Goal: Communication & Community: Answer question/provide support

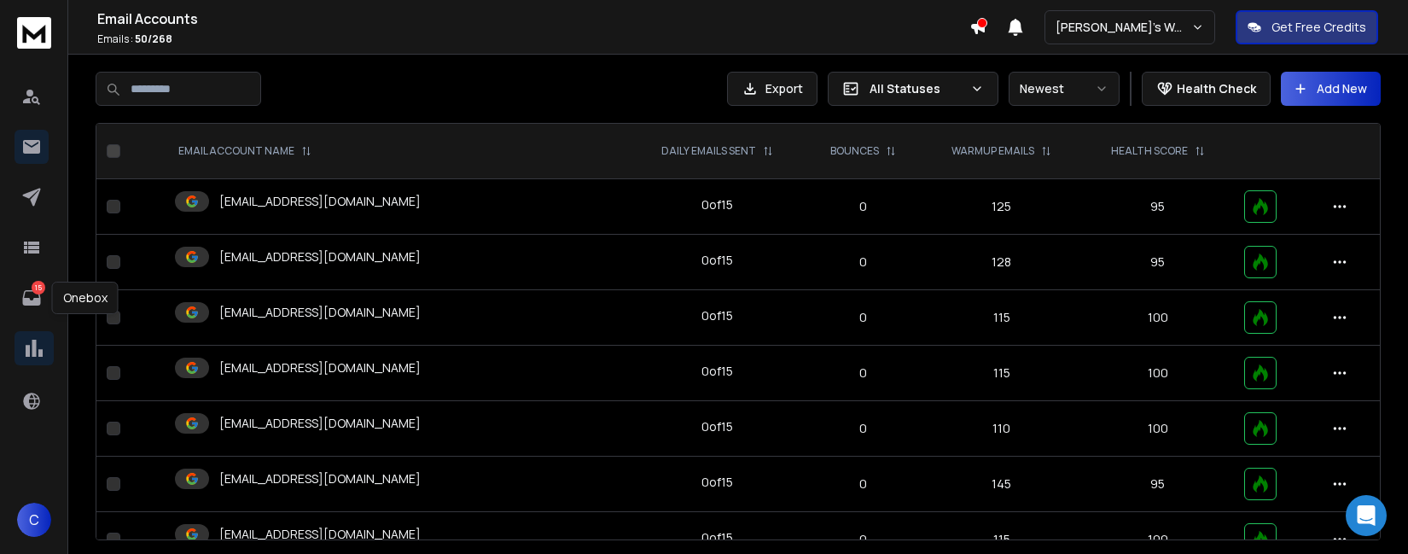
drag, startPoint x: 26, startPoint y: 293, endPoint x: 32, endPoint y: 356, distance: 63.4
click at [26, 293] on icon at bounding box center [31, 298] width 20 height 20
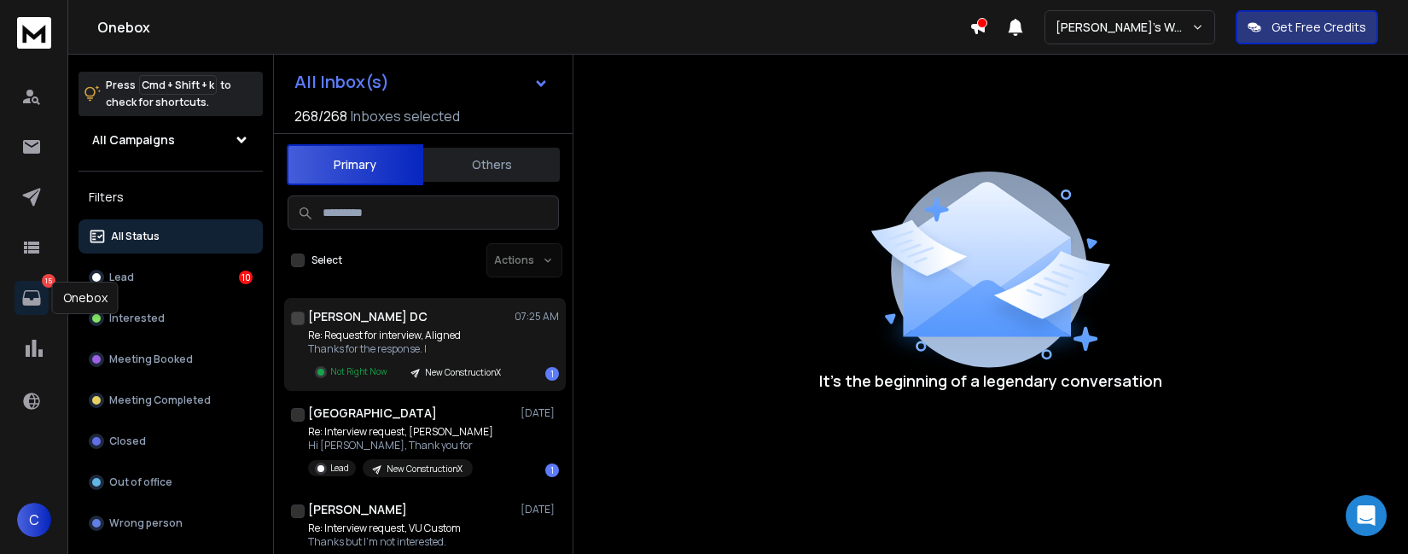
click at [404, 356] on div "Re: Request for interview, [PERSON_NAME] Thanks for the response. I Not Right N…" at bounding box center [409, 354] width 203 height 52
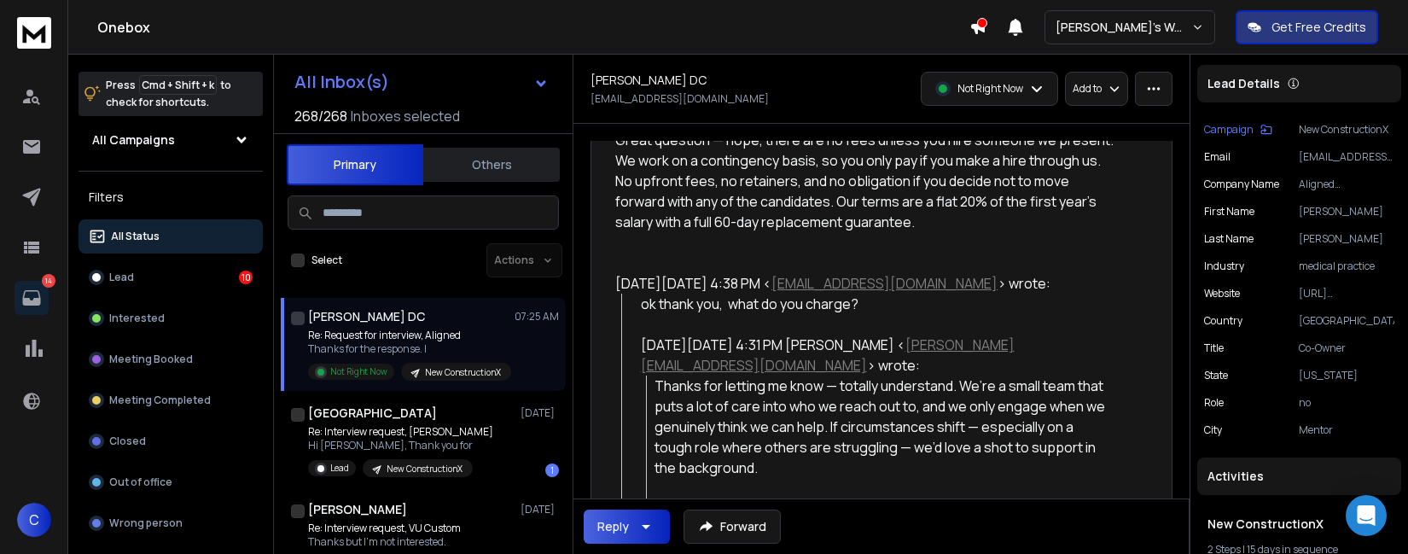
scroll to position [485, 0]
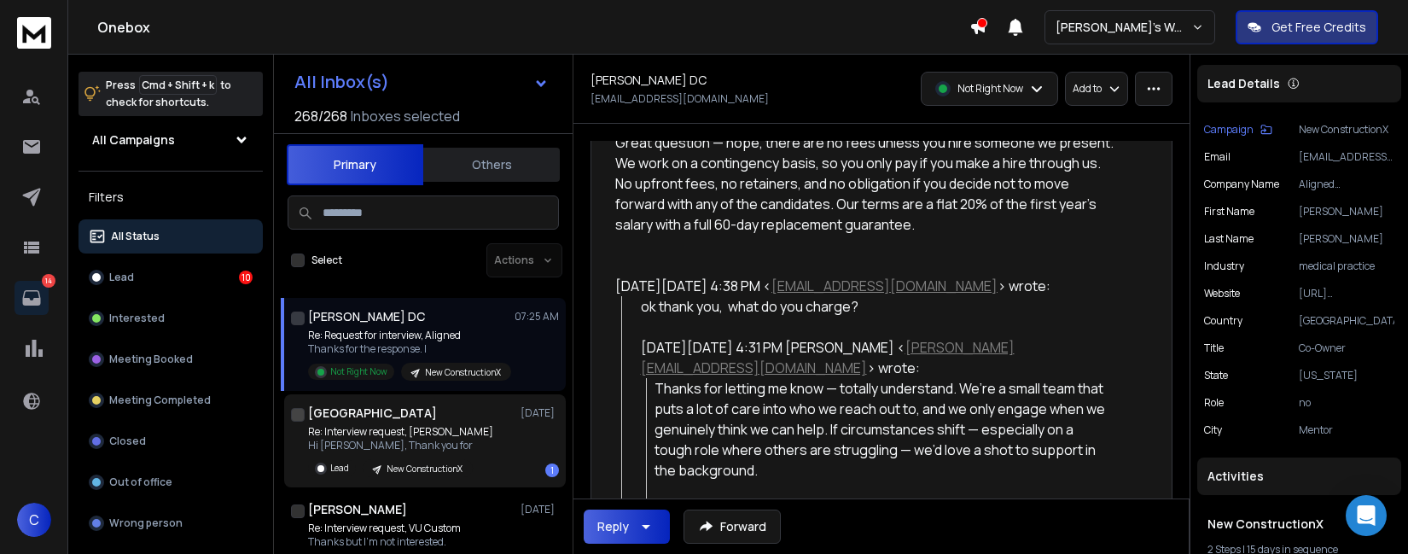
click at [485, 445] on div "Re: Interview request, [PERSON_NAME] Hi [PERSON_NAME], Thank you for Lead New C…" at bounding box center [433, 451] width 251 height 52
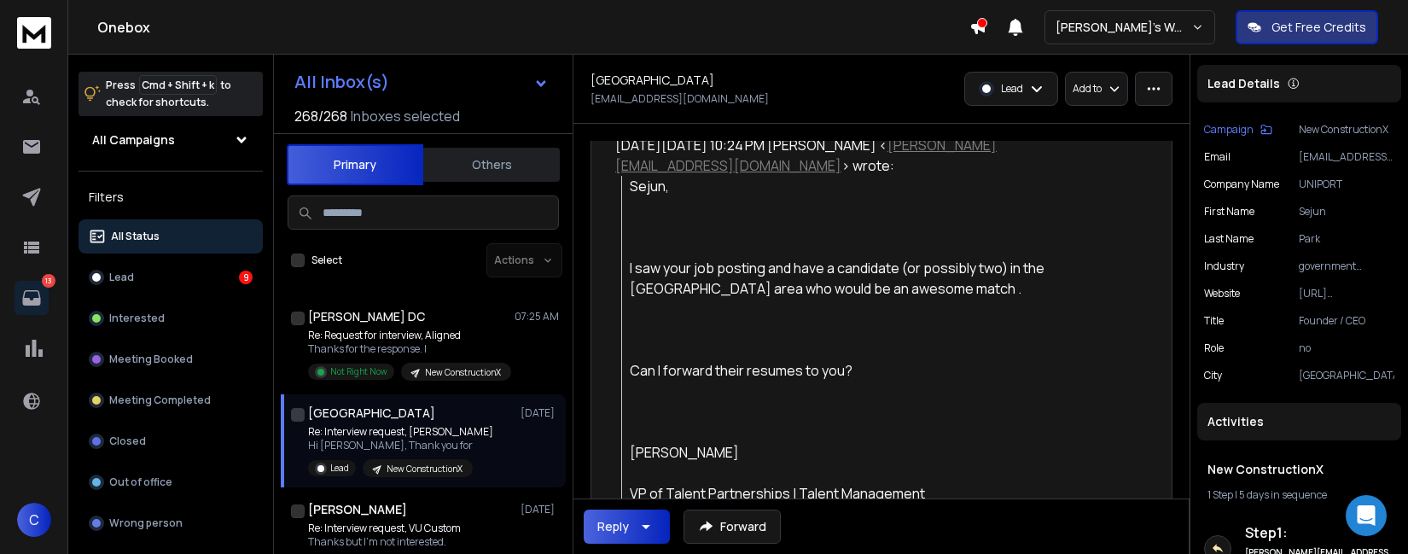
scroll to position [0, 0]
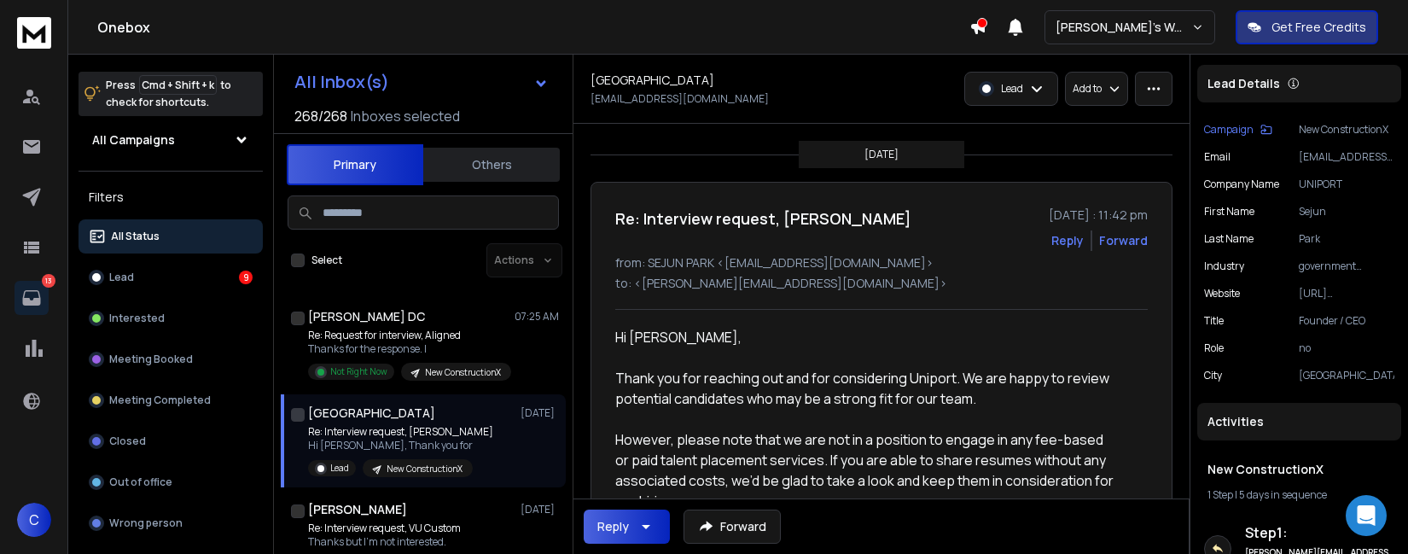
click at [1062, 243] on button "Reply" at bounding box center [1067, 240] width 32 height 17
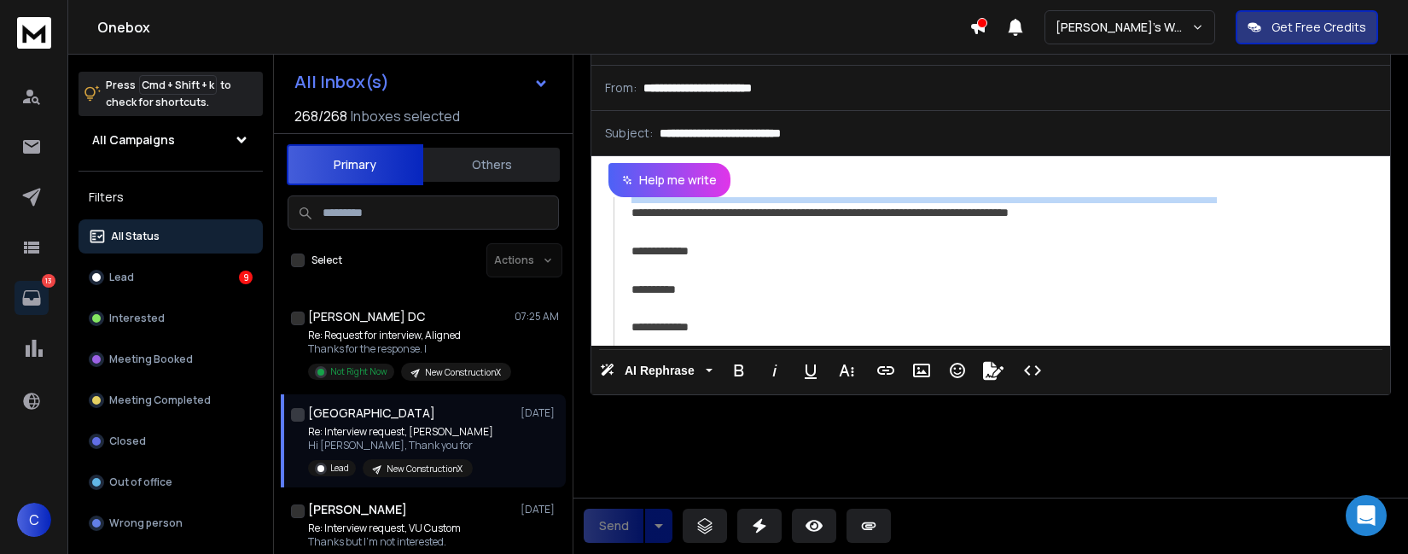
scroll to position [180, 0]
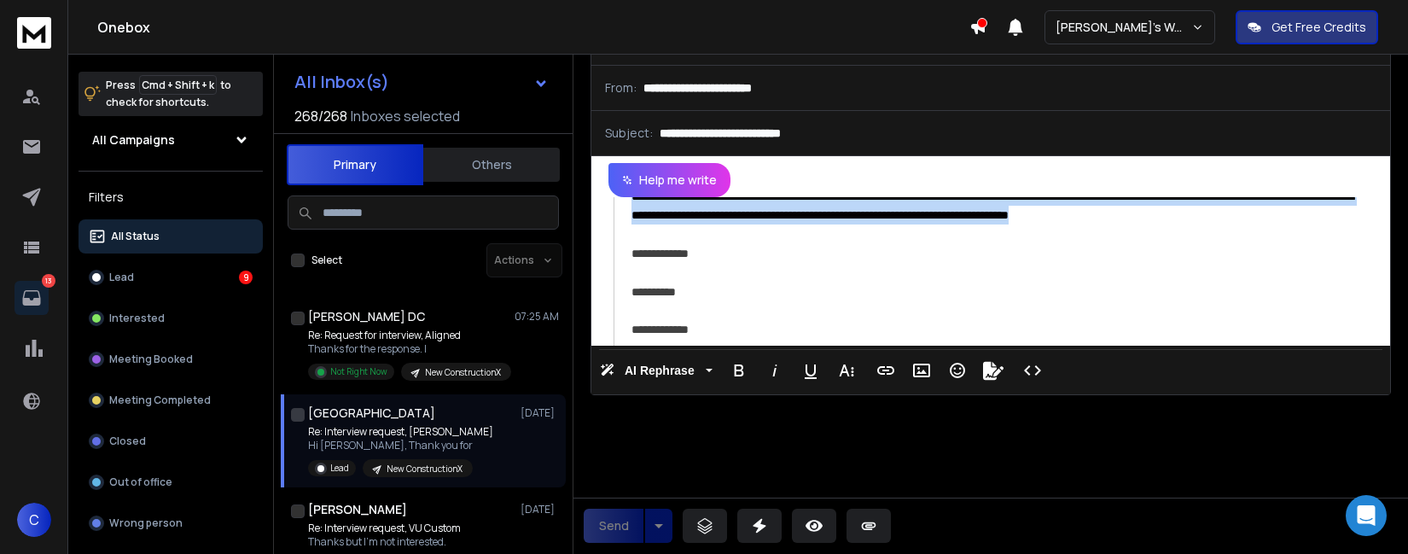
drag, startPoint x: 624, startPoint y: 211, endPoint x: 1372, endPoint y: 210, distance: 748.3
click at [1372, 210] on div "**********" at bounding box center [987, 271] width 793 height 148
copy div "**********"
click at [377, 435] on p "Re: Interview request, [PERSON_NAME]" at bounding box center [400, 432] width 185 height 14
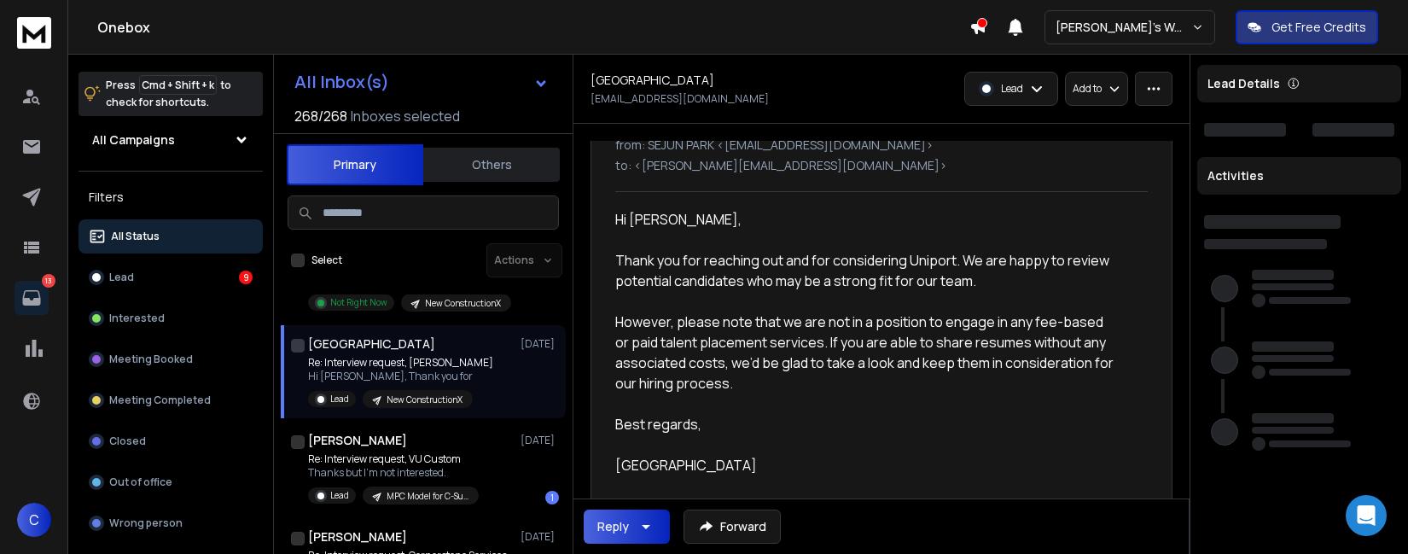
scroll to position [90, 0]
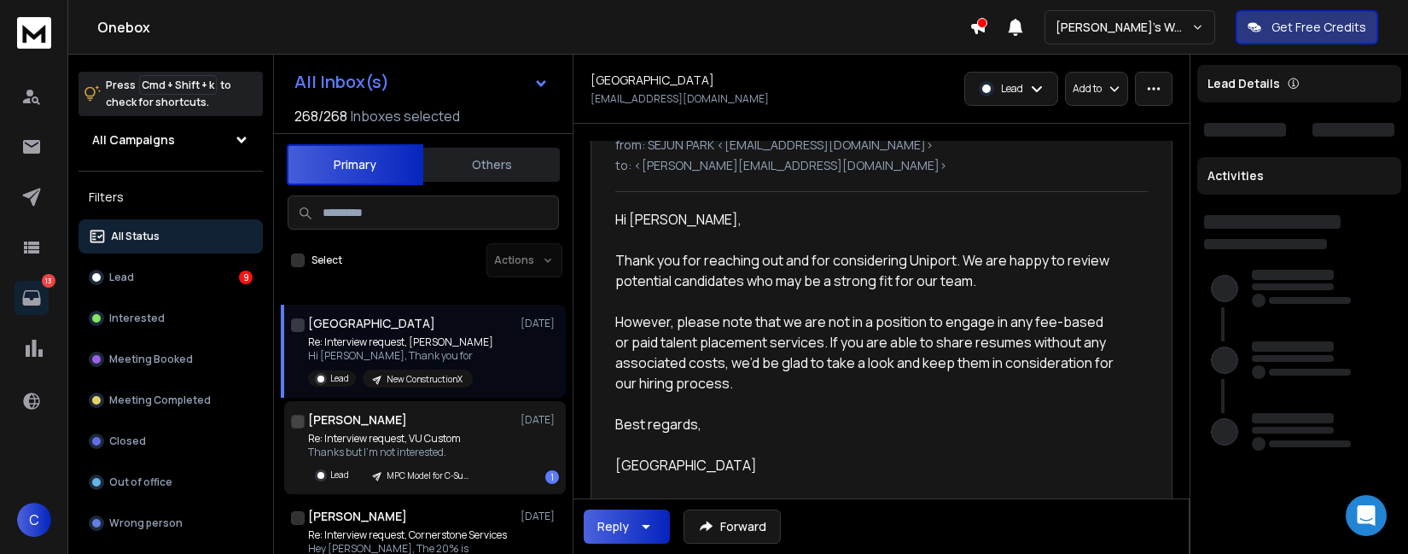
click at [375, 489] on div "[PERSON_NAME] [DATE] Re: Interview request, VU Custom Thanks but I’m not intere…" at bounding box center [425, 447] width 282 height 93
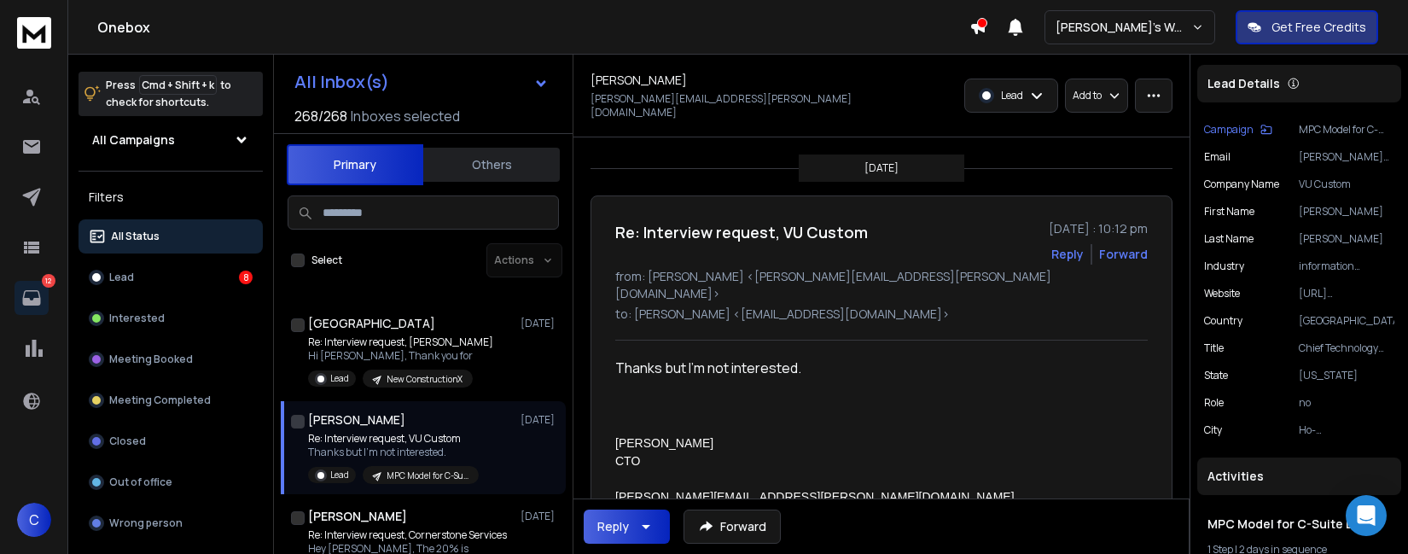
click at [1062, 246] on button "Reply" at bounding box center [1067, 254] width 32 height 17
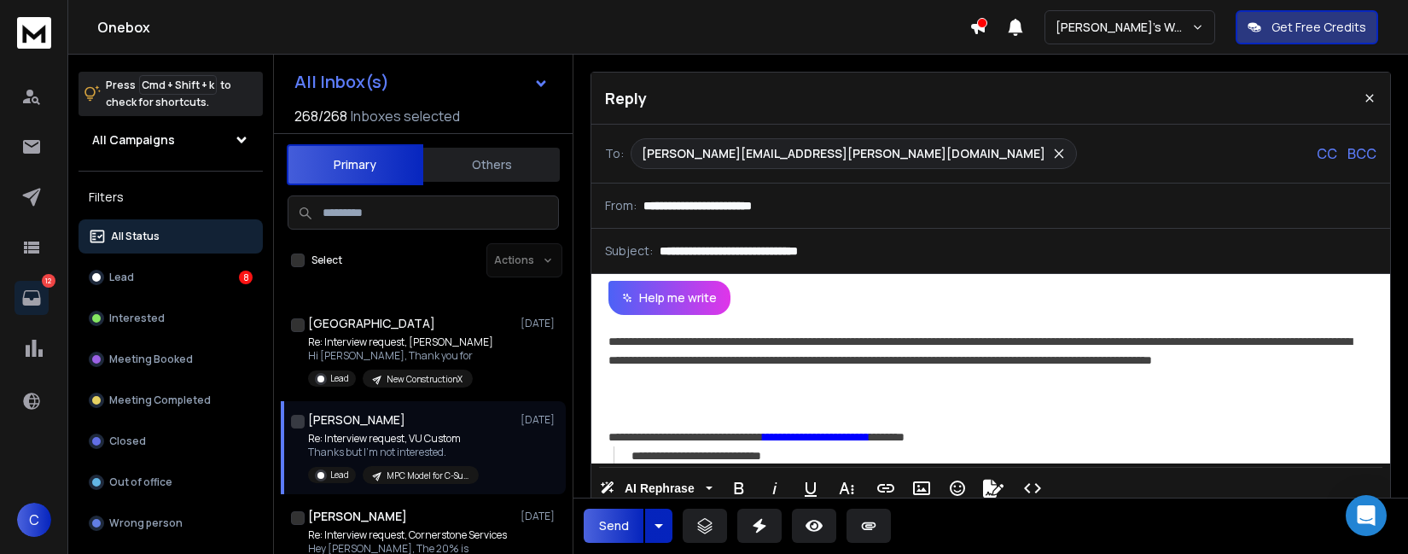
click at [621, 538] on button "Send" at bounding box center [614, 526] width 60 height 34
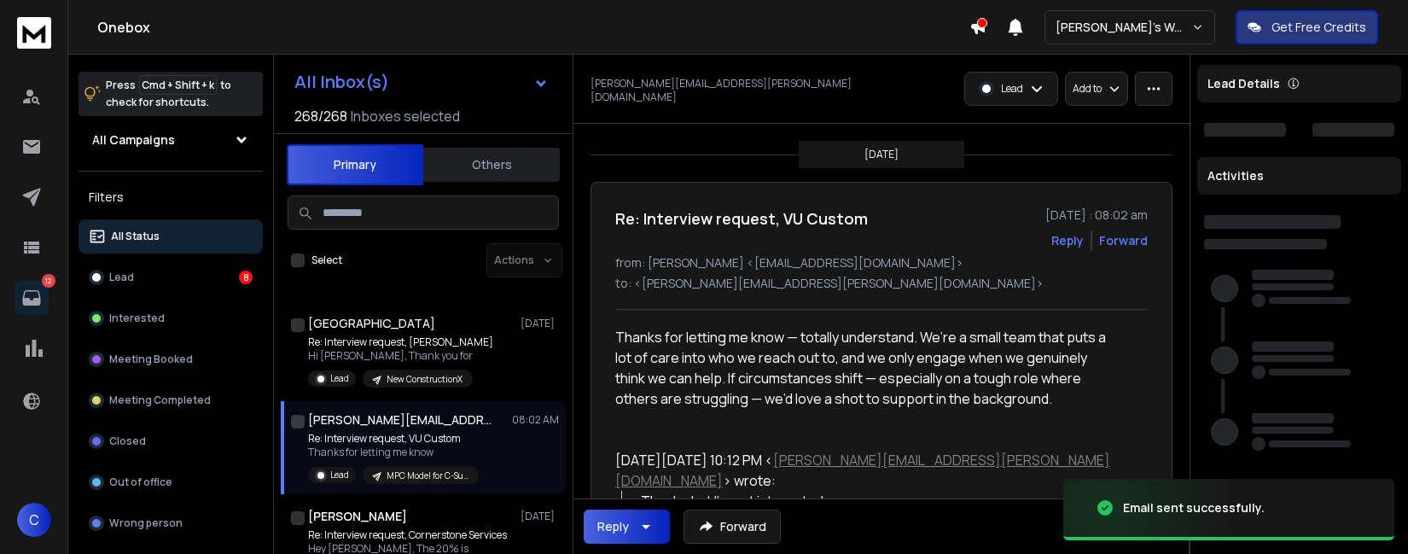
click at [1035, 91] on icon at bounding box center [1037, 89] width 10 height 6
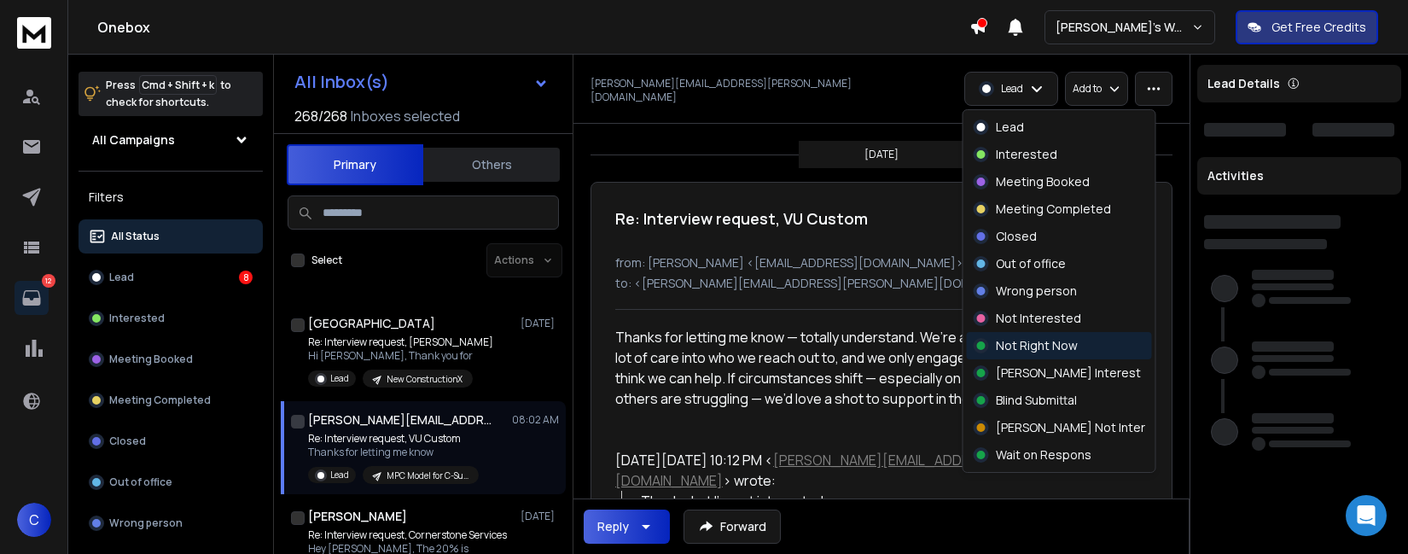
click at [1050, 346] on p "Not Right Now" at bounding box center [1037, 345] width 82 height 17
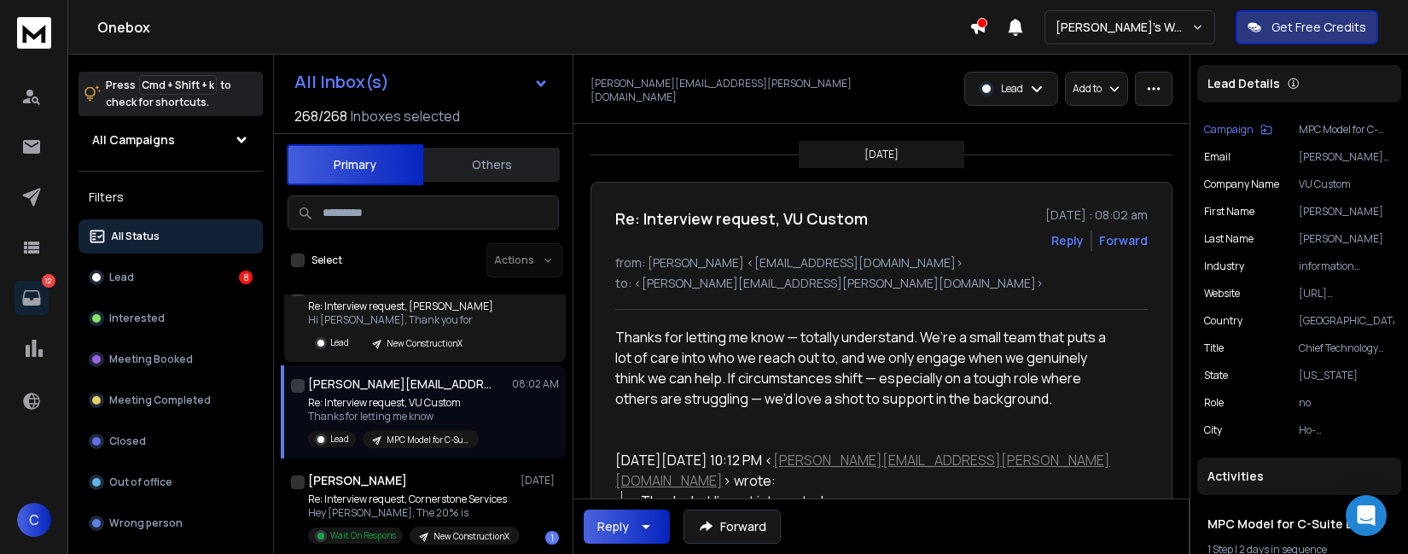
scroll to position [136, 0]
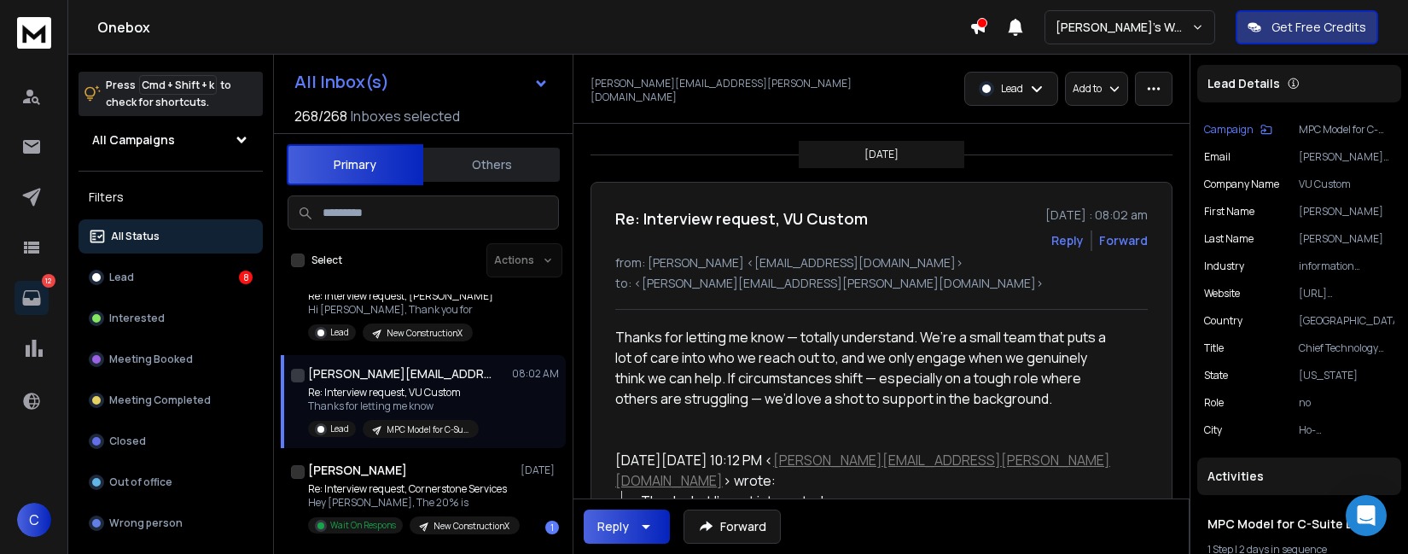
click at [1014, 90] on p "Lead" at bounding box center [1012, 89] width 22 height 14
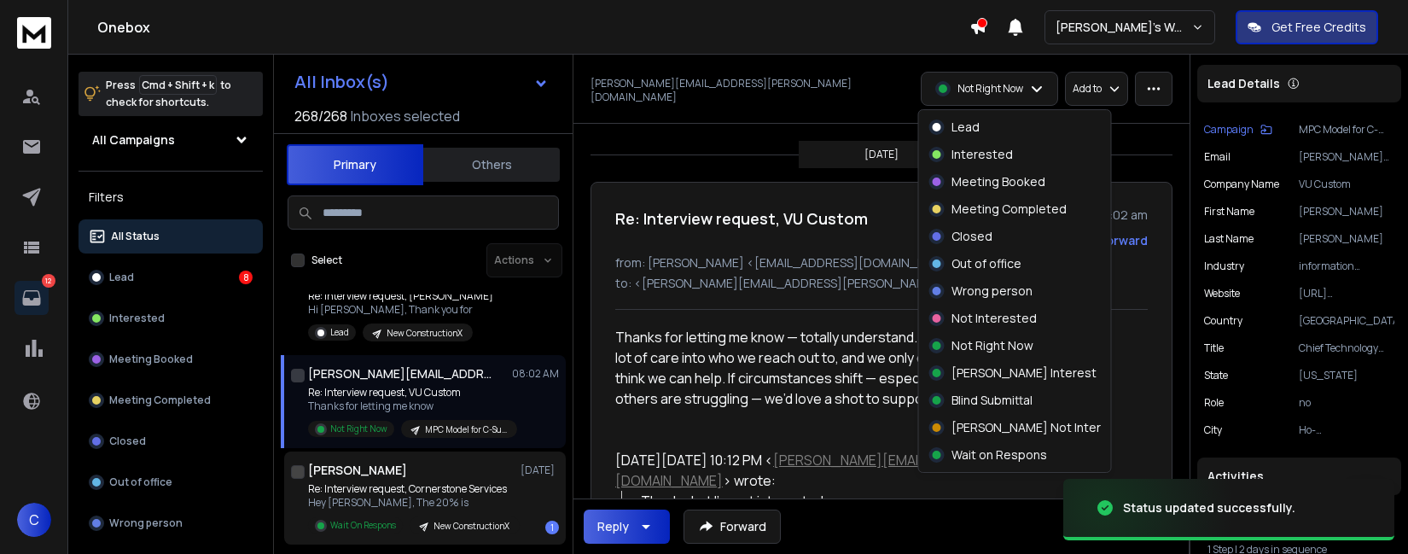
click at [456, 490] on p "Re: Interview request, Cornerstone Services" at bounding box center [410, 489] width 205 height 14
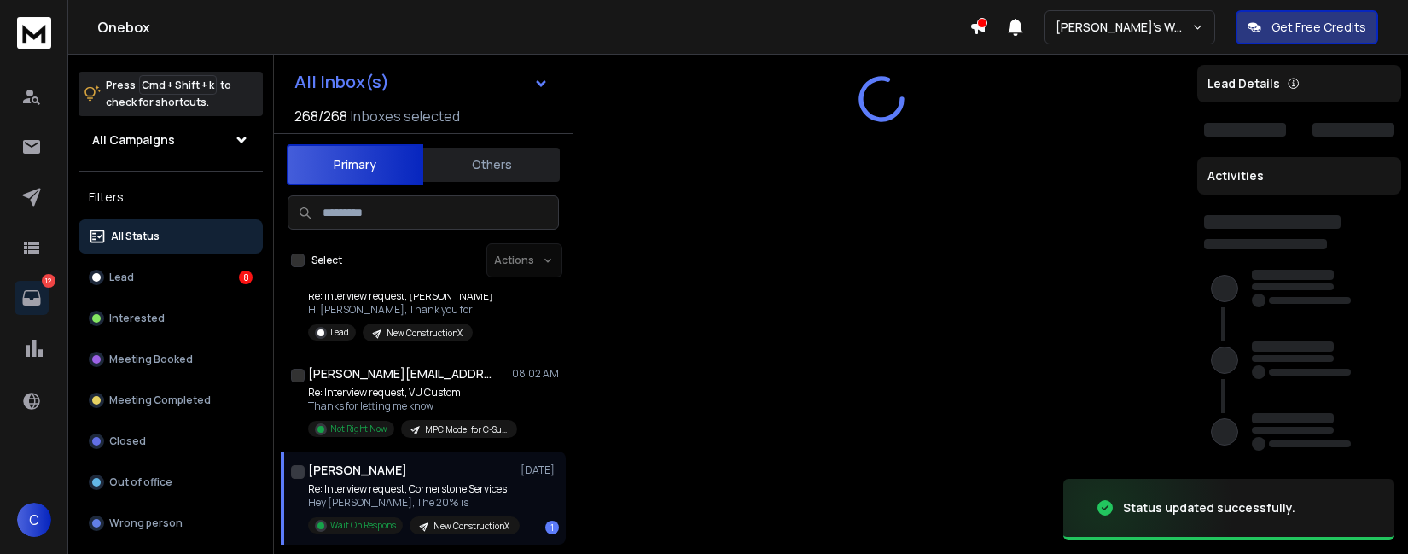
click at [421, 501] on p "Hey [PERSON_NAME], The 20% is" at bounding box center [410, 503] width 205 height 14
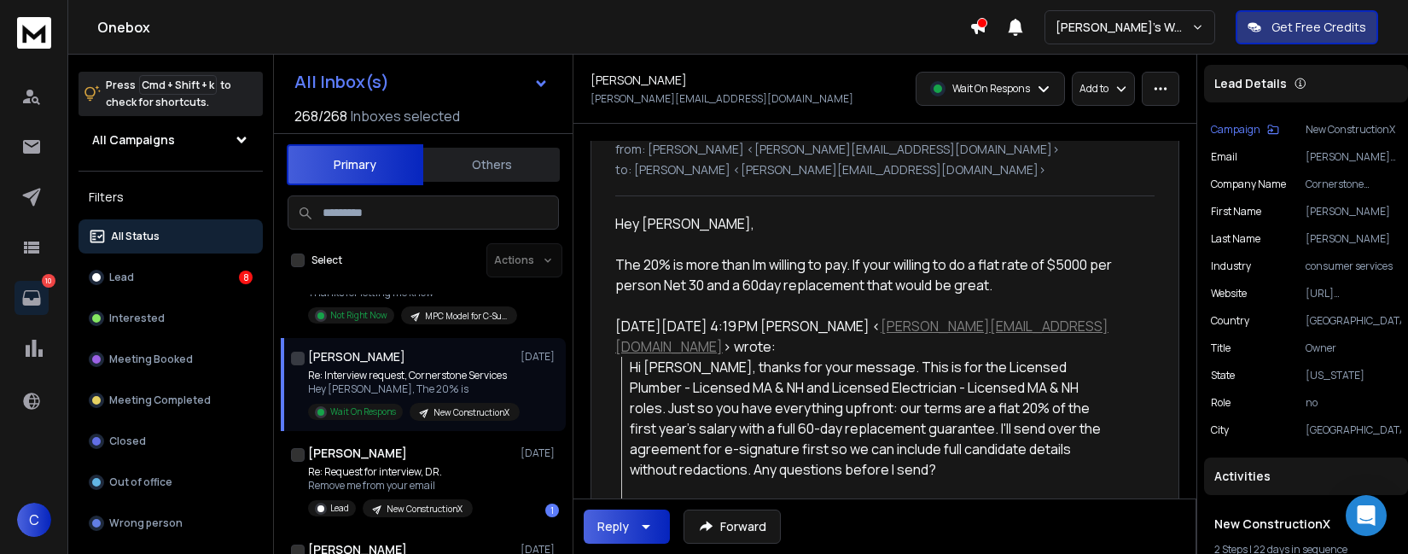
scroll to position [258, 0]
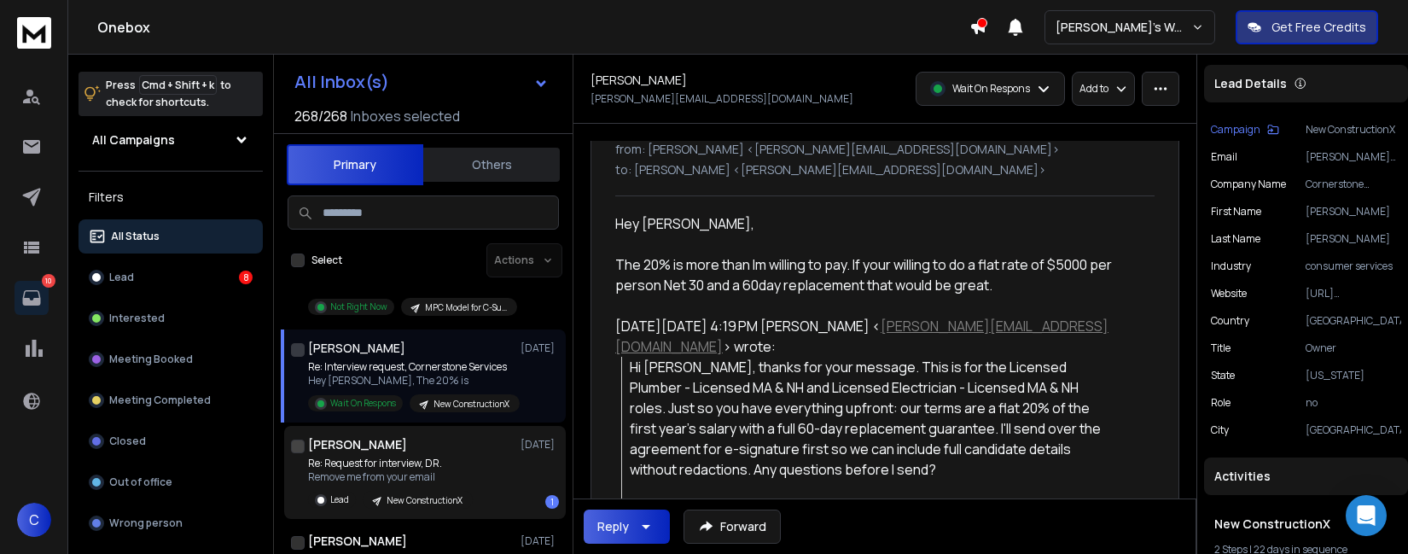
click at [410, 481] on p "Remove me from your email" at bounding box center [390, 477] width 165 height 14
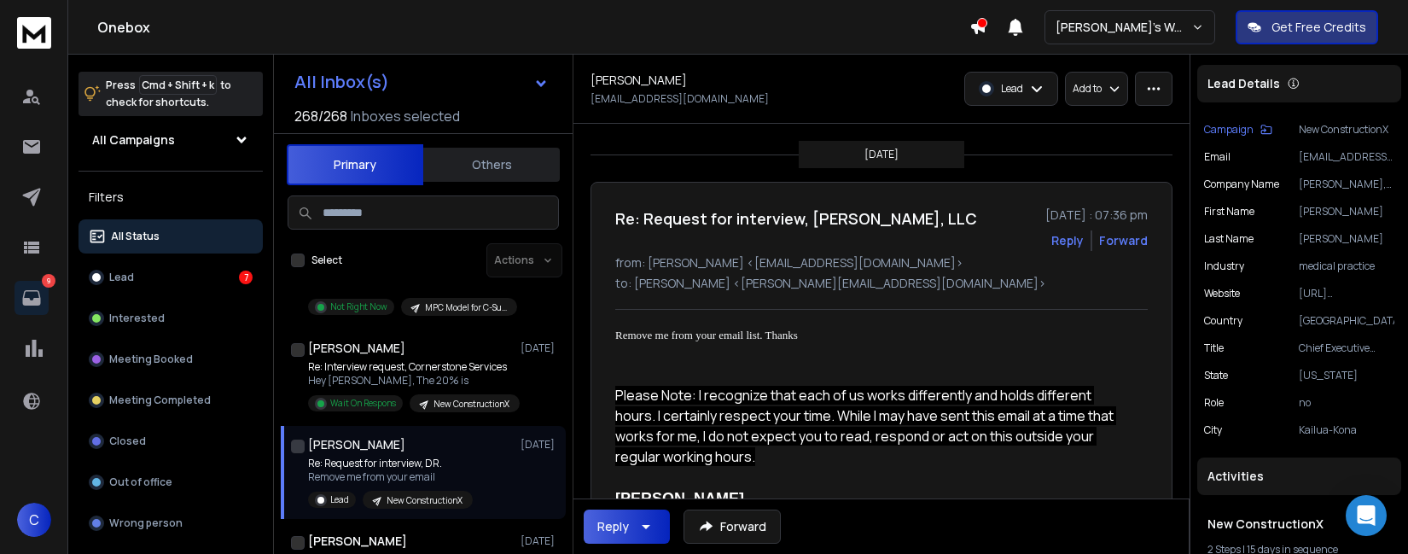
click at [1067, 241] on button "Reply" at bounding box center [1067, 240] width 32 height 17
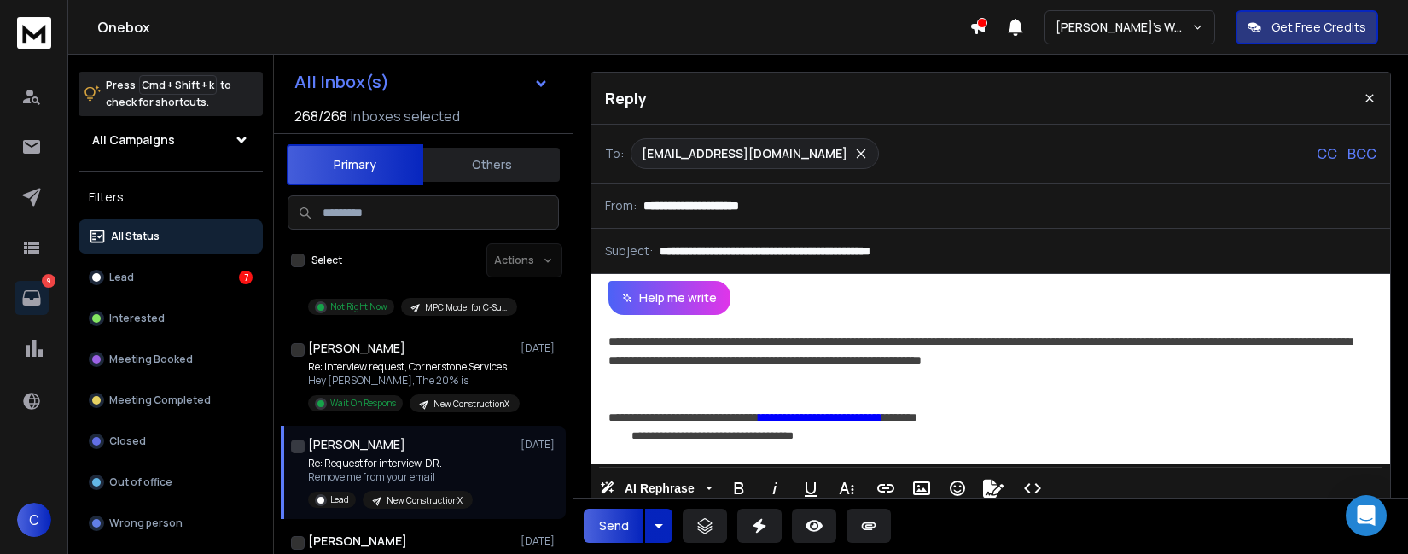
click at [614, 528] on button "Send" at bounding box center [614, 526] width 60 height 34
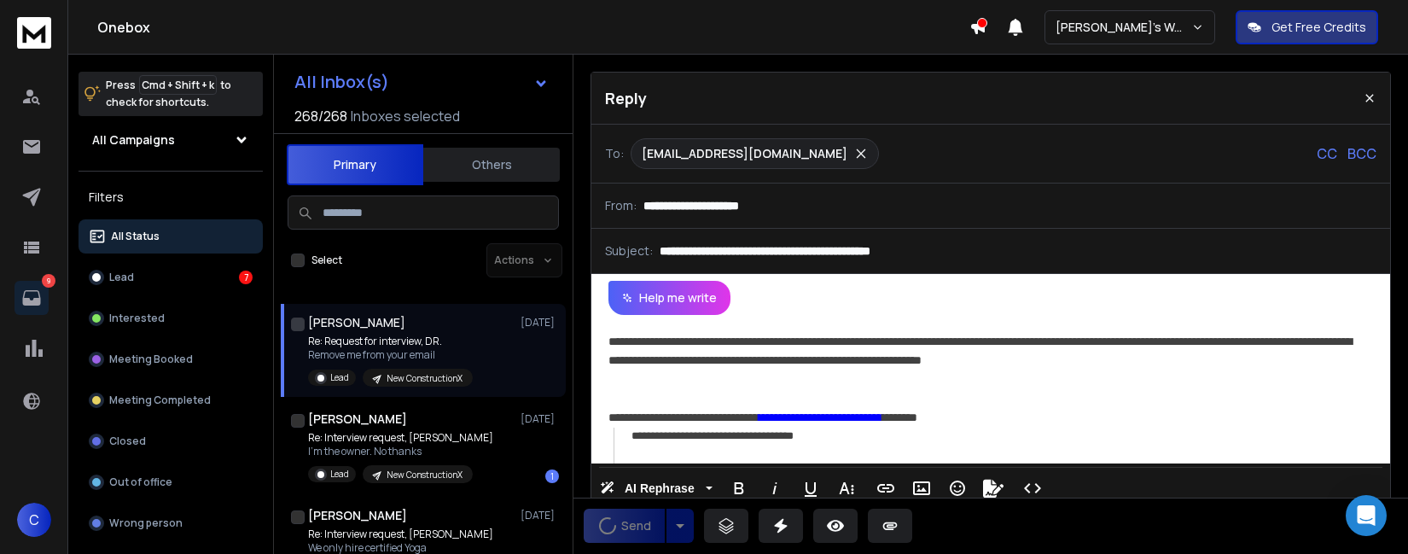
scroll to position [2, 0]
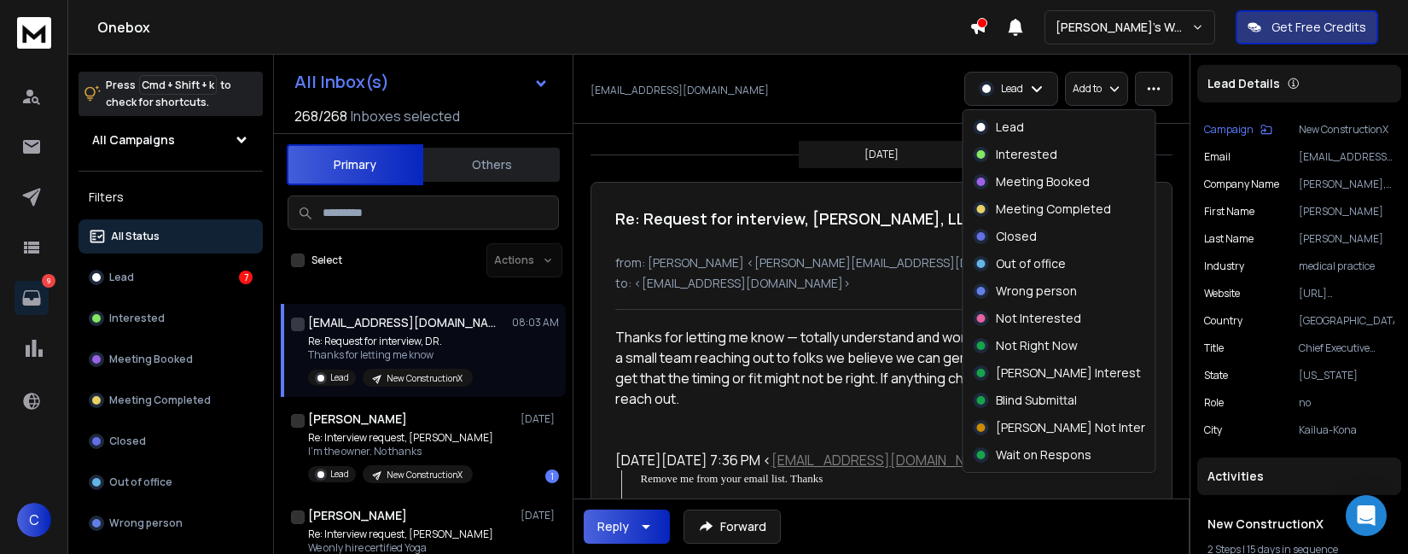
click at [1030, 94] on icon at bounding box center [1037, 89] width 14 height 14
click at [1028, 319] on p "Not Interested" at bounding box center [1038, 318] width 85 height 17
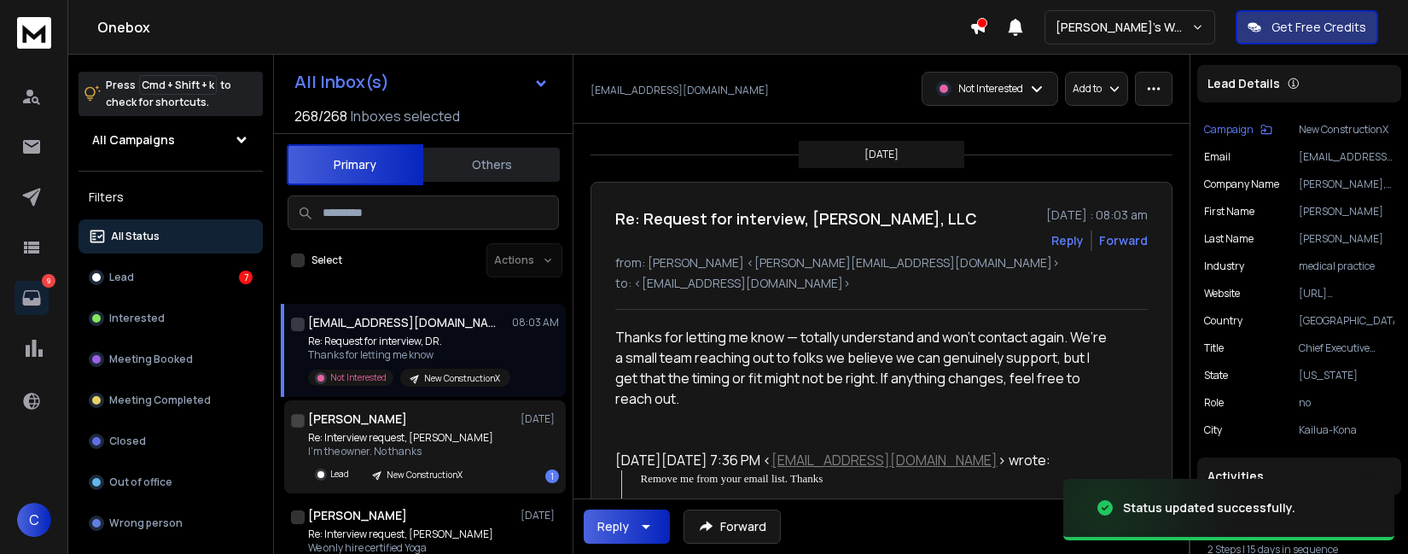
click at [482, 431] on div "Re: Interview request, [PERSON_NAME] I'm the owner. No thanks Lead New Construc…" at bounding box center [433, 457] width 251 height 52
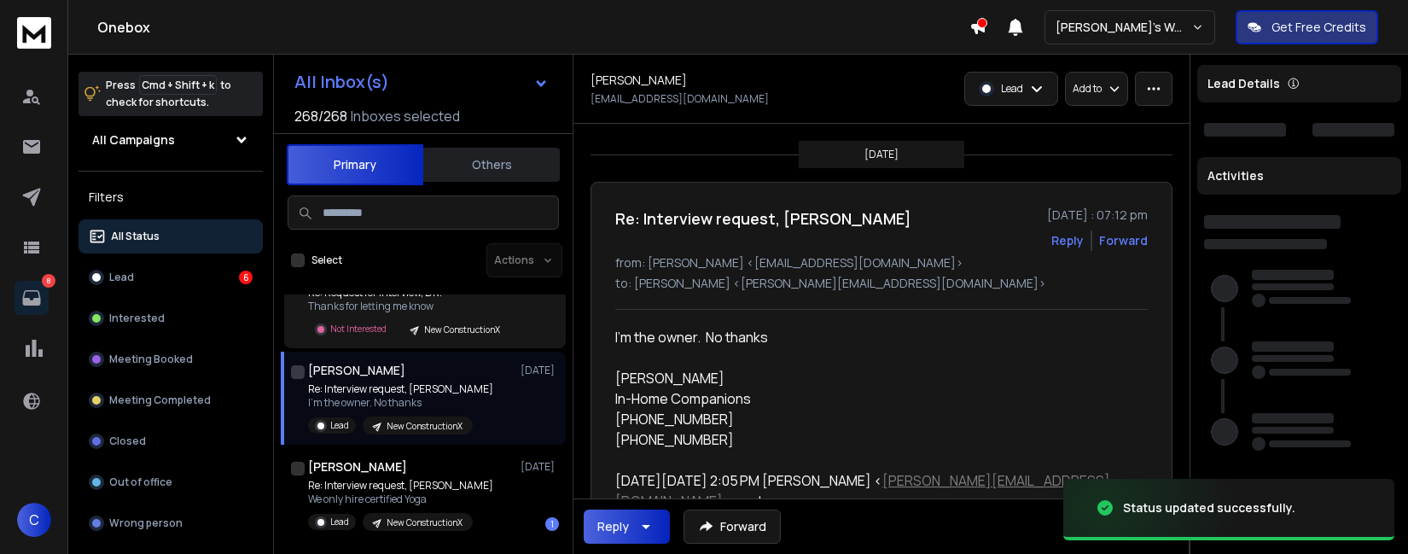
scroll to position [440, 0]
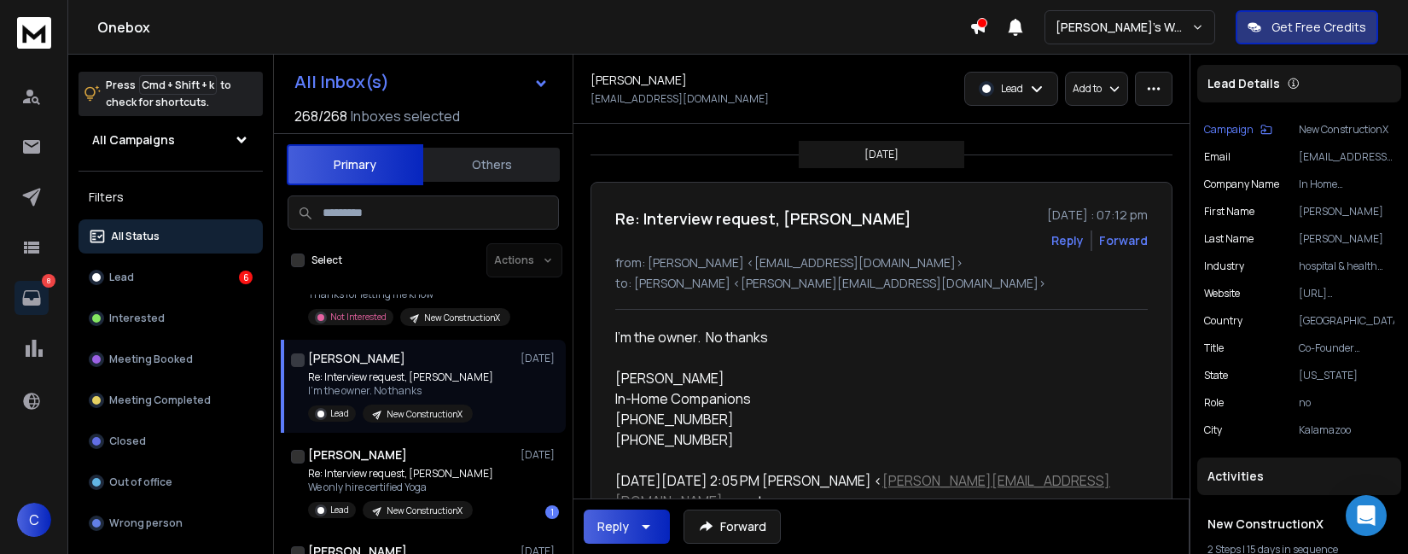
click at [1072, 240] on button "Reply" at bounding box center [1067, 240] width 32 height 17
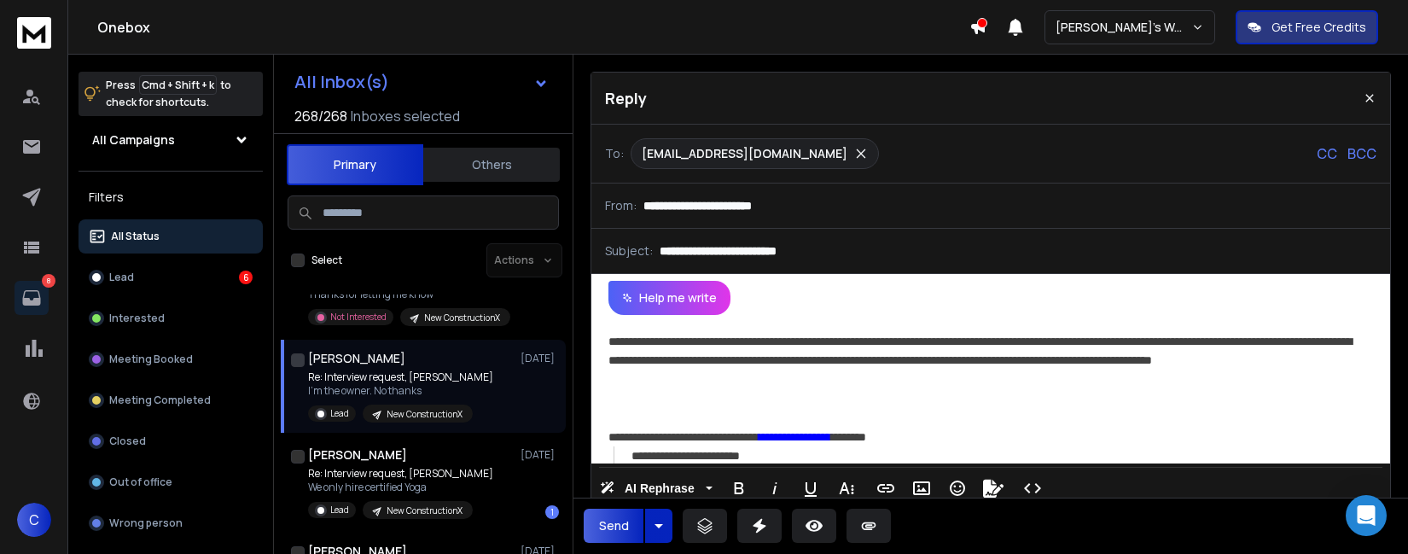
click at [608, 534] on button "Send" at bounding box center [614, 526] width 60 height 34
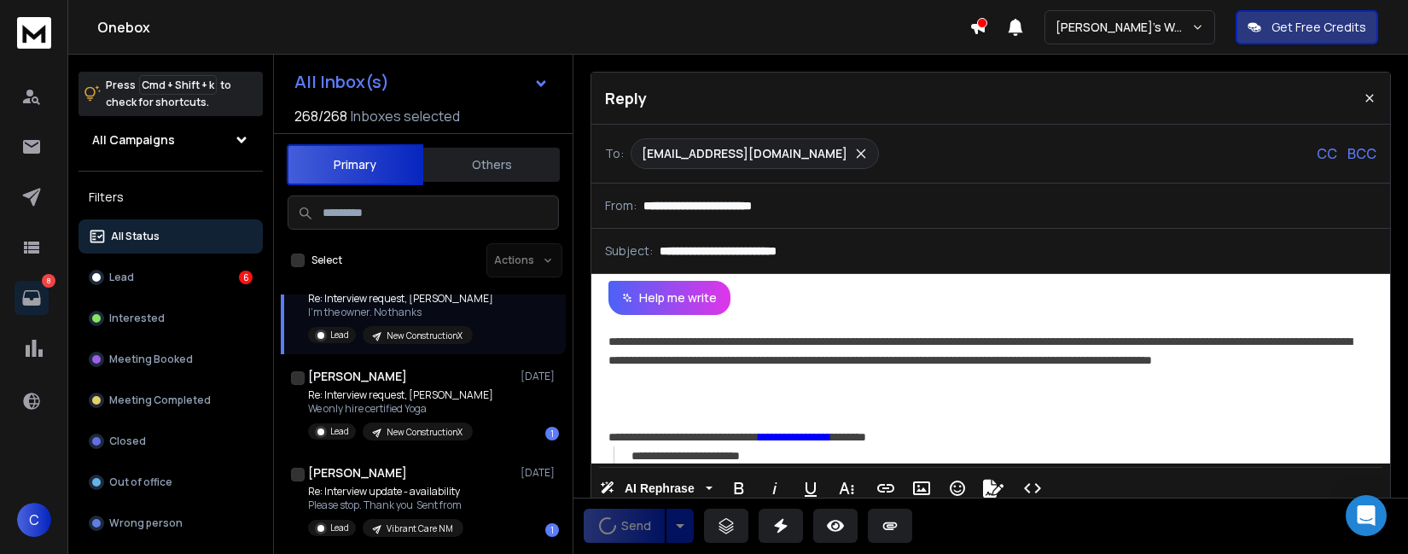
scroll to position [520, 0]
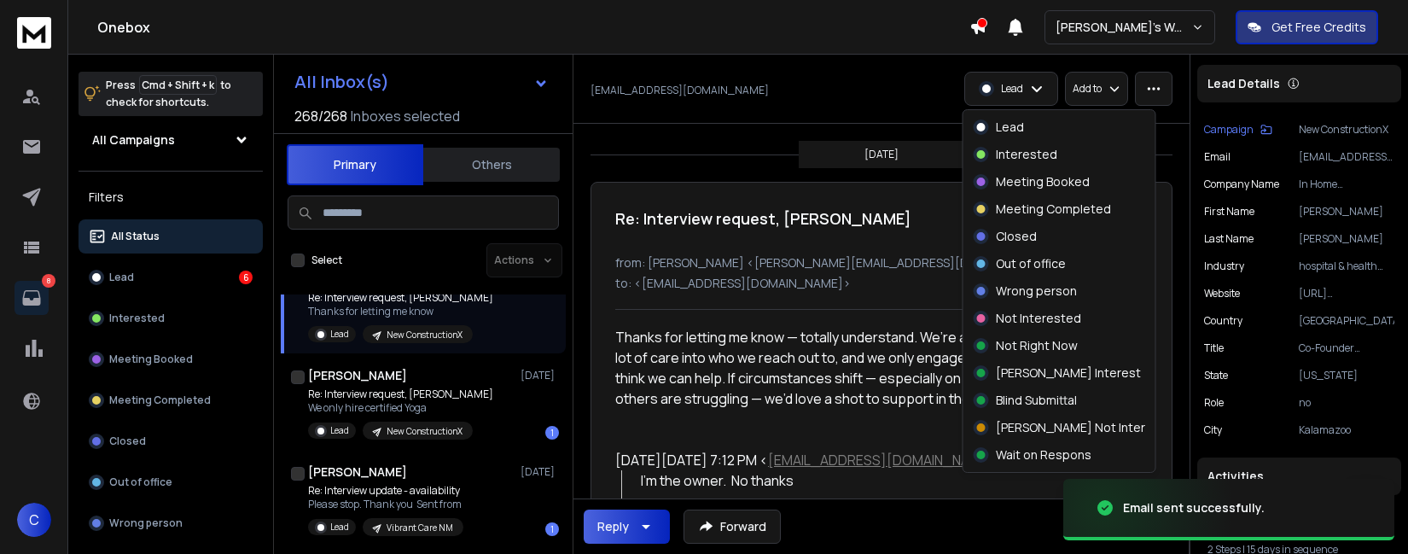
click at [996, 88] on div "Lead" at bounding box center [1011, 89] width 92 height 32
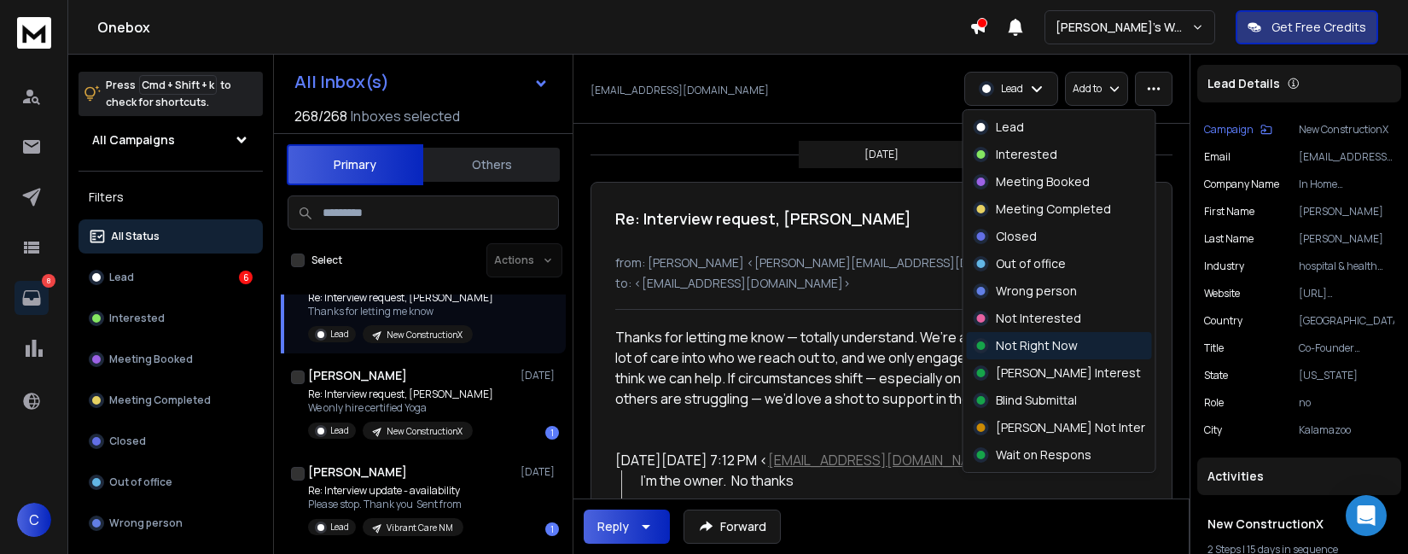
click at [1028, 346] on p "Not Right Now" at bounding box center [1037, 345] width 82 height 17
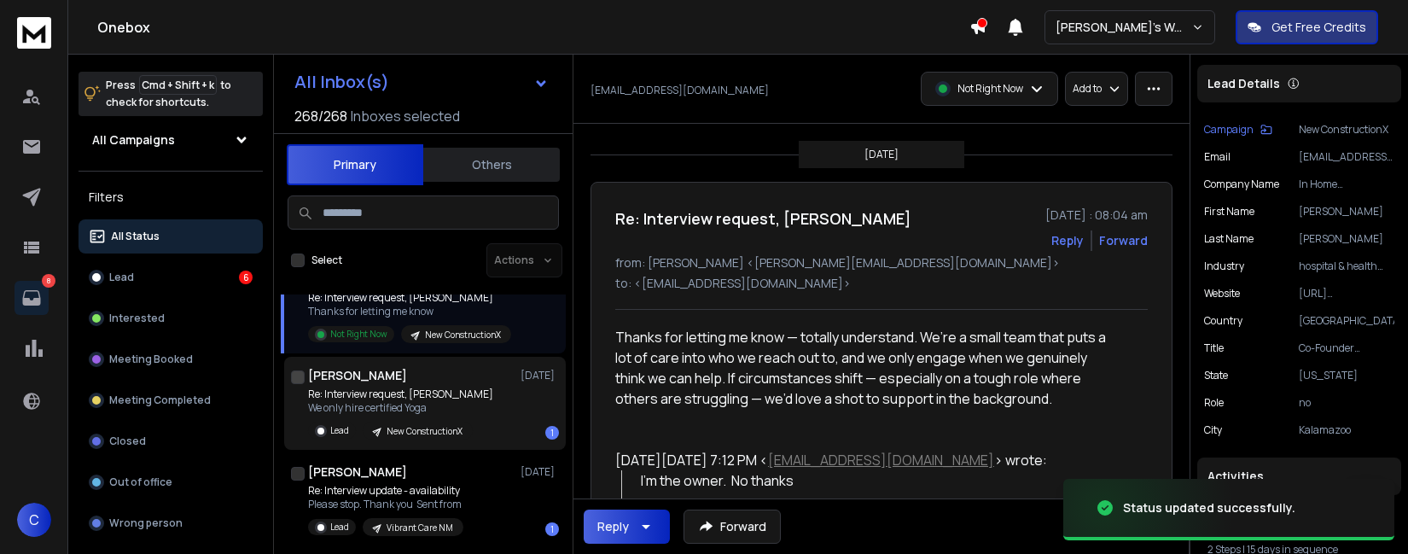
click at [476, 411] on div "Re: Interview request, [PERSON_NAME] We only hire certified Yoga Lead New Const…" at bounding box center [433, 413] width 251 height 52
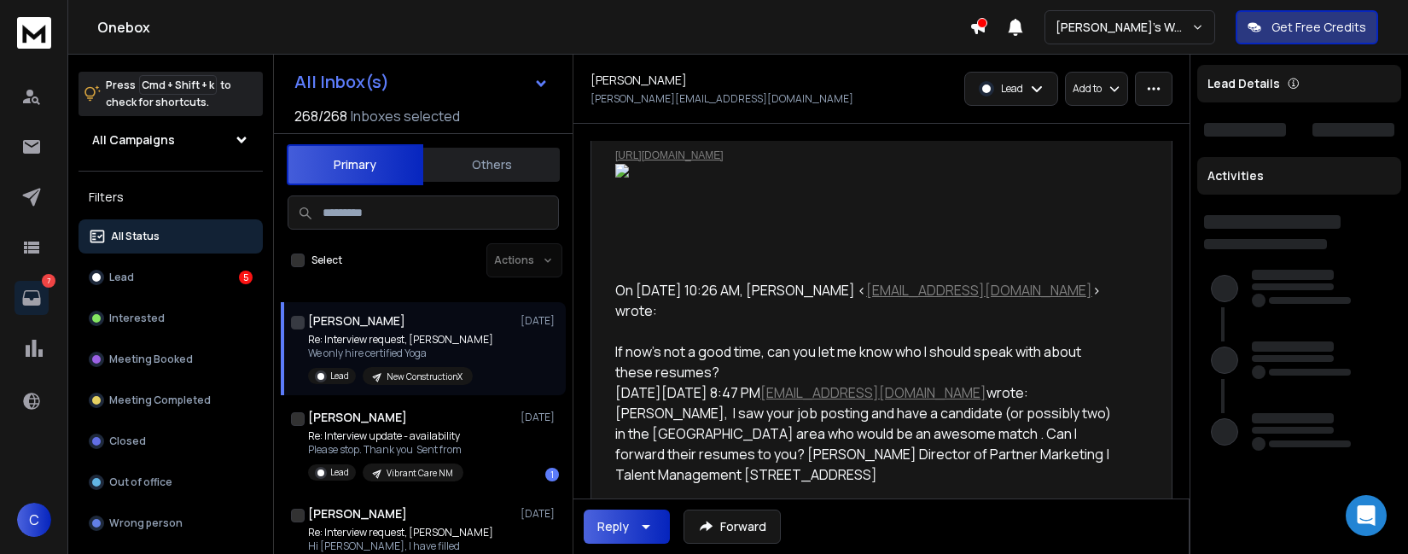
scroll to position [575, 0]
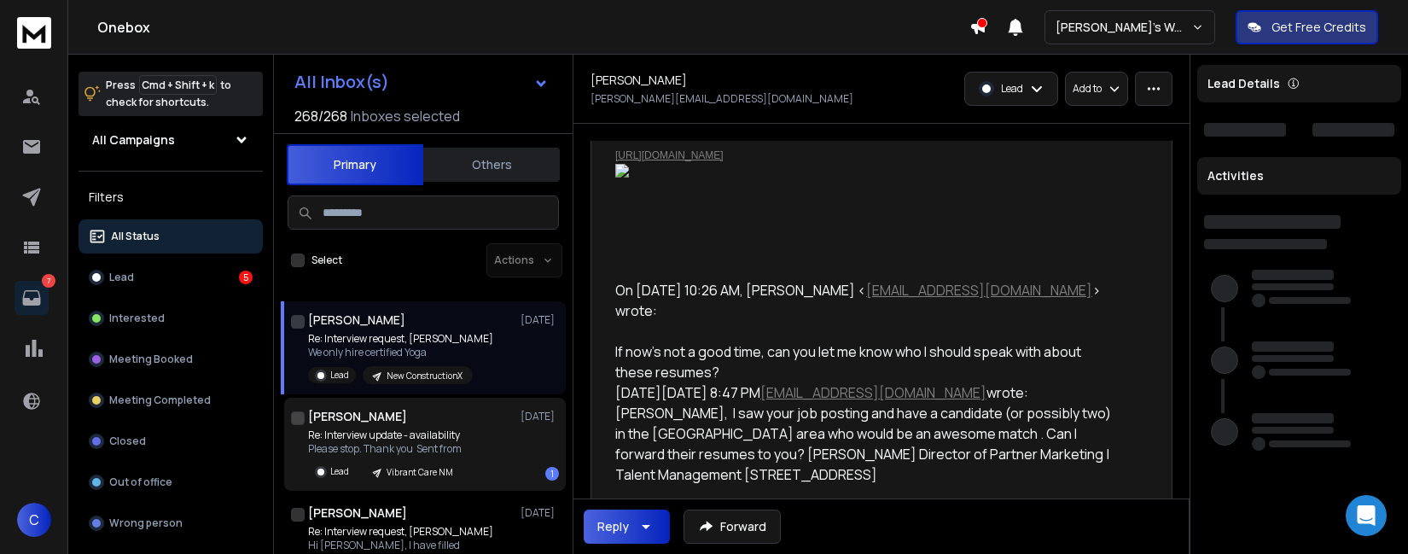
drag, startPoint x: 438, startPoint y: 445, endPoint x: 448, endPoint y: 445, distance: 10.2
click at [438, 445] on p "Please stop. Thank you Sent from" at bounding box center [385, 449] width 155 height 14
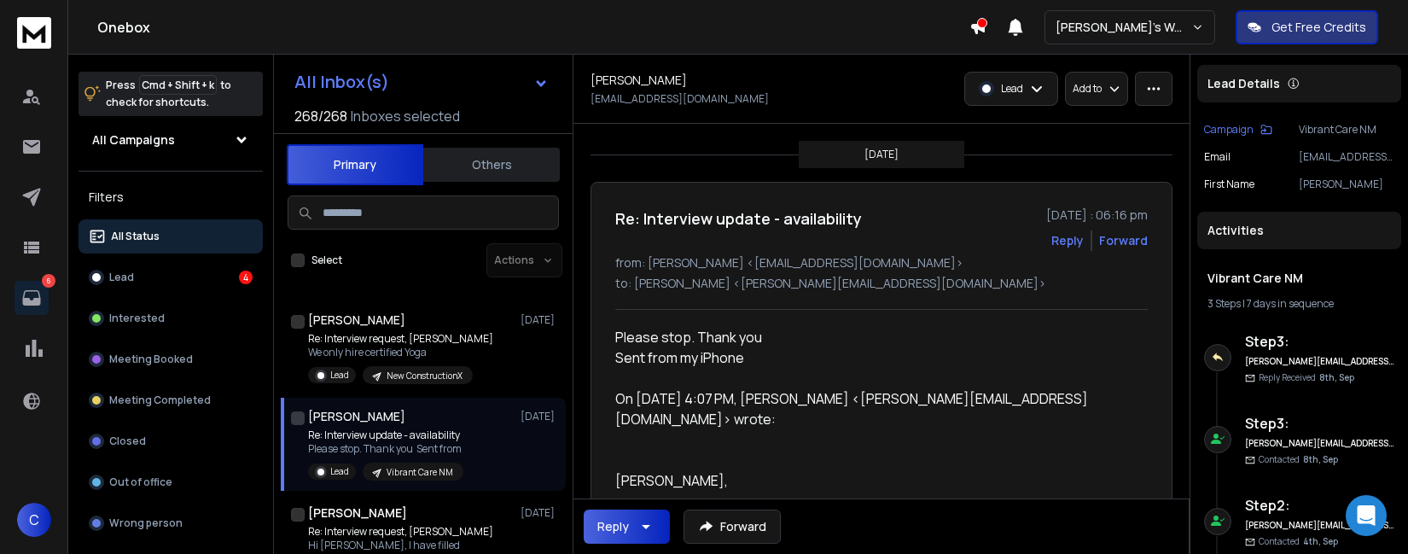
click at [1062, 241] on button "Reply" at bounding box center [1067, 240] width 32 height 17
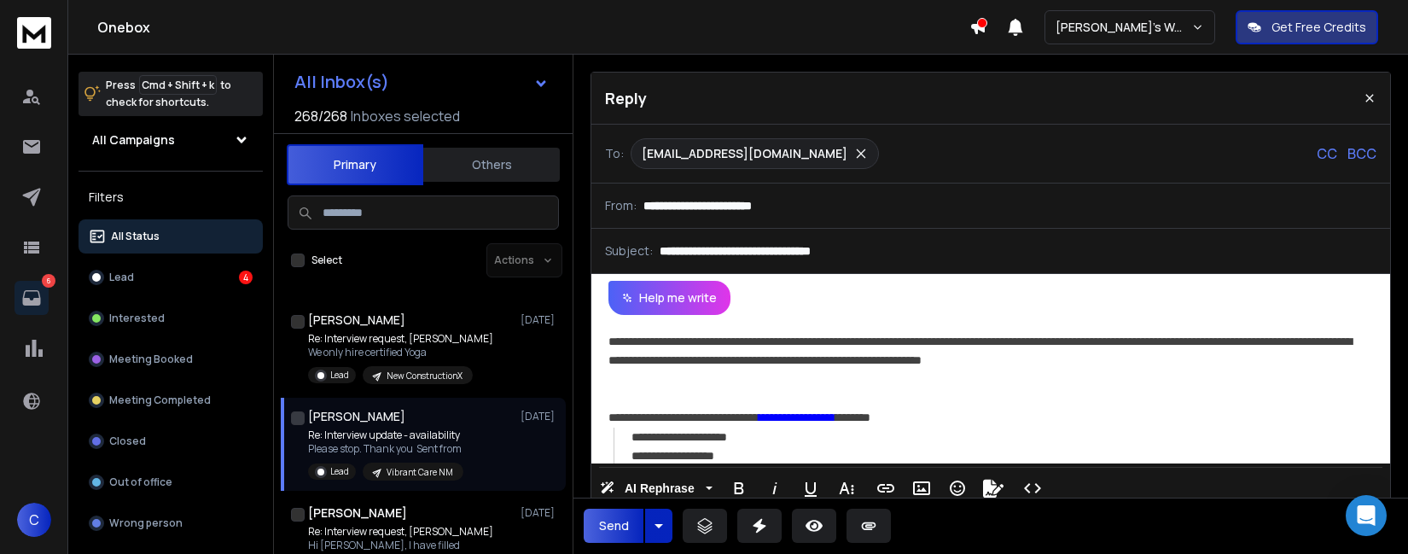
drag, startPoint x: 605, startPoint y: 522, endPoint x: 622, endPoint y: 514, distance: 18.7
click at [605, 522] on button "Send" at bounding box center [614, 526] width 60 height 34
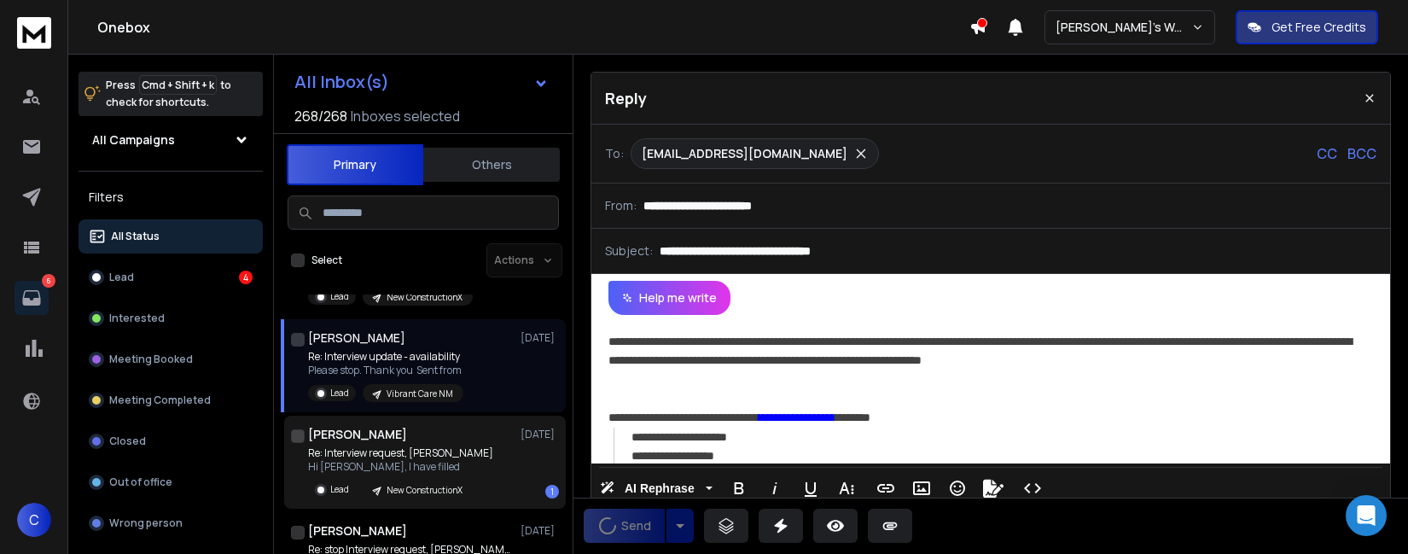
scroll to position [665, 0]
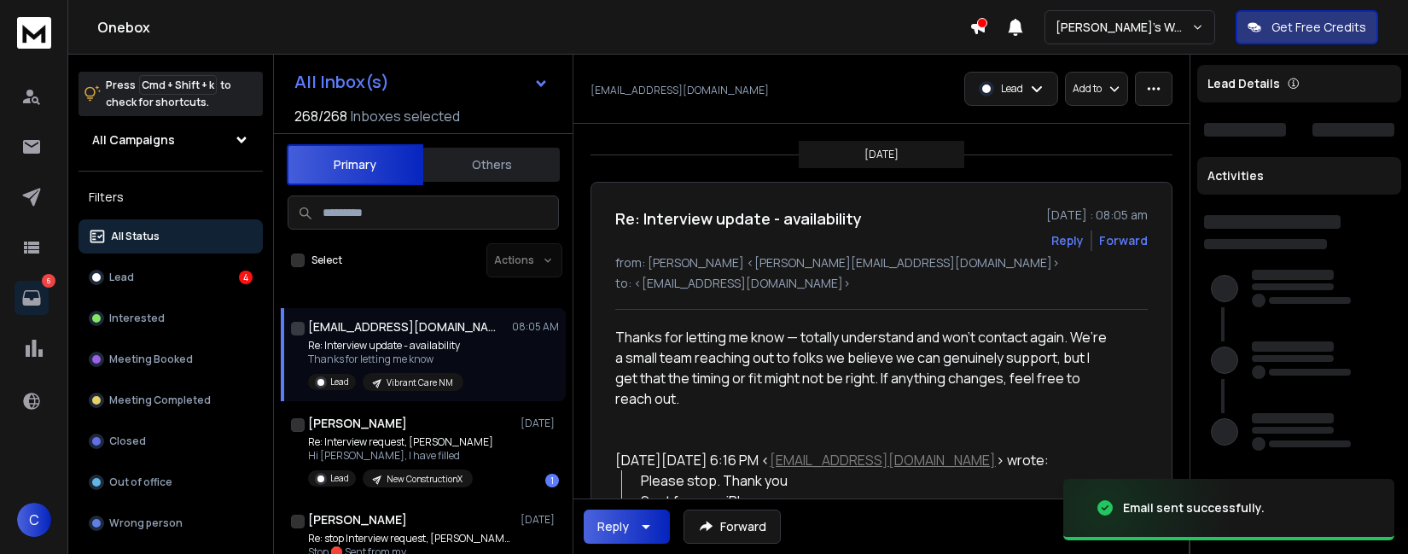
click at [1008, 88] on p "Lead" at bounding box center [1012, 89] width 22 height 14
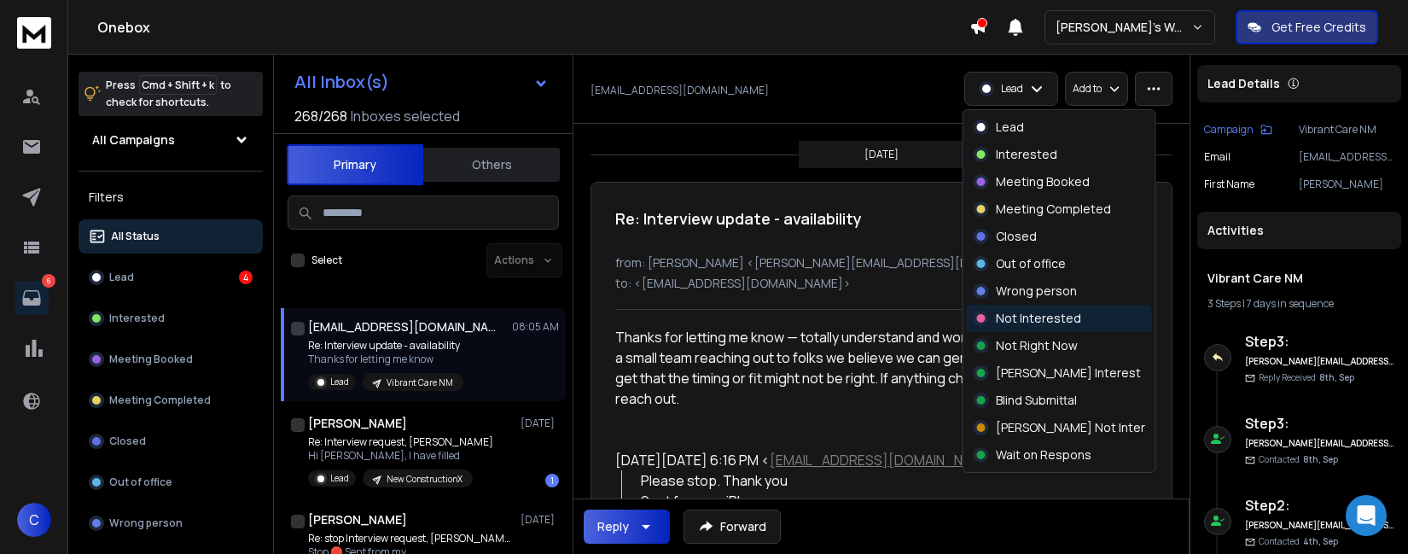
click at [1023, 315] on p "Not Interested" at bounding box center [1038, 318] width 85 height 17
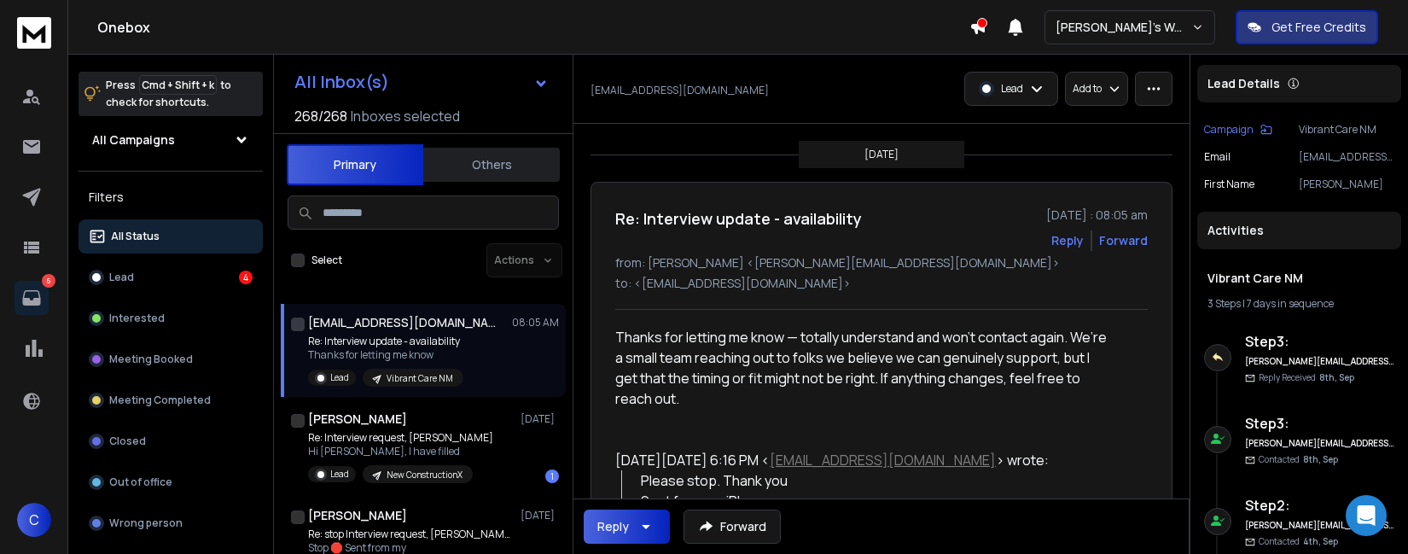
scroll to position [613, 0]
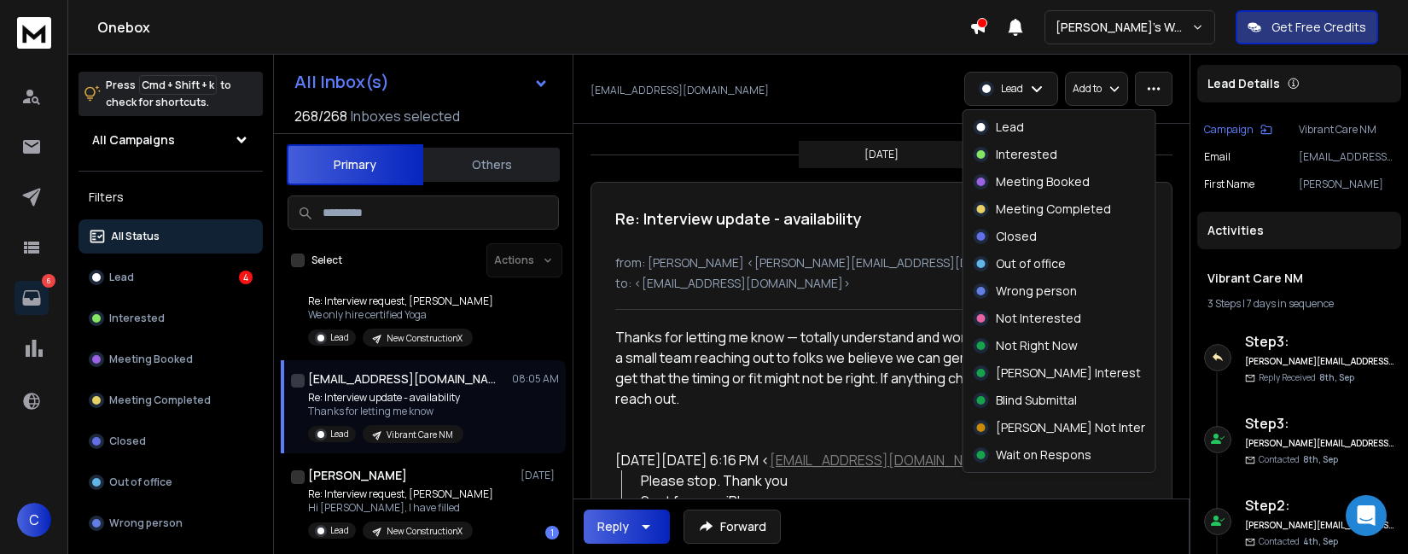
click at [1021, 84] on div "Lead" at bounding box center [1011, 89] width 92 height 32
click at [1017, 319] on p "Not Interested" at bounding box center [1038, 318] width 85 height 17
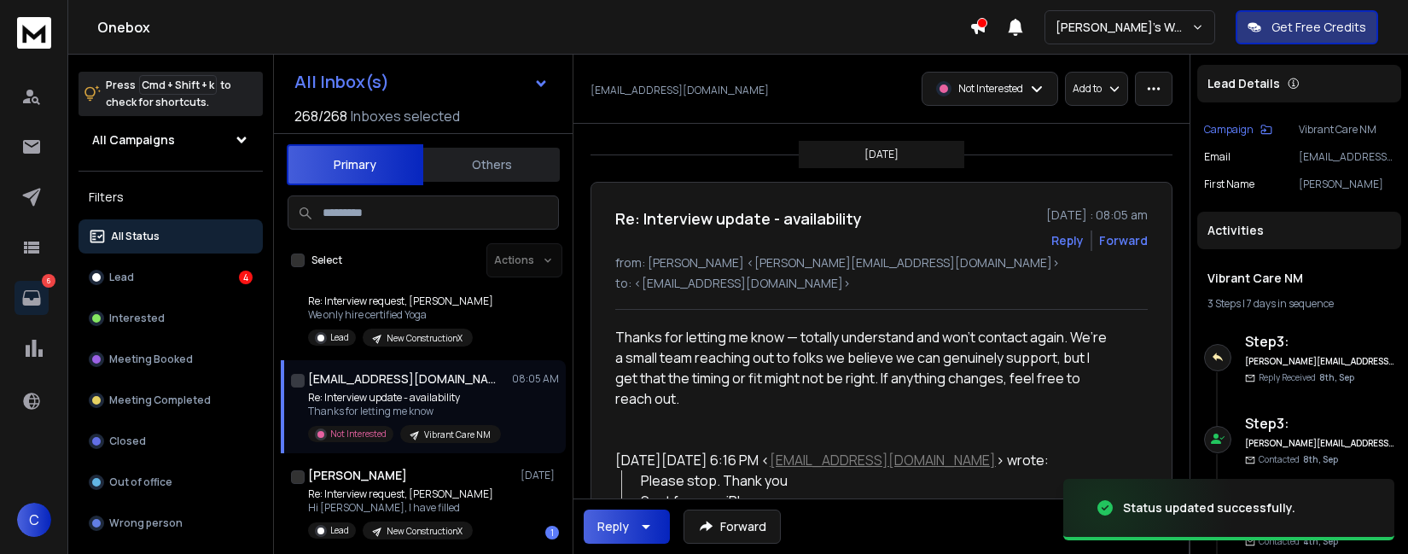
scroll to position [734, 0]
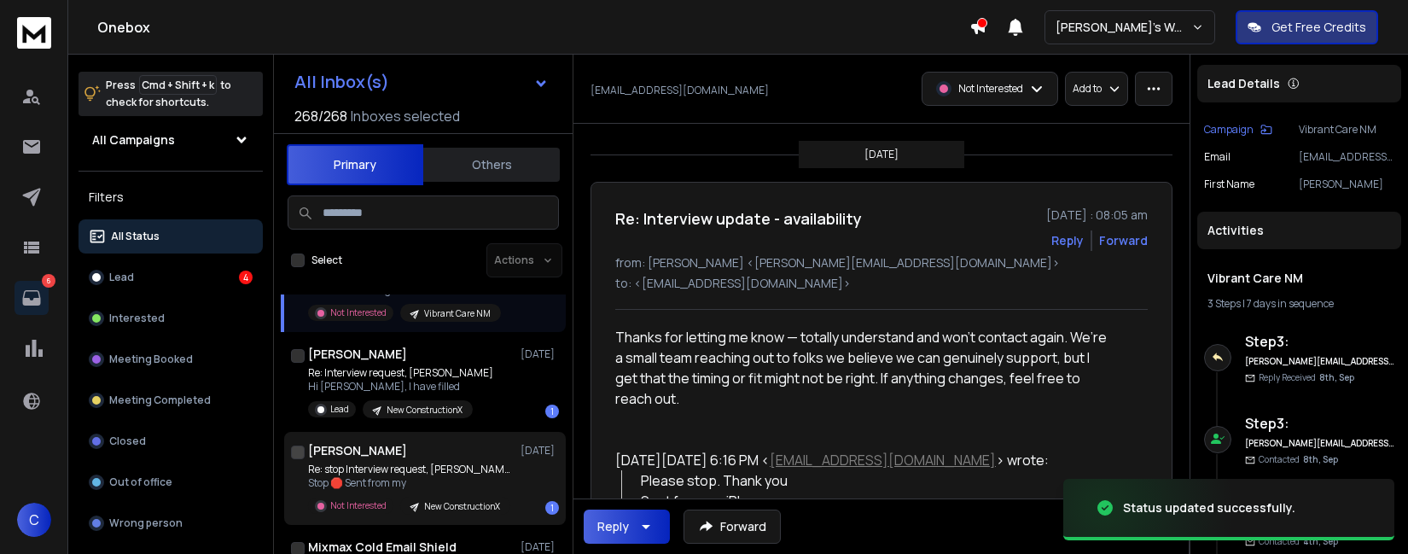
click at [405, 478] on p "Stop 🛑 Sent from my" at bounding box center [410, 483] width 205 height 14
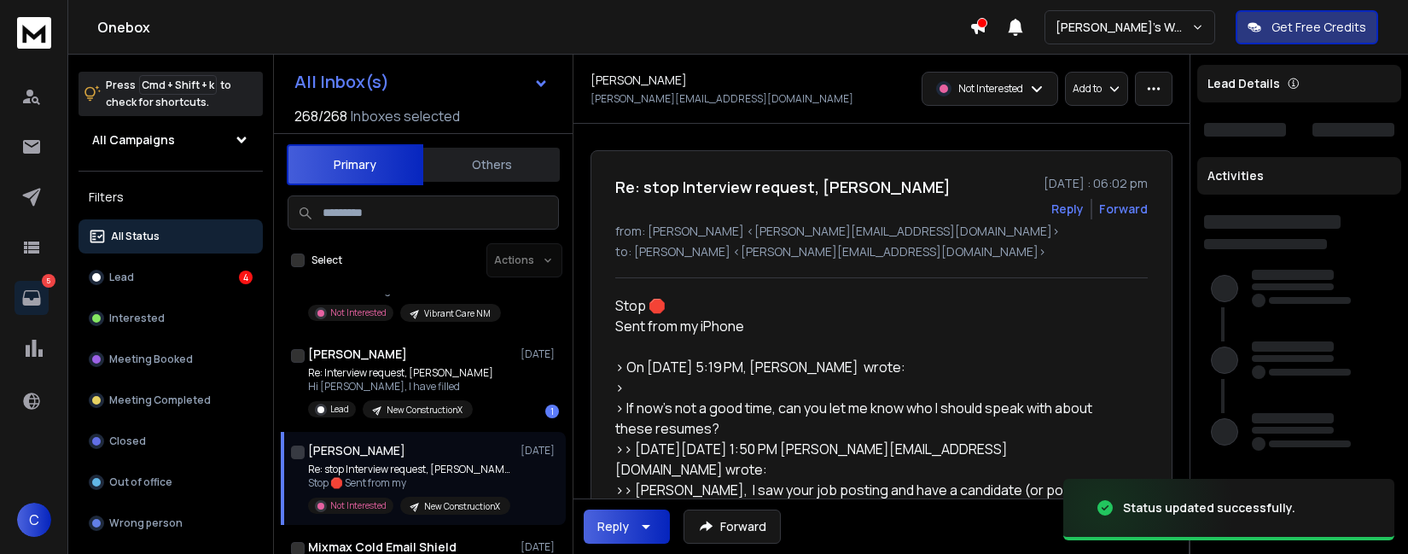
scroll to position [38, 0]
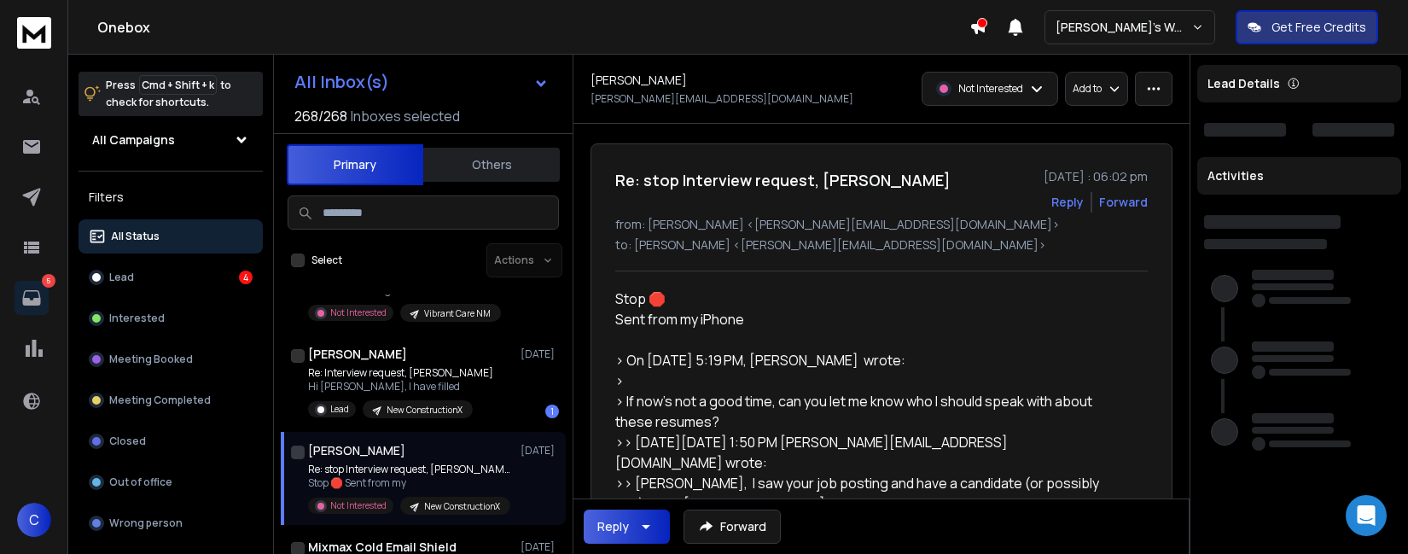
click at [1065, 208] on button "Reply" at bounding box center [1067, 202] width 32 height 17
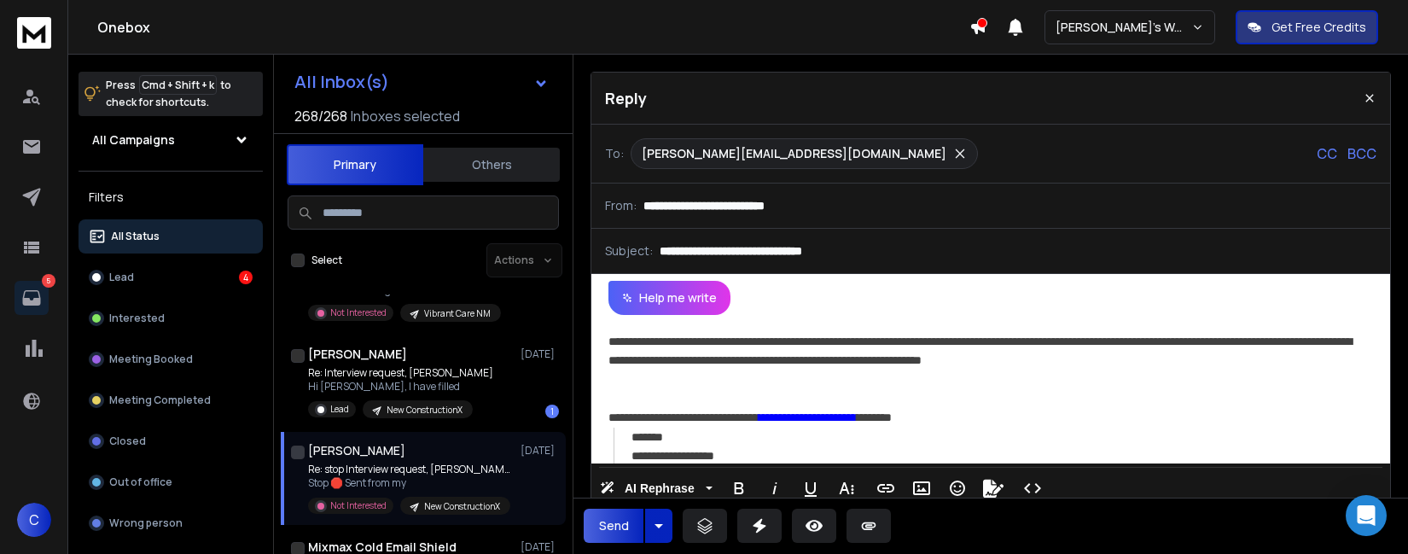
drag, startPoint x: 612, startPoint y: 532, endPoint x: 570, endPoint y: 495, distance: 55.6
click at [612, 532] on button "Send" at bounding box center [614, 526] width 60 height 34
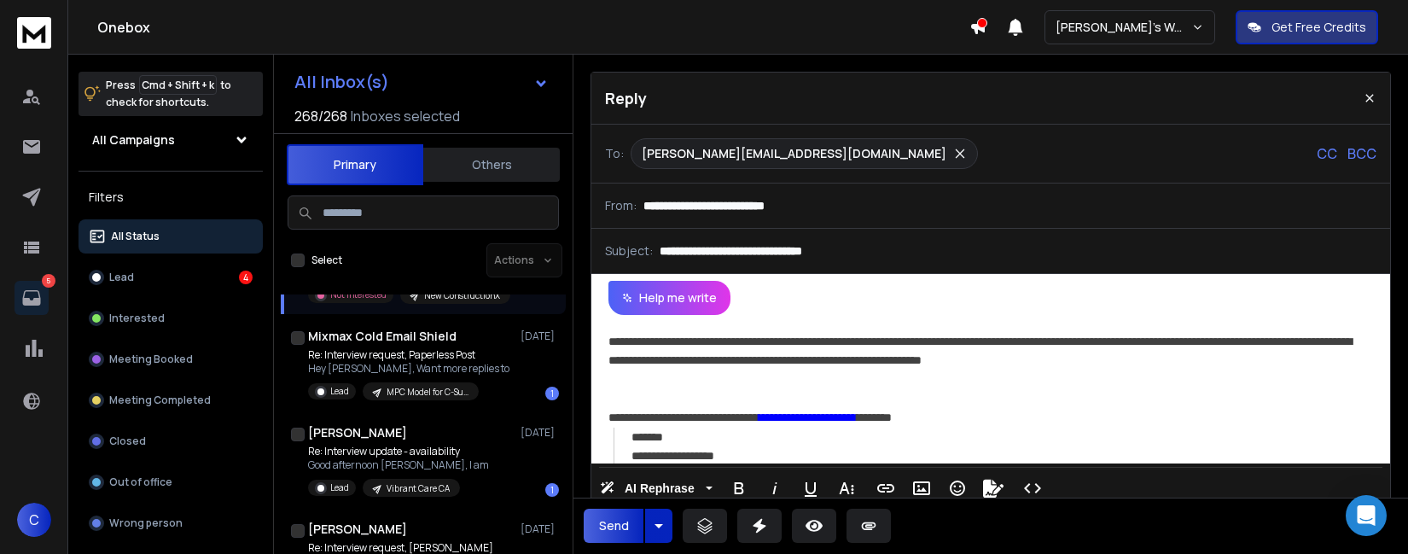
scroll to position [946, 0]
click at [598, 532] on button "Send" at bounding box center [614, 526] width 60 height 34
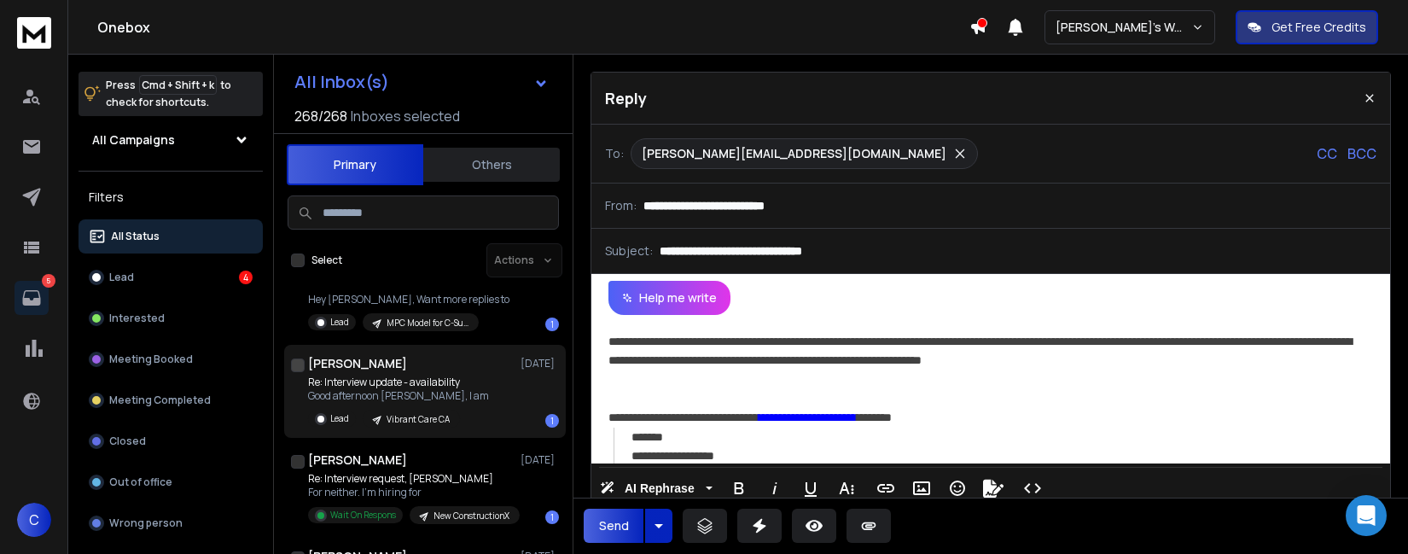
scroll to position [1018, 0]
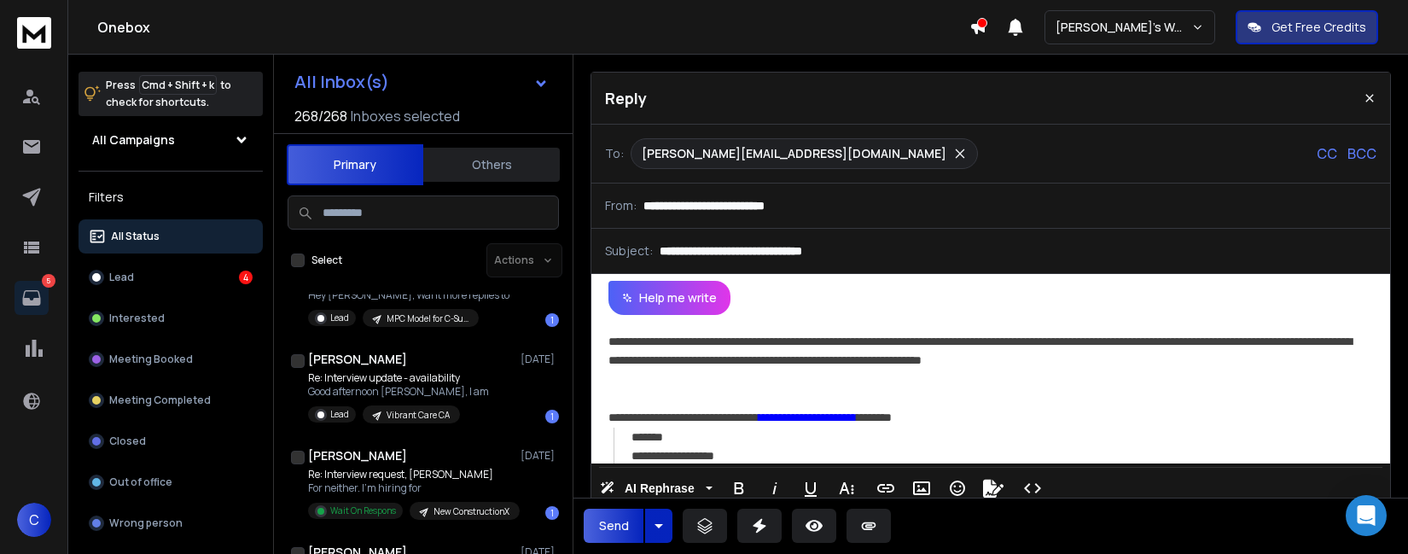
click at [709, 375] on div at bounding box center [990, 379] width 764 height 19
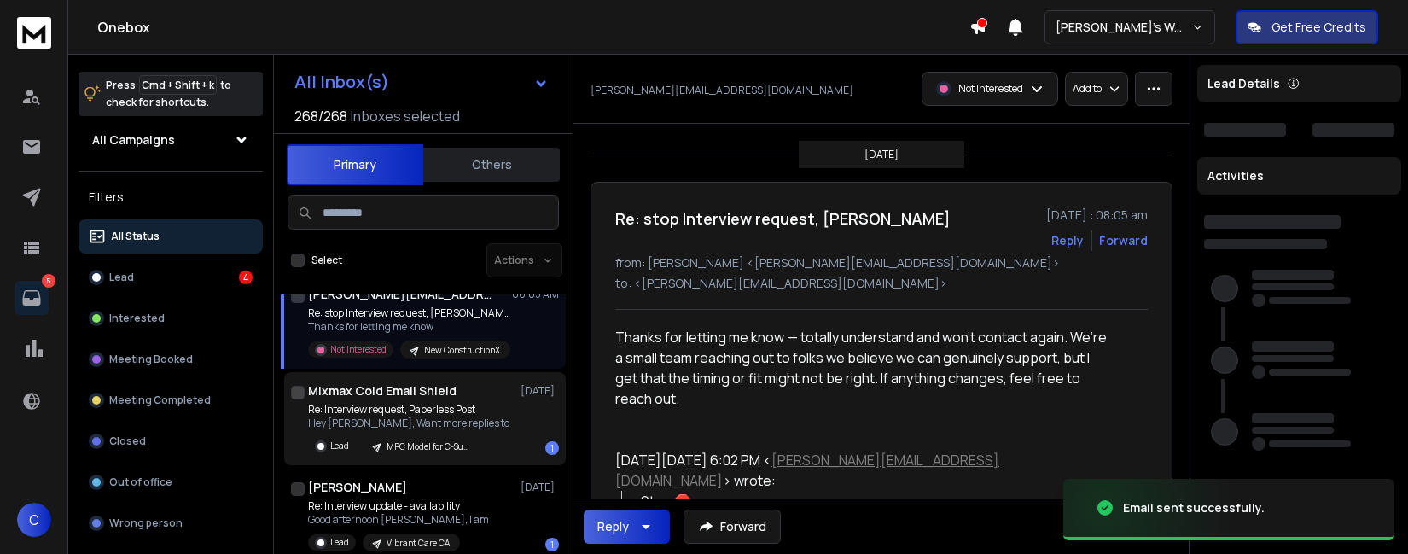
scroll to position [891, 0]
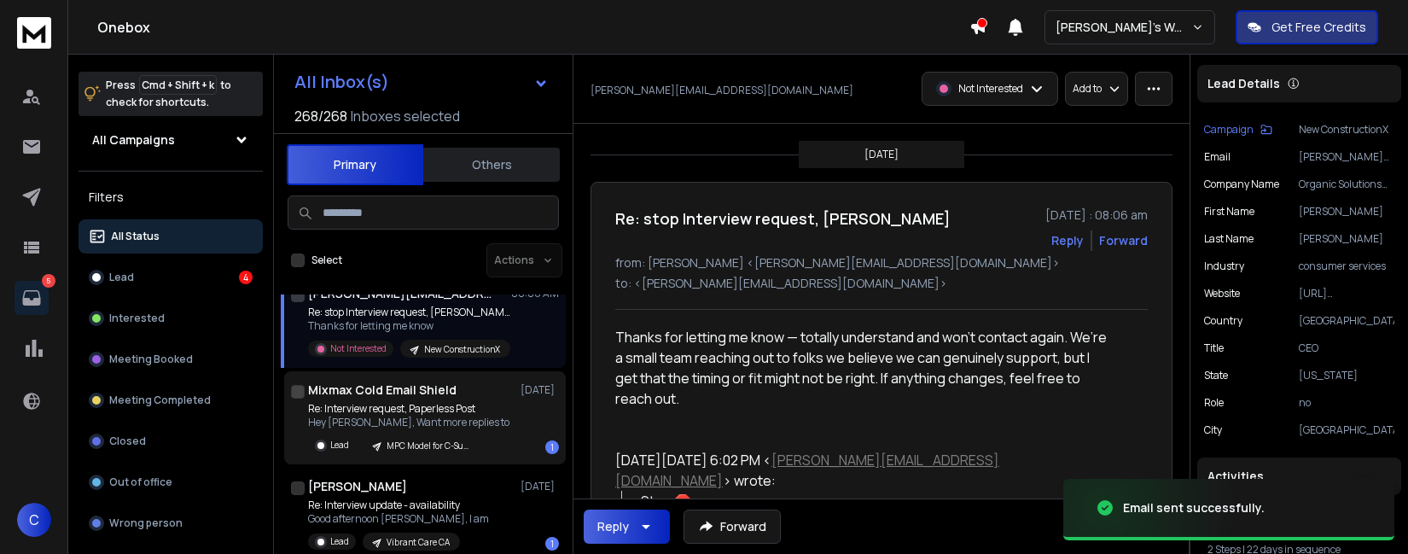
click at [449, 417] on p "Hey [PERSON_NAME], Want more replies to" at bounding box center [408, 423] width 201 height 14
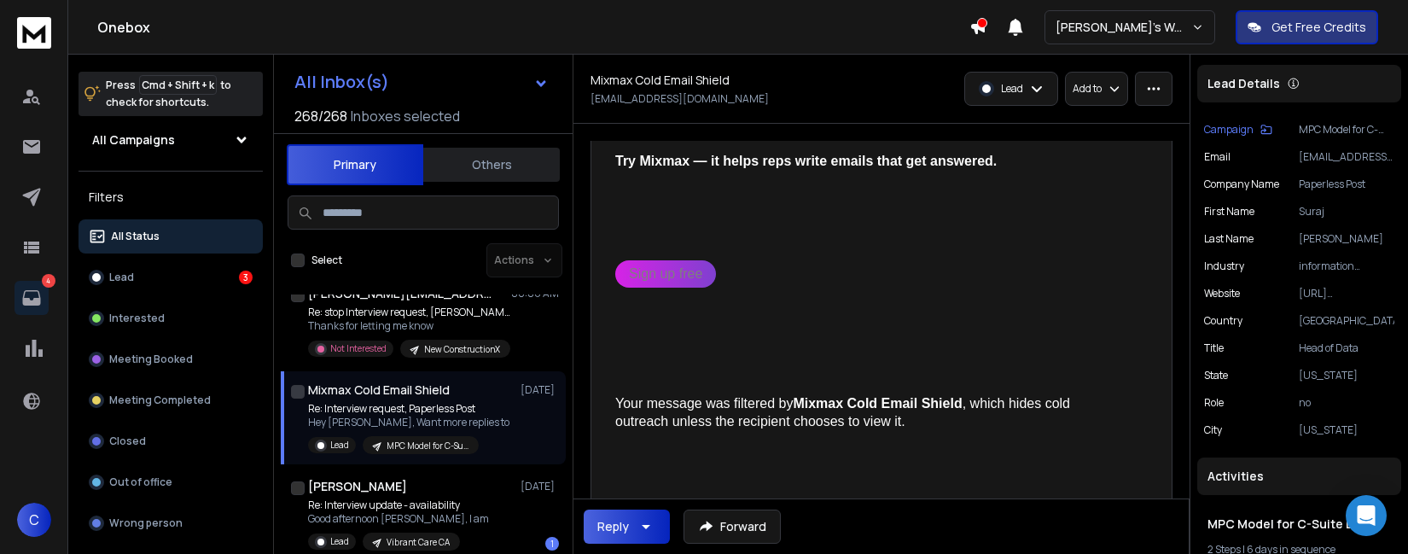
scroll to position [450, 0]
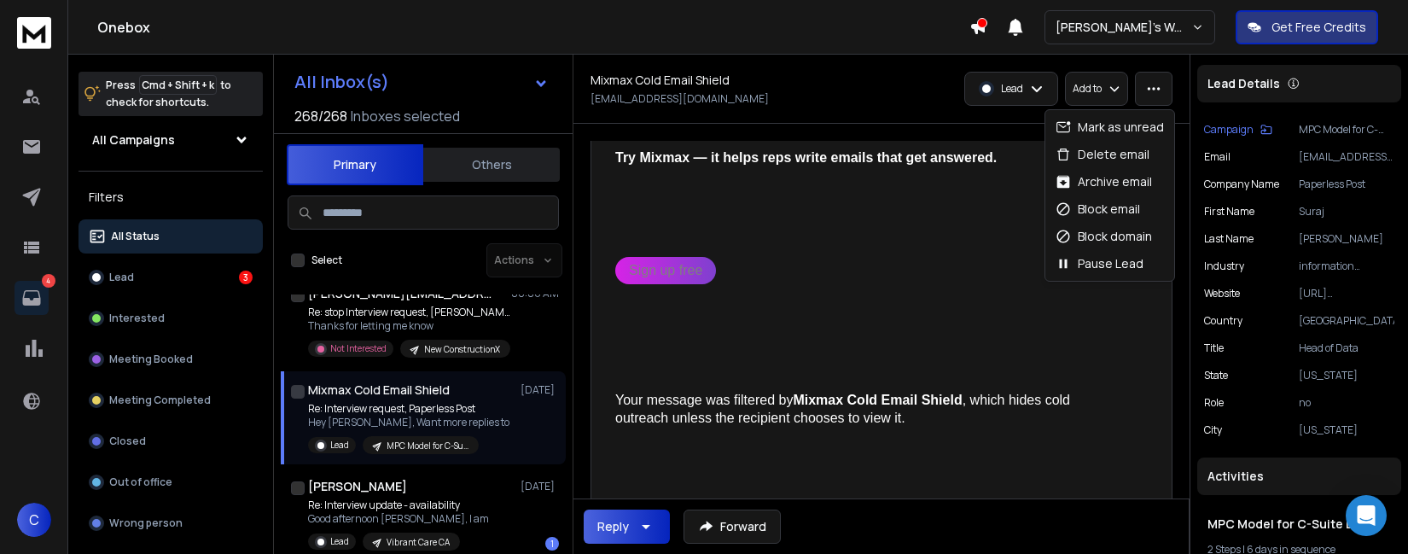
click at [1157, 88] on icon "button" at bounding box center [1154, 88] width 13 height 3
click at [1061, 174] on icon at bounding box center [1062, 181] width 15 height 15
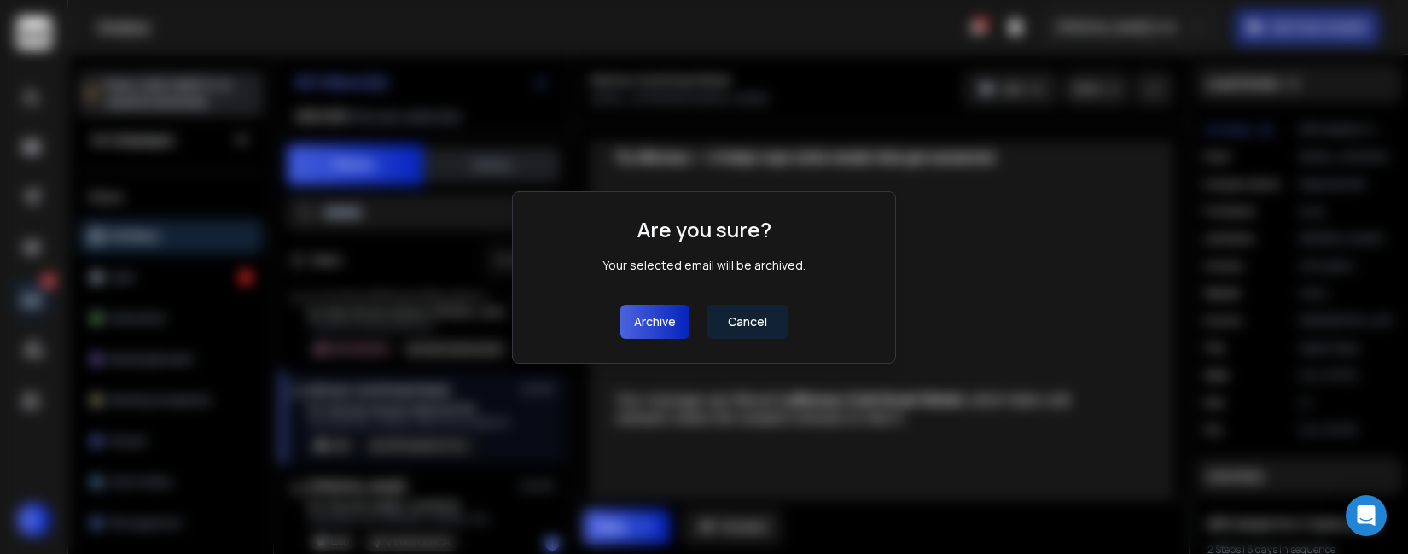
click at [640, 317] on p "archive" at bounding box center [655, 321] width 42 height 17
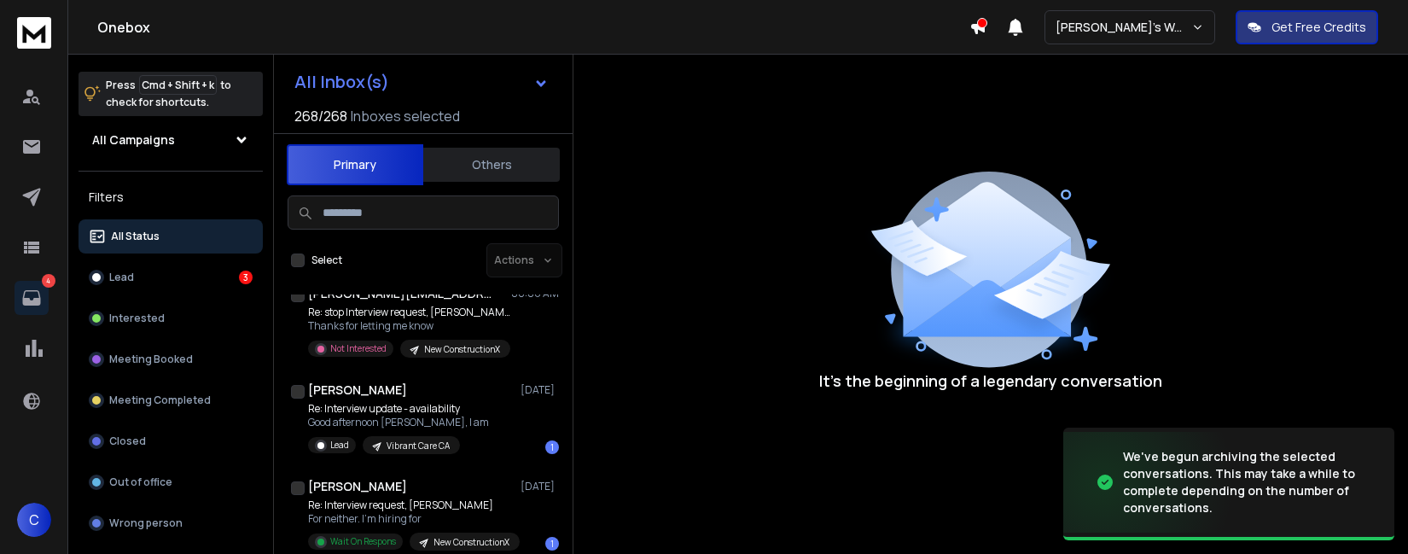
scroll to position [0, 0]
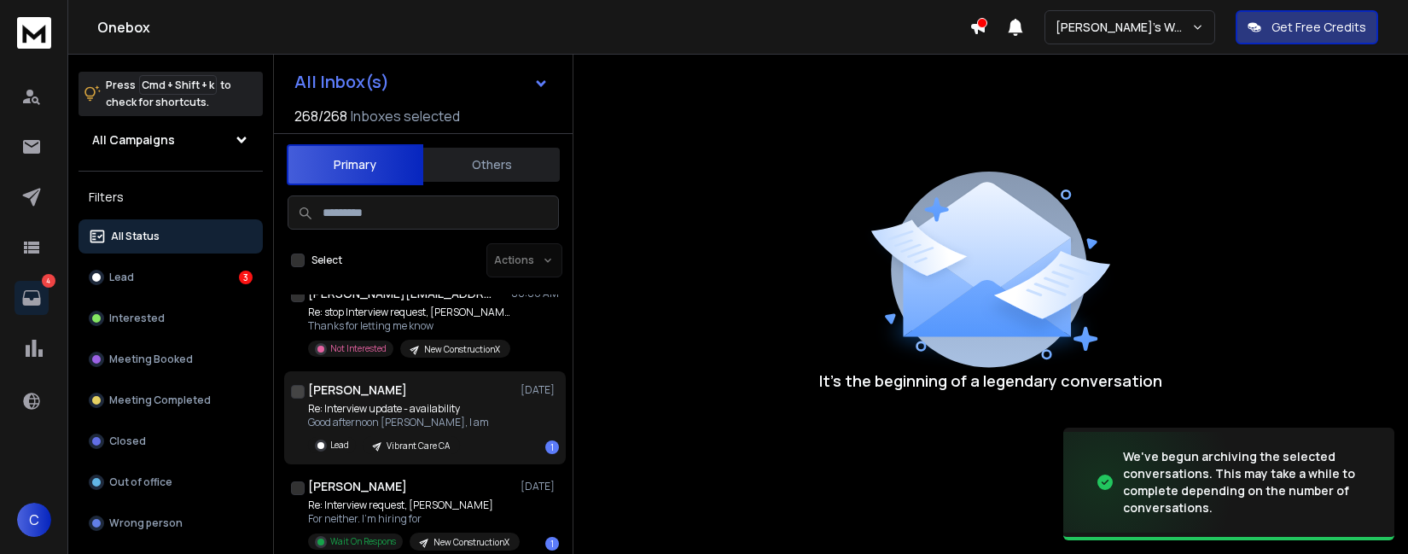
click at [453, 415] on p "Re: Interview update - availability" at bounding box center [398, 409] width 181 height 14
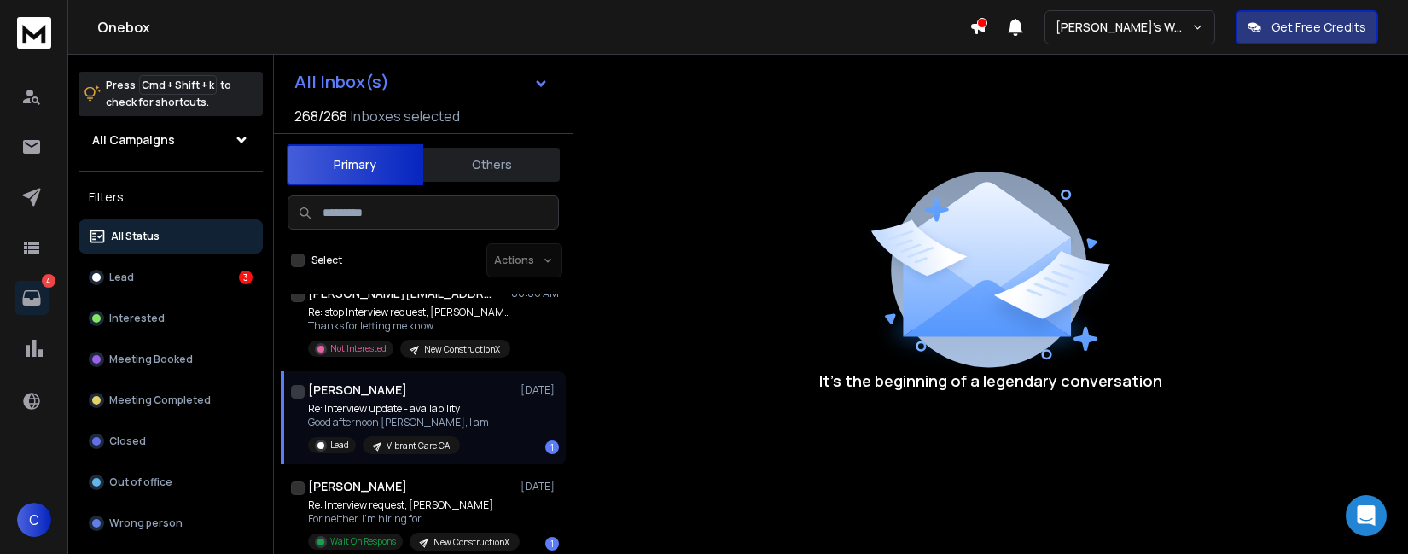
click at [422, 409] on p "Re: Interview update - availability" at bounding box center [398, 409] width 181 height 14
click at [424, 427] on p "Good afternoon [PERSON_NAME], I am" at bounding box center [398, 423] width 181 height 14
click at [432, 427] on p "Good afternoon [PERSON_NAME], I am" at bounding box center [398, 423] width 181 height 14
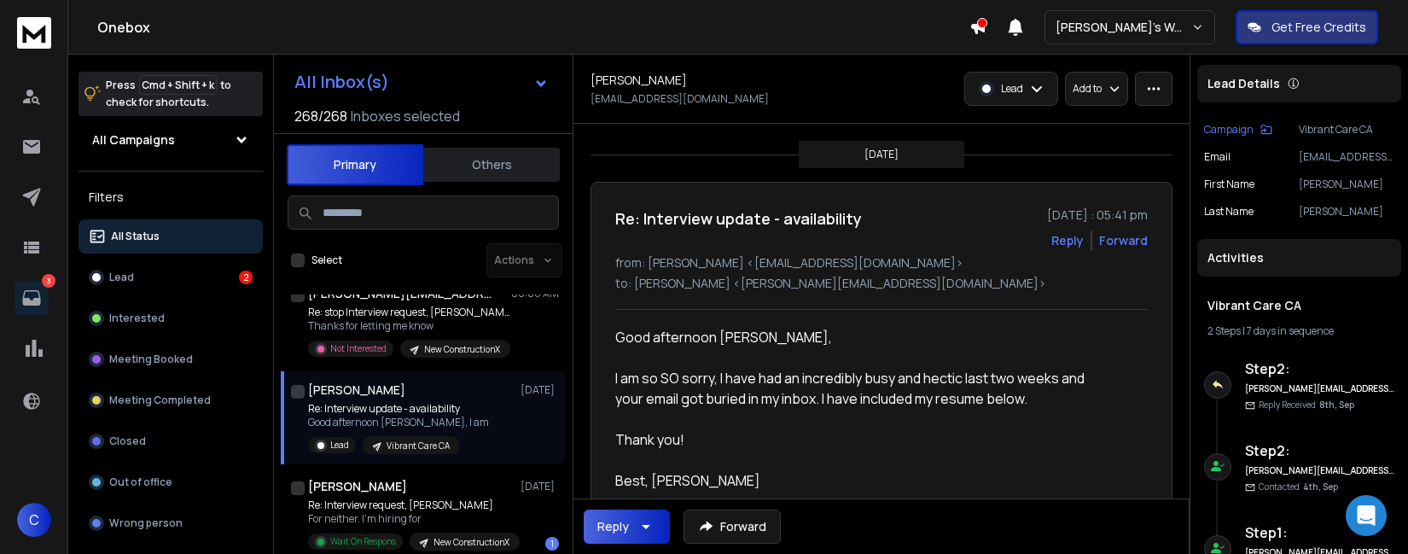
click at [659, 526] on button "Reply" at bounding box center [627, 526] width 86 height 34
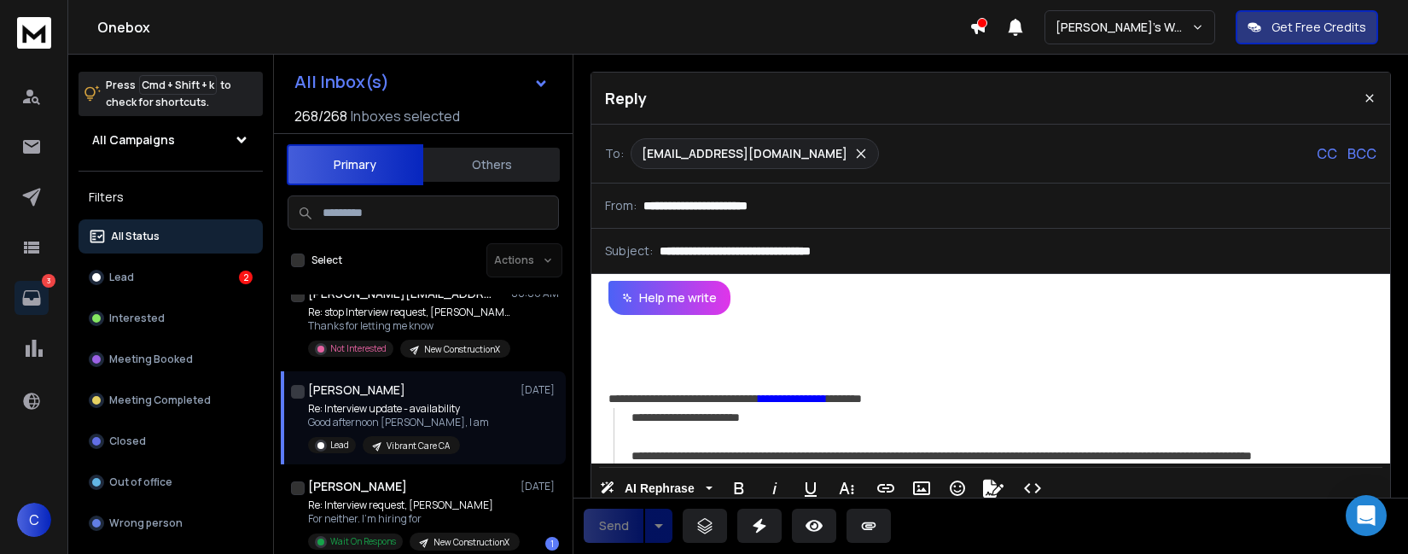
click at [1369, 97] on icon at bounding box center [1370, 98] width 14 height 14
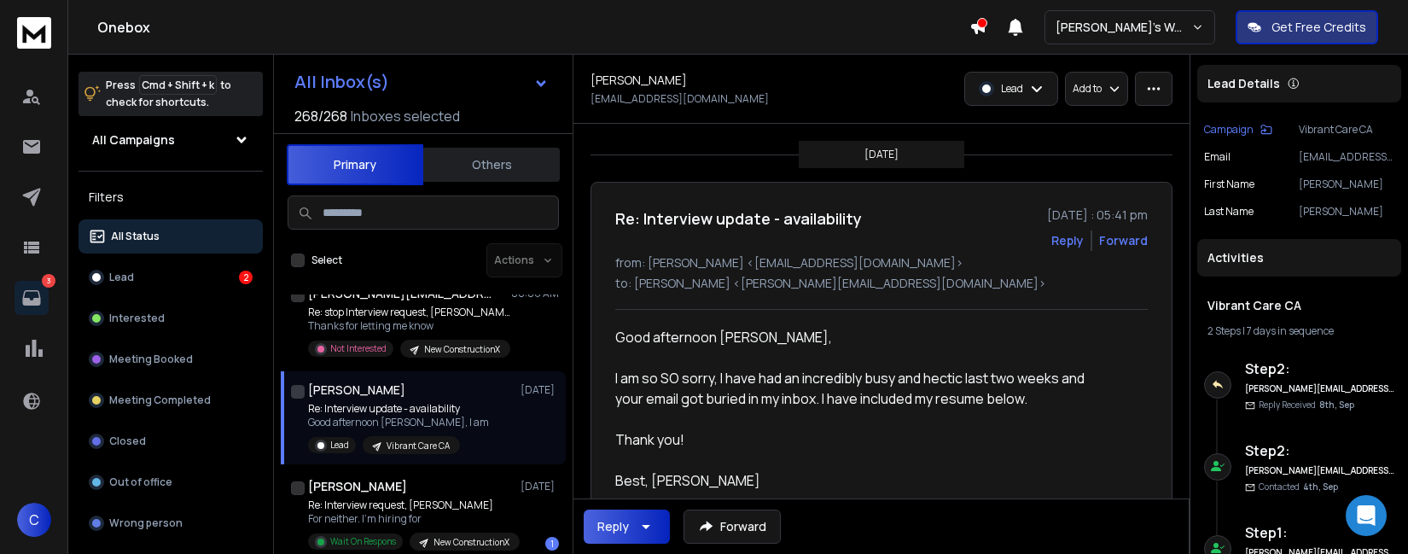
click at [1069, 238] on button "Reply" at bounding box center [1067, 240] width 32 height 17
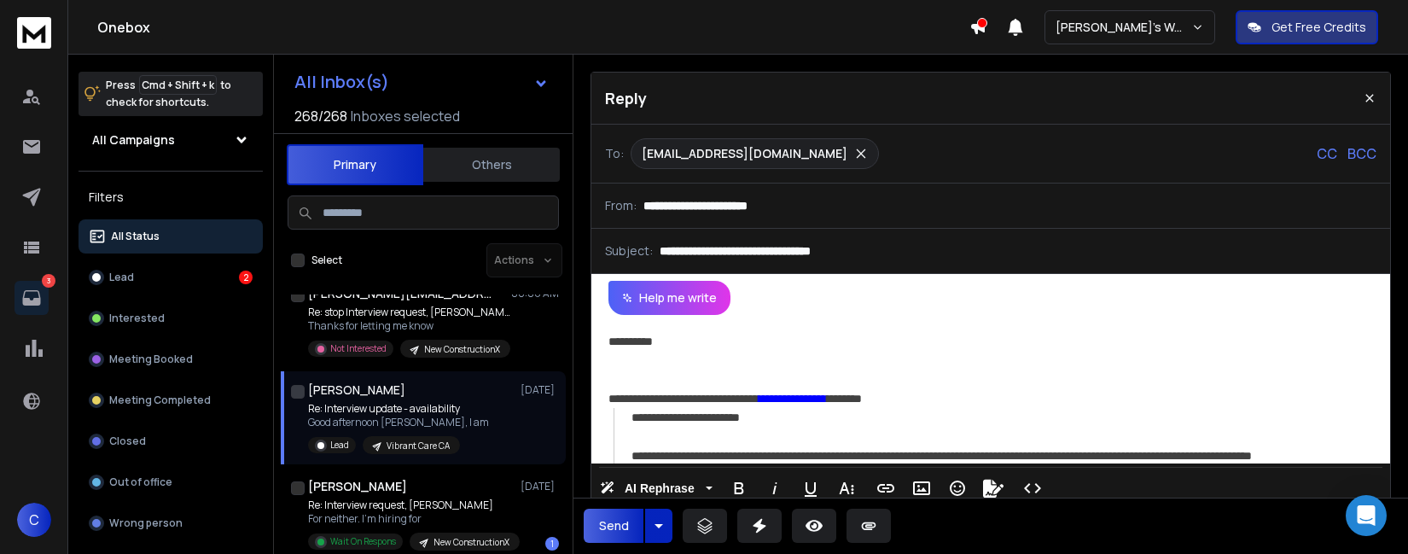
click at [1319, 156] on p "CC" at bounding box center [1327, 153] width 20 height 20
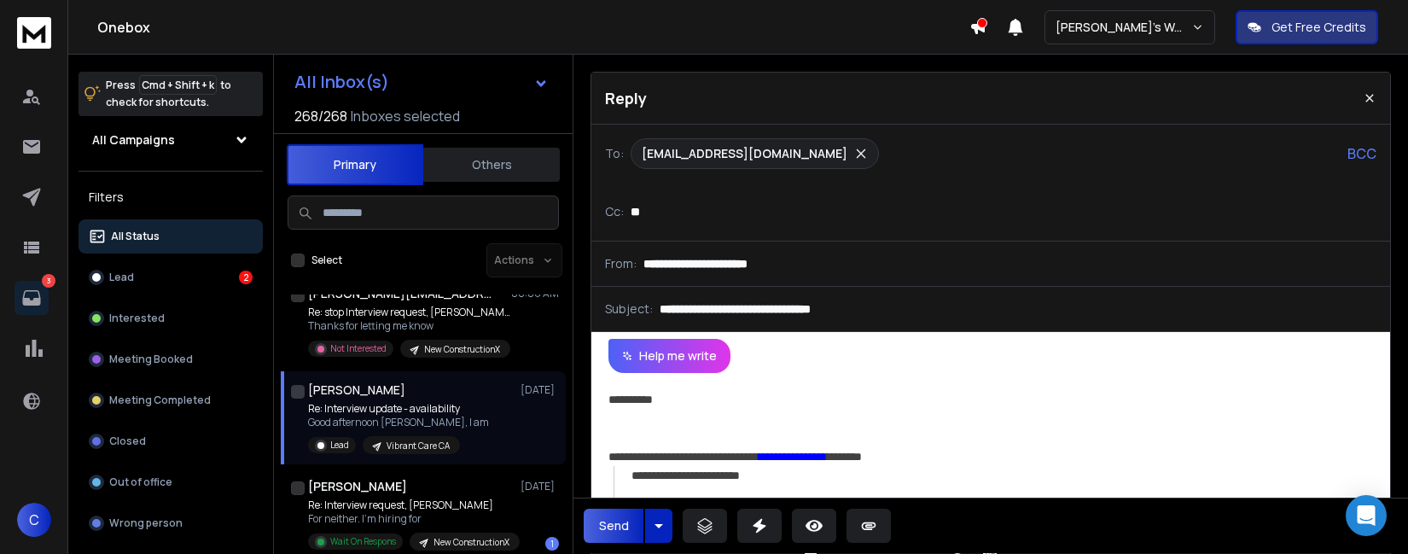
type input "**********"
click at [772, 410] on div "**********" at bounding box center [987, 447] width 793 height 148
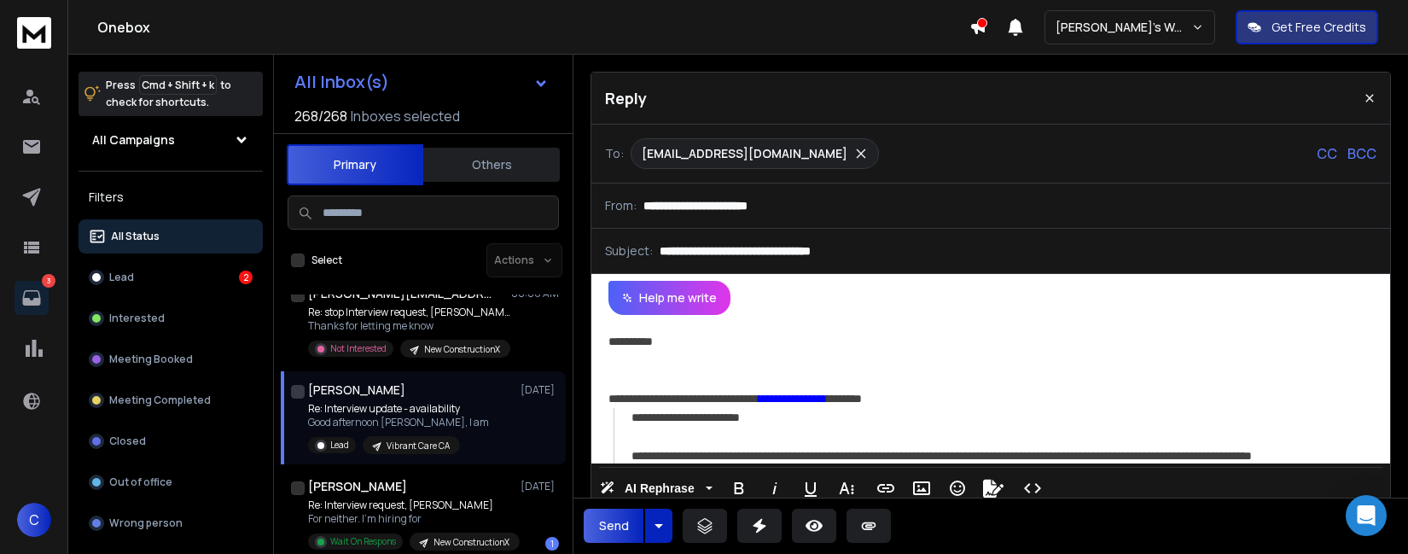
click at [708, 341] on div "**********" at bounding box center [987, 341] width 759 height 19
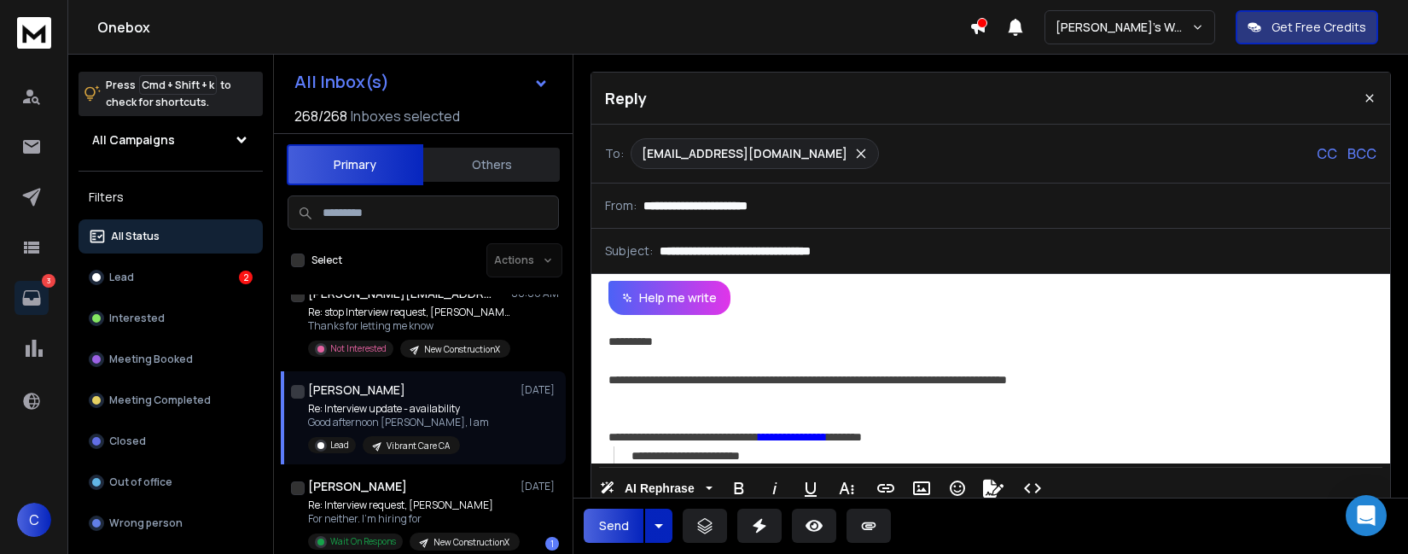
click at [609, 382] on div "**********" at bounding box center [987, 379] width 759 height 19
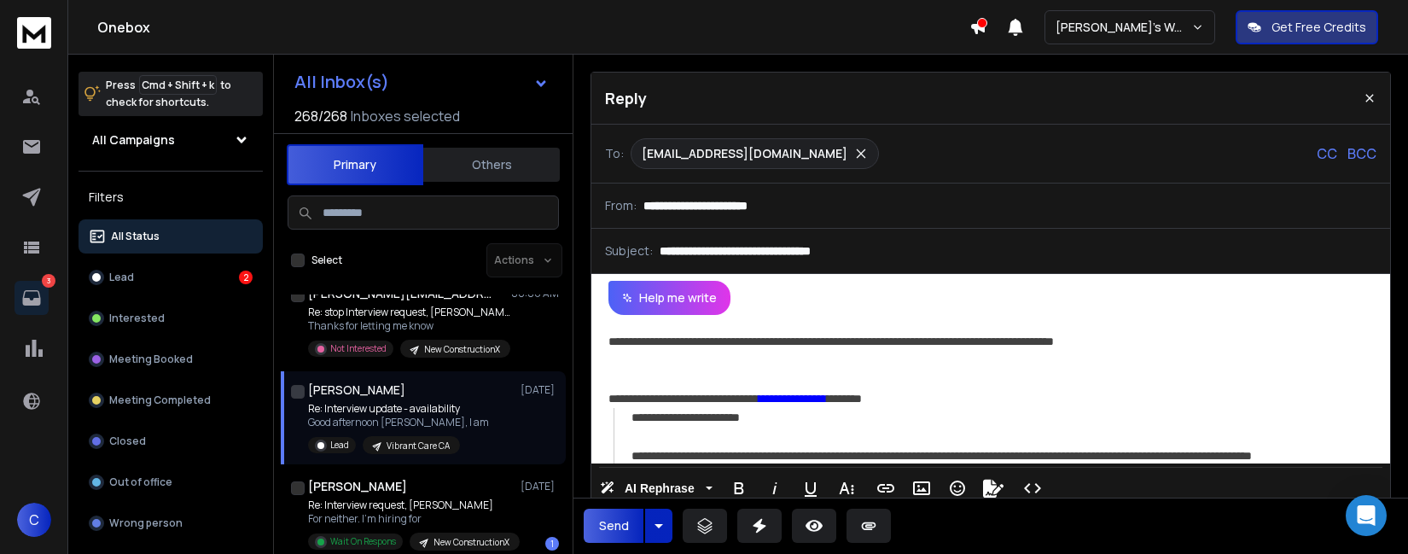
click at [959, 344] on div "**********" at bounding box center [987, 341] width 759 height 19
click at [611, 526] on button "Send" at bounding box center [614, 526] width 60 height 34
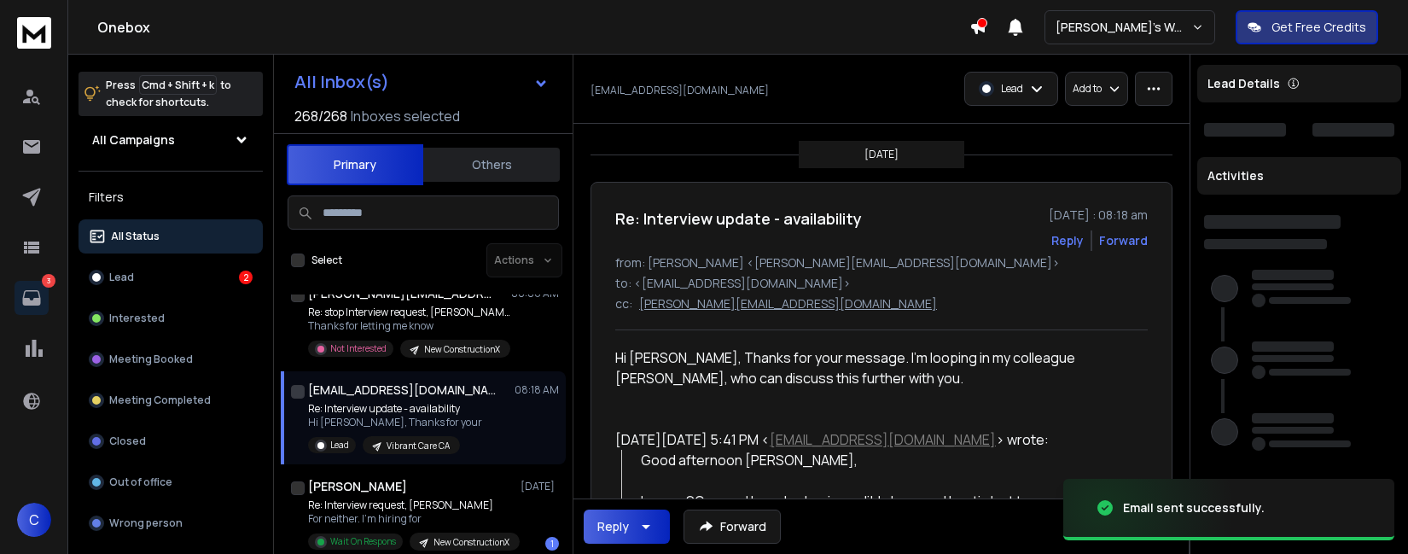
click at [1012, 90] on p "Lead" at bounding box center [1012, 89] width 22 height 14
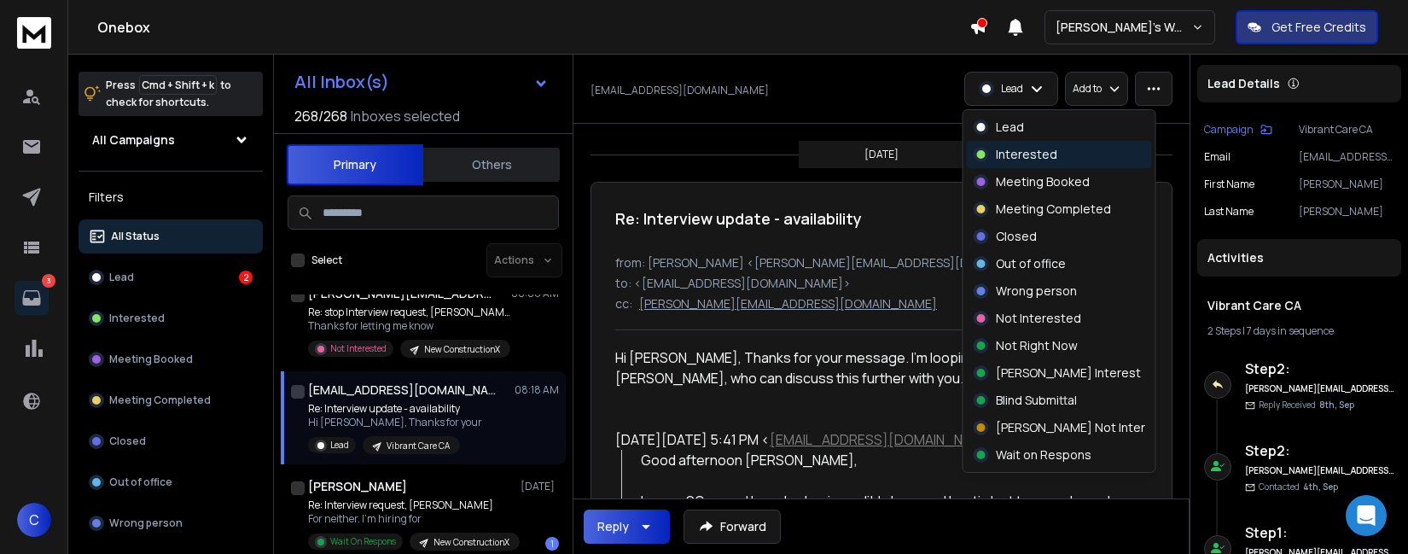
drag, startPoint x: 1020, startPoint y: 159, endPoint x: 1087, endPoint y: 174, distance: 68.3
click at [1020, 159] on p "Interested" at bounding box center [1026, 154] width 61 height 17
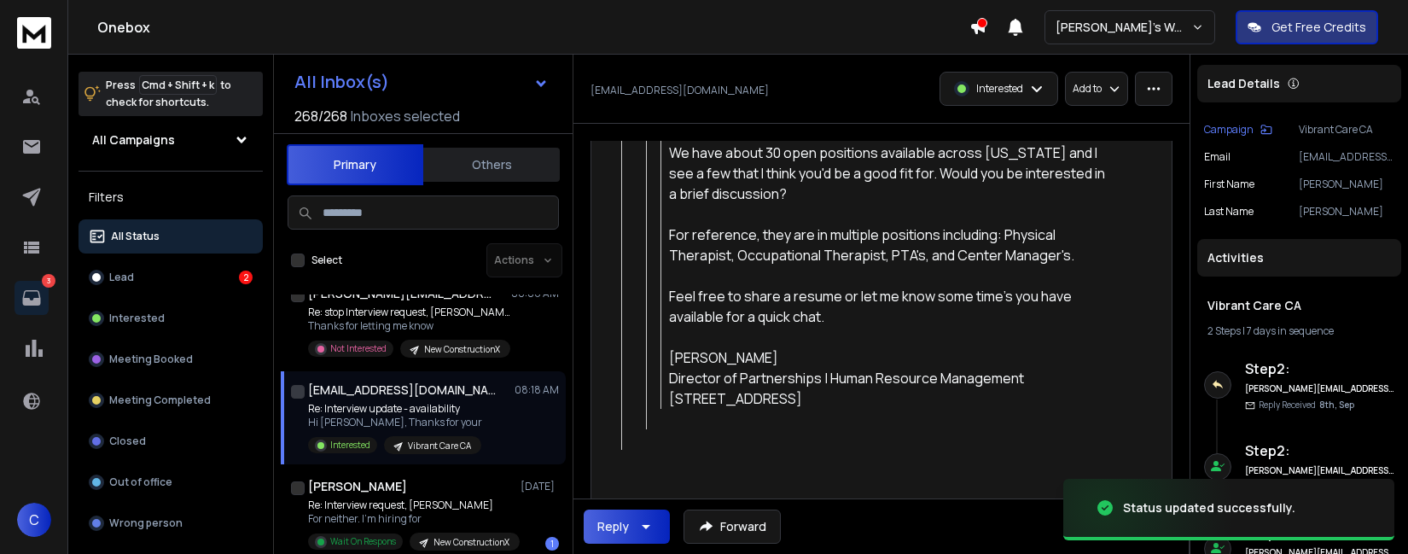
scroll to position [869, 0]
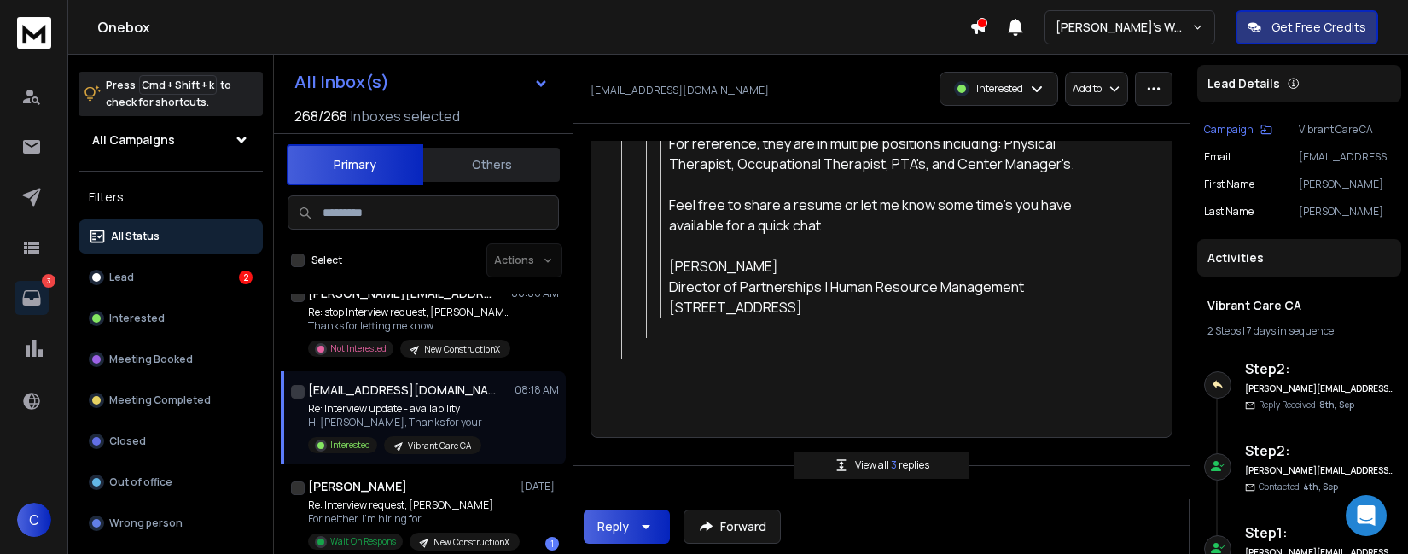
click at [857, 458] on p "View all 3 replies" at bounding box center [892, 465] width 74 height 14
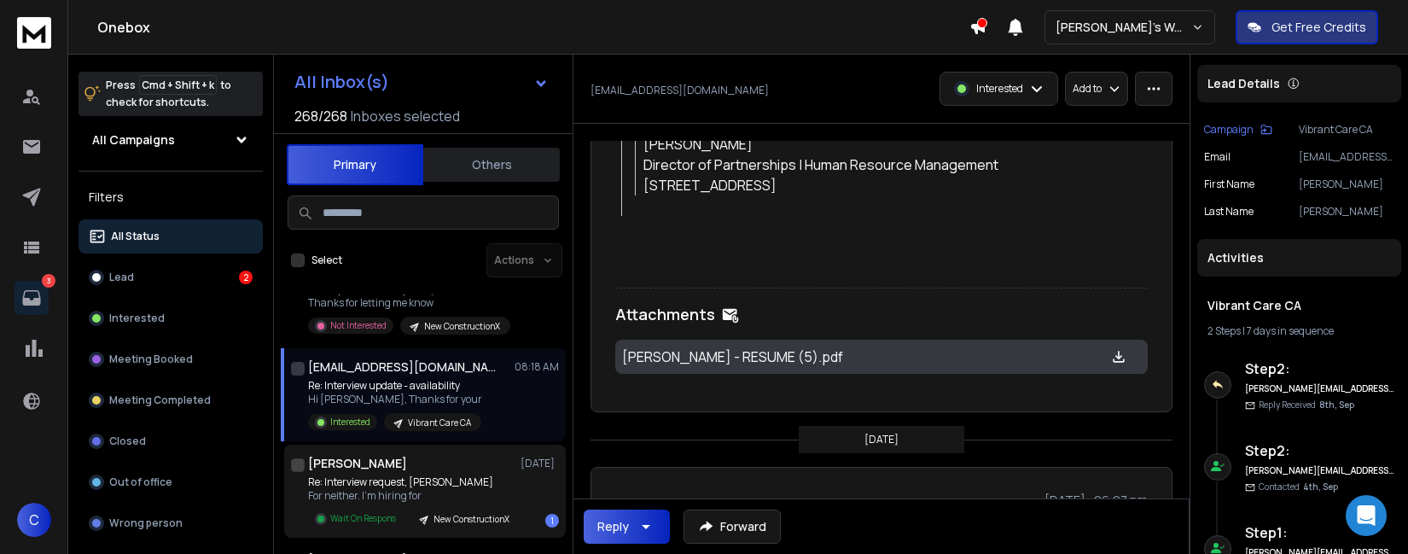
scroll to position [915, 0]
click at [394, 471] on div "[PERSON_NAME] [DATE] Re: Interview request, [PERSON_NAME] For neither. I'm hiri…" at bounding box center [433, 490] width 251 height 73
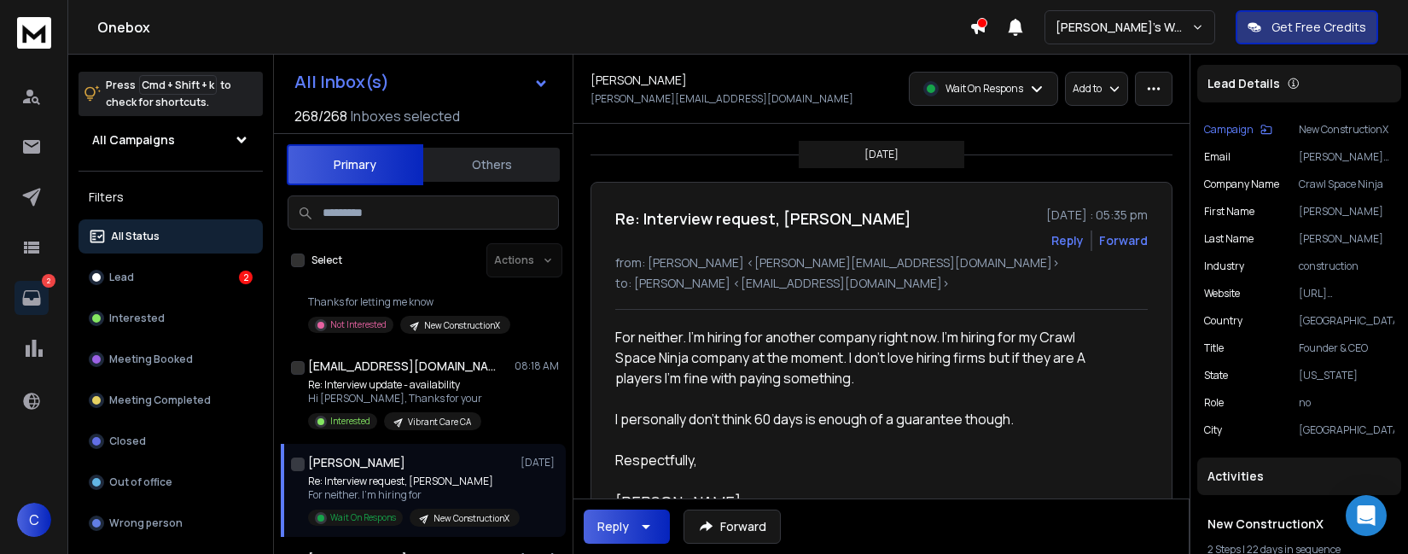
click at [1061, 237] on button "Reply" at bounding box center [1067, 240] width 32 height 17
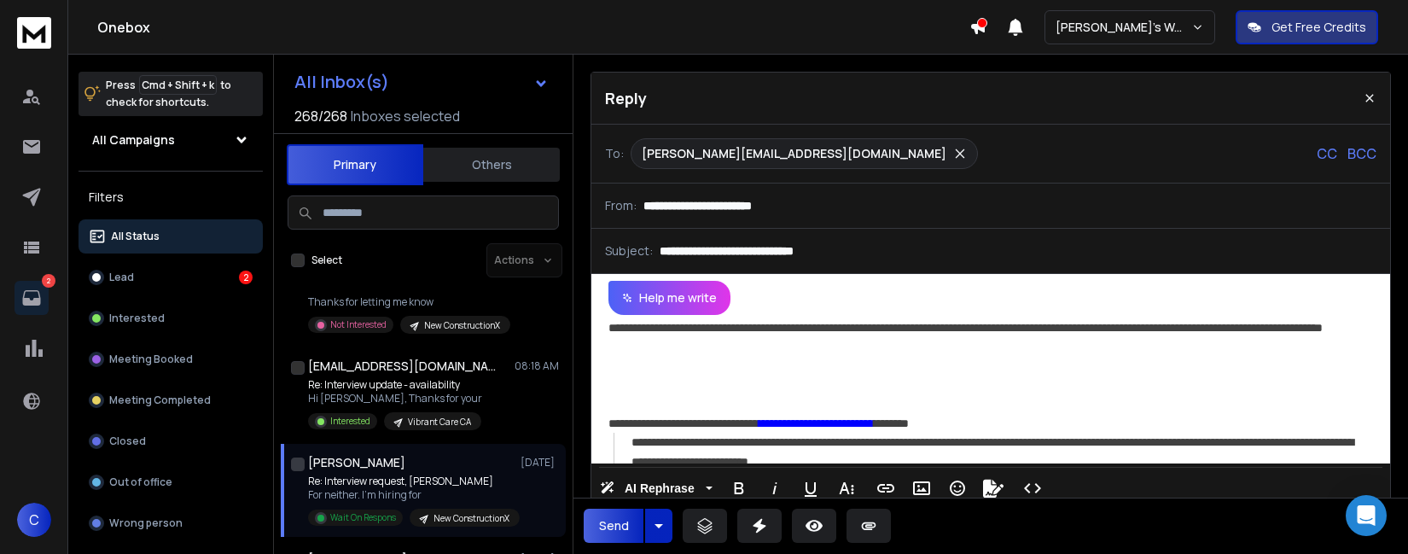
scroll to position [111, 0]
click at [1241, 342] on div at bounding box center [987, 297] width 759 height 153
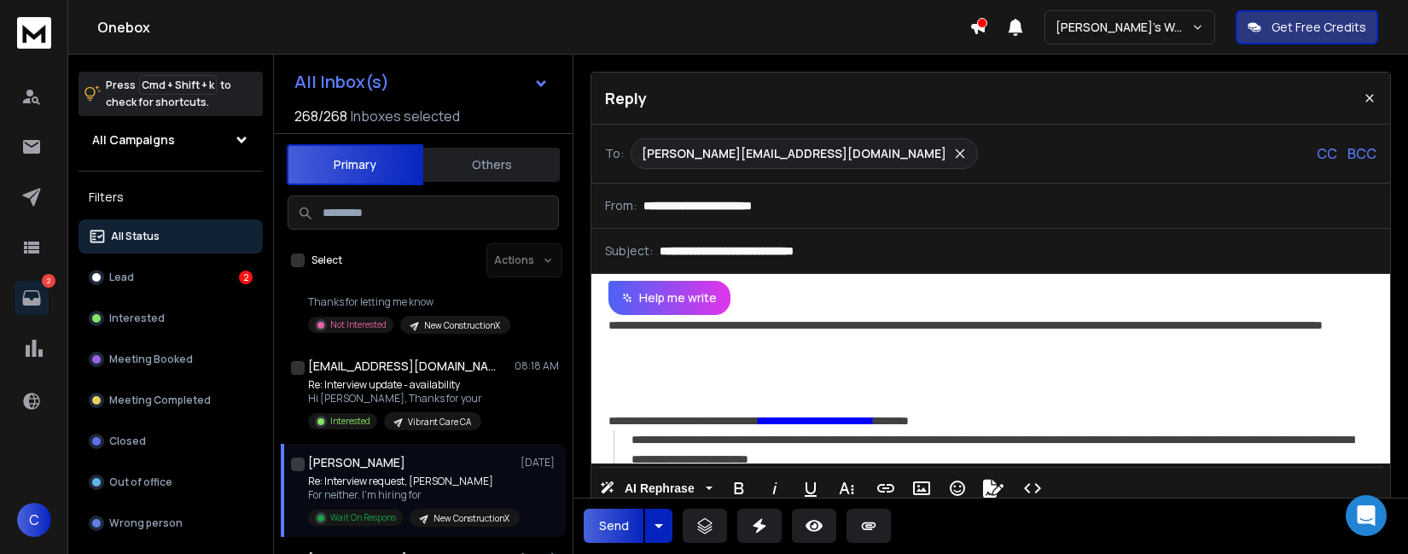
click at [1241, 346] on div at bounding box center [987, 296] width 759 height 153
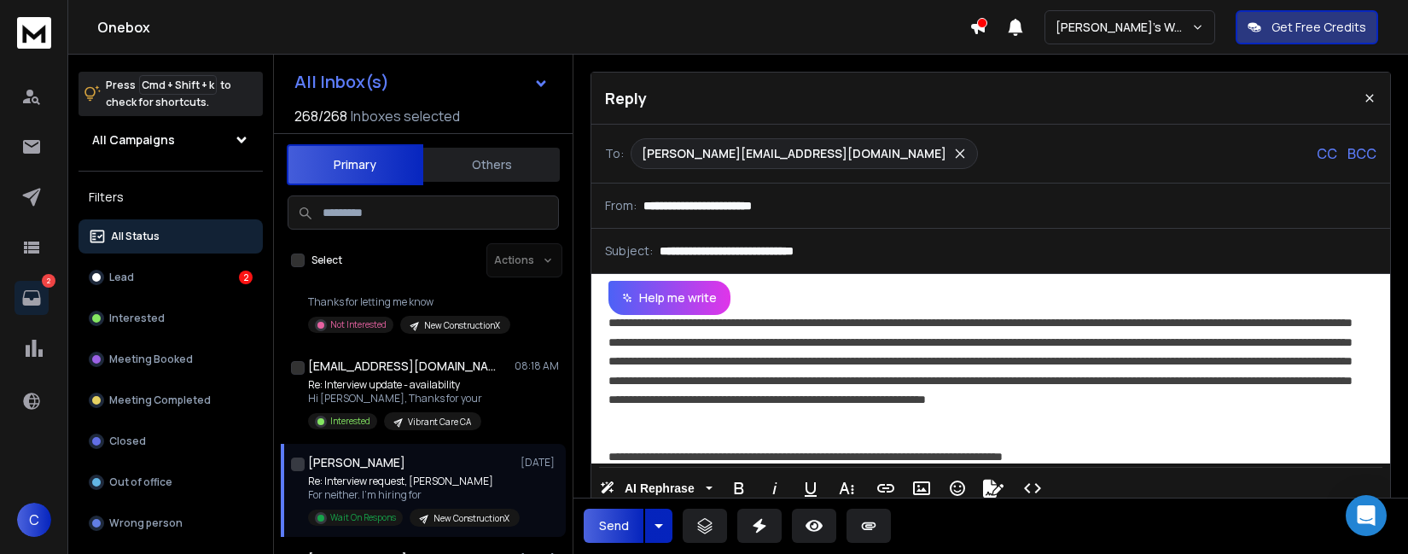
scroll to position [0, 0]
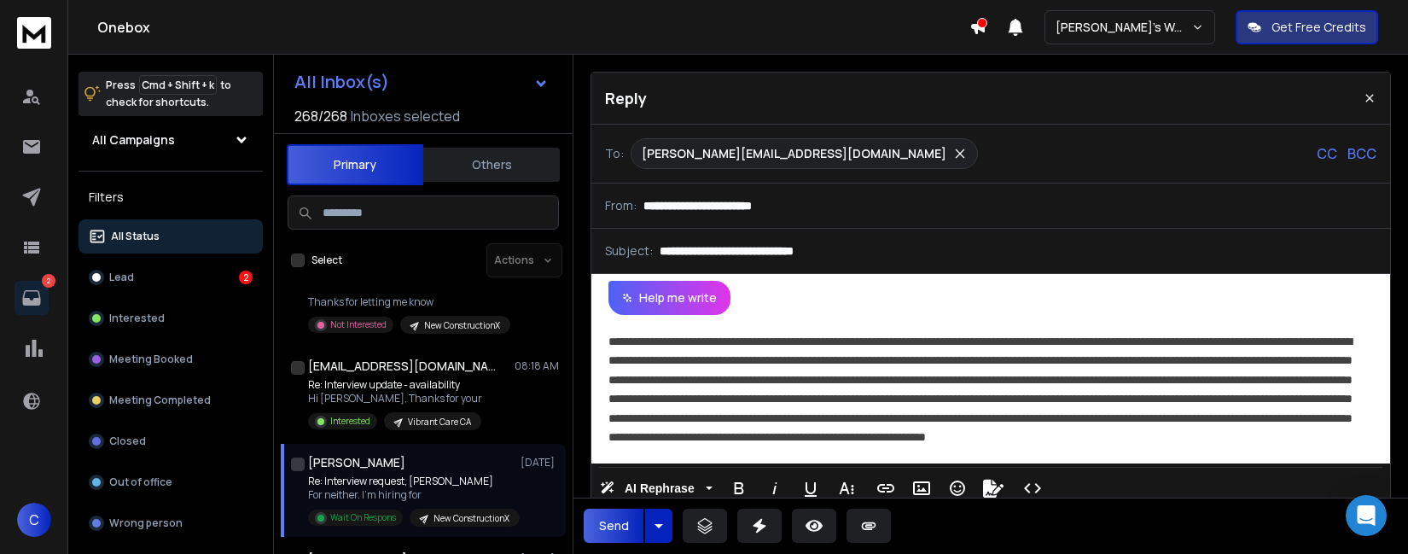
click at [613, 524] on button "Send" at bounding box center [614, 526] width 60 height 34
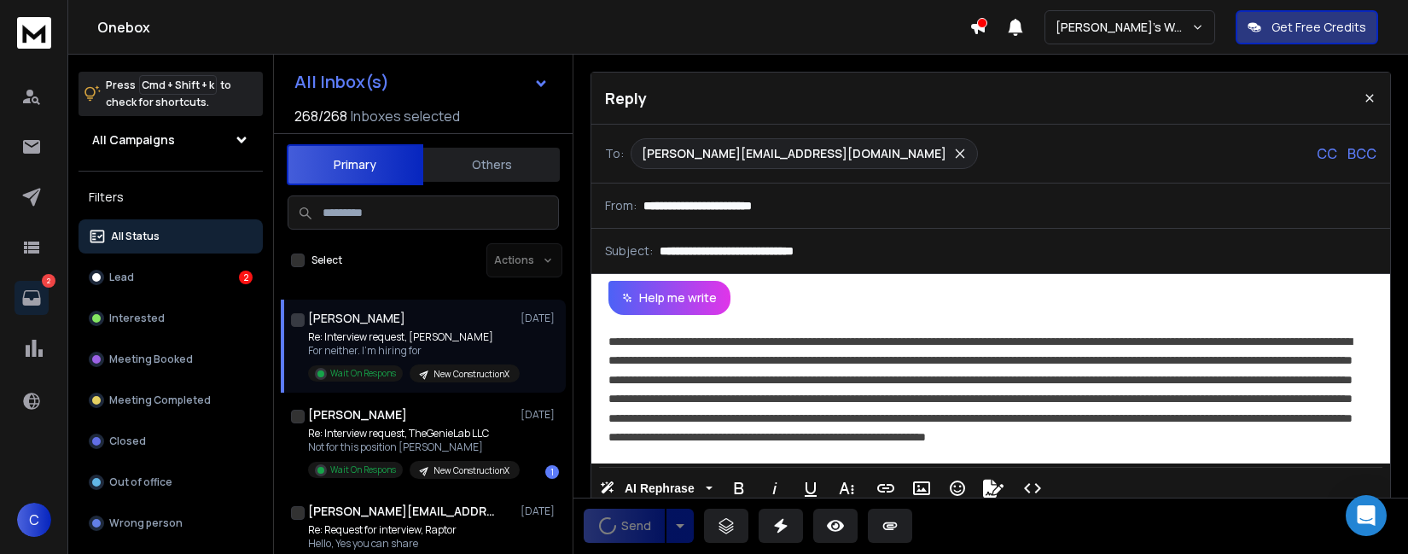
scroll to position [1067, 0]
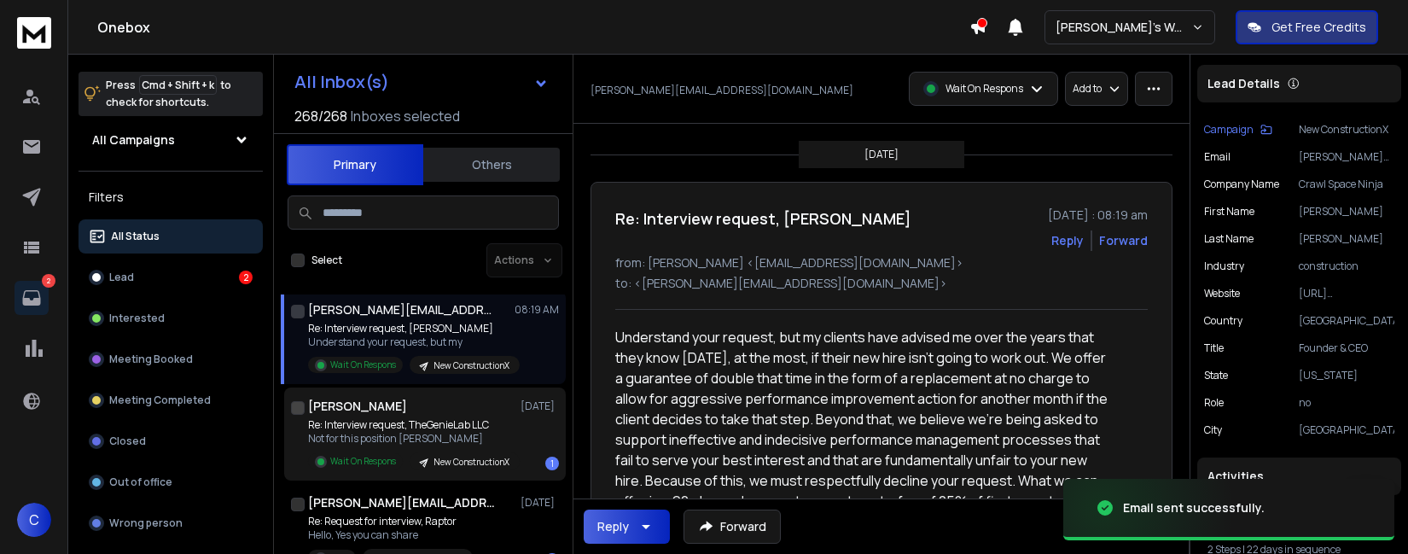
click at [403, 439] on p "Not for this position [PERSON_NAME]" at bounding box center [410, 439] width 205 height 14
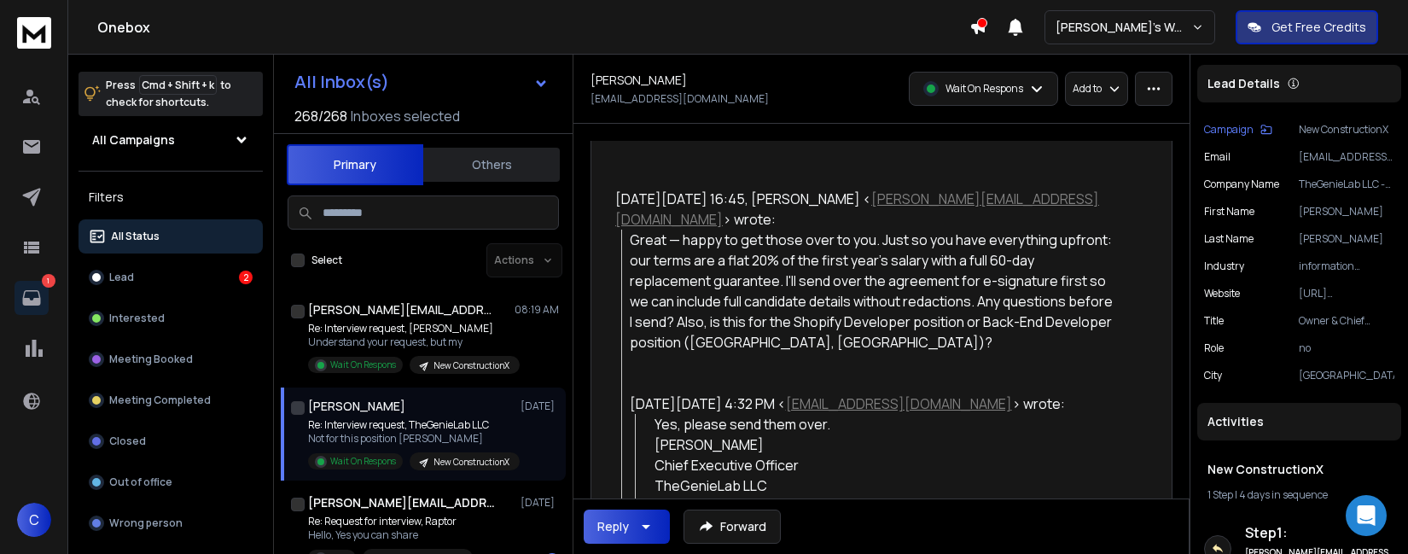
scroll to position [0, 0]
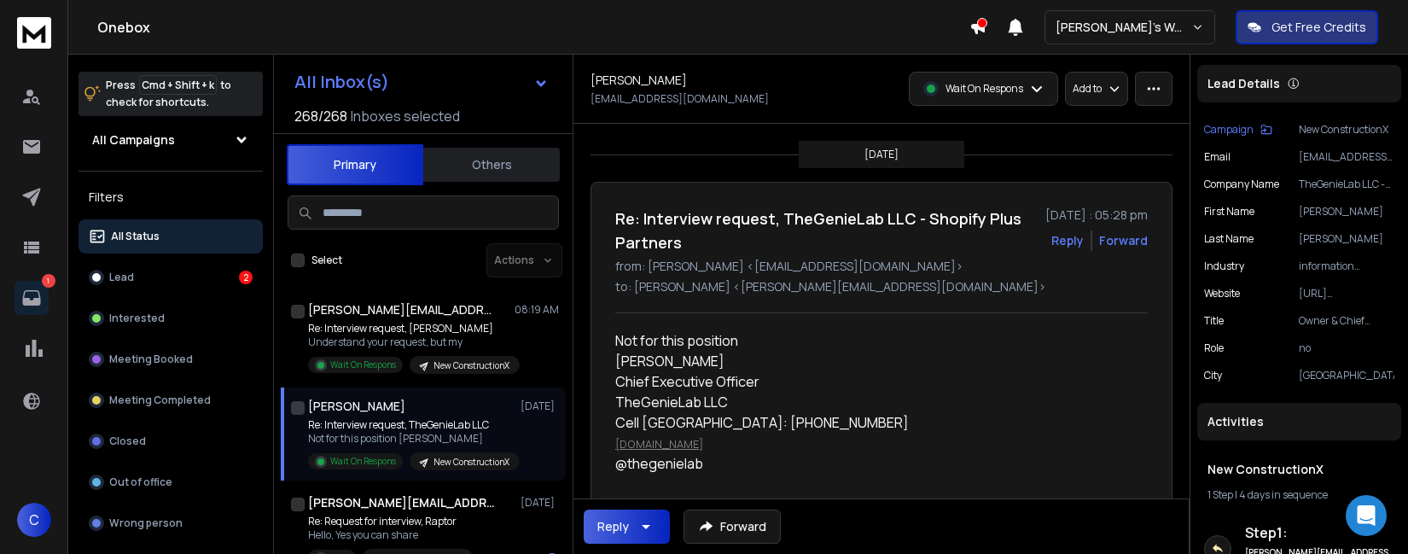
click at [1059, 241] on button "Reply" at bounding box center [1067, 240] width 32 height 17
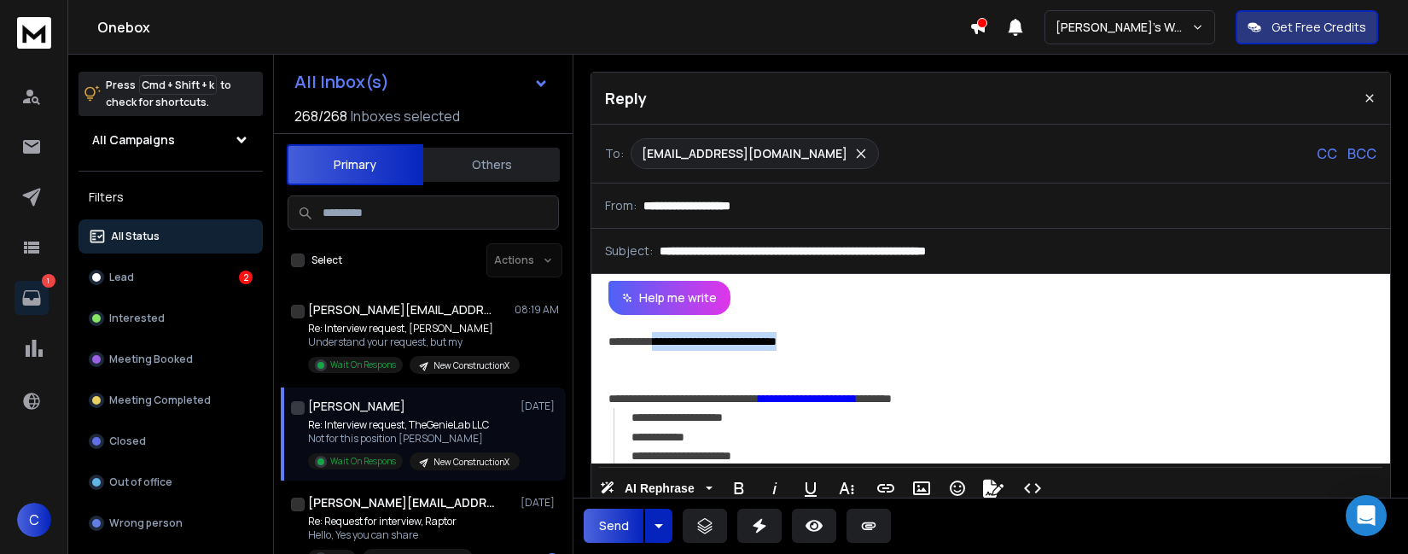
drag, startPoint x: 666, startPoint y: 348, endPoint x: 659, endPoint y: 342, distance: 9.7
click at [659, 342] on div "**********" at bounding box center [987, 341] width 759 height 19
click at [602, 526] on button "Send" at bounding box center [614, 526] width 60 height 34
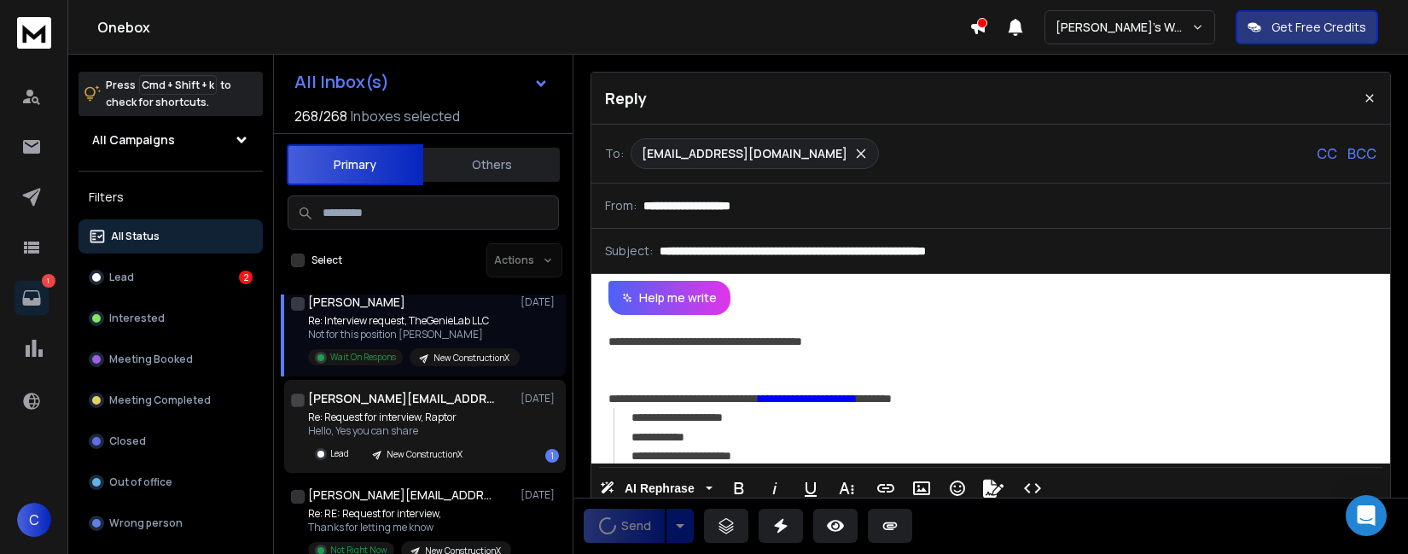
scroll to position [1176, 0]
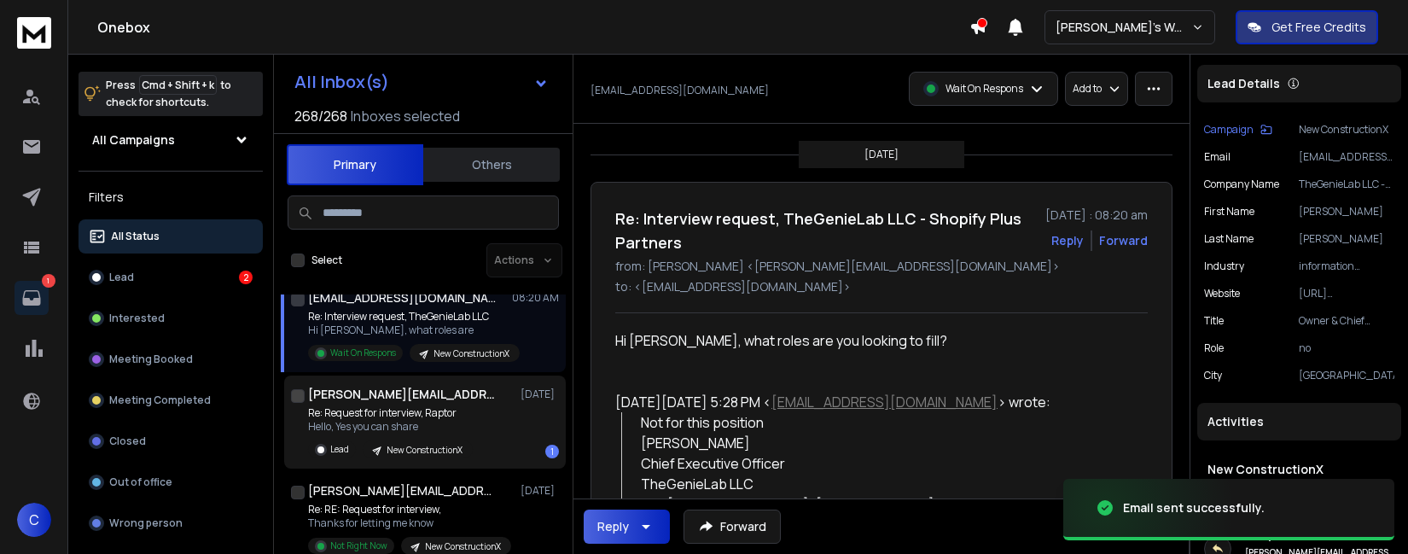
click at [416, 416] on p "Re: Request for interview, Raptor" at bounding box center [390, 413] width 165 height 14
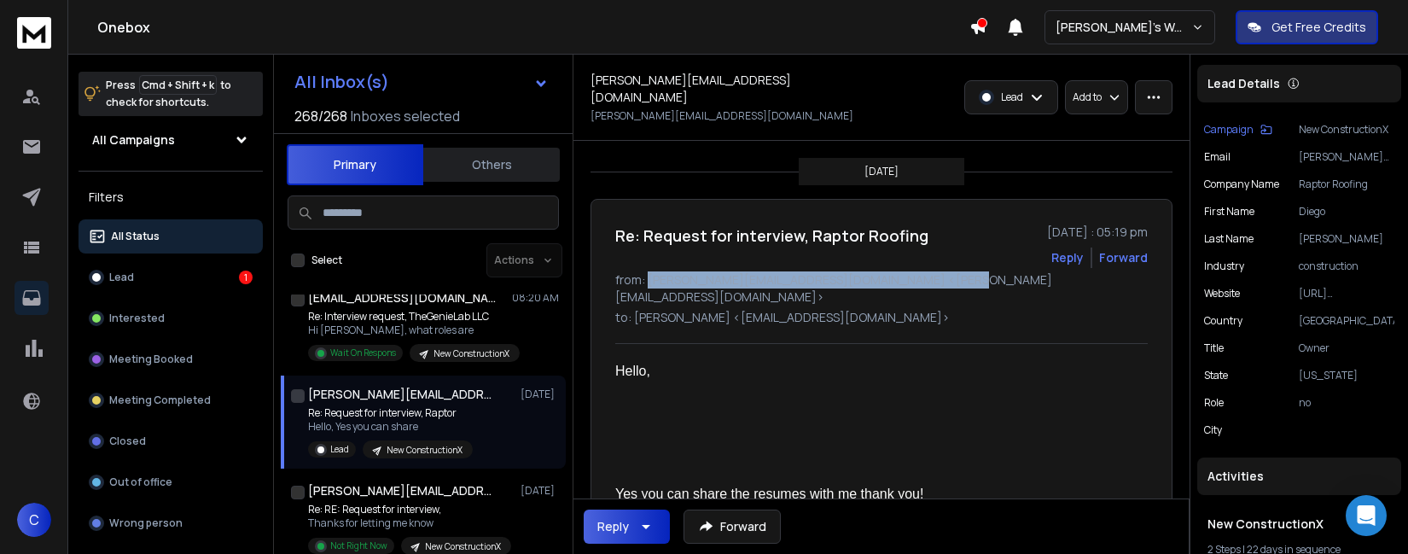
drag, startPoint x: 939, startPoint y: 260, endPoint x: 648, endPoint y: 265, distance: 290.1
click at [647, 271] on p "from: [PERSON_NAME][EMAIL_ADDRESS][DOMAIN_NAME] <[PERSON_NAME][EMAIL_ADDRESS][D…" at bounding box center [881, 288] width 532 height 34
copy p "[PERSON_NAME][EMAIL_ADDRESS][DOMAIN_NAME] <[PERSON_NAME][EMAIL_ADDRESS][DOMAIN_…"
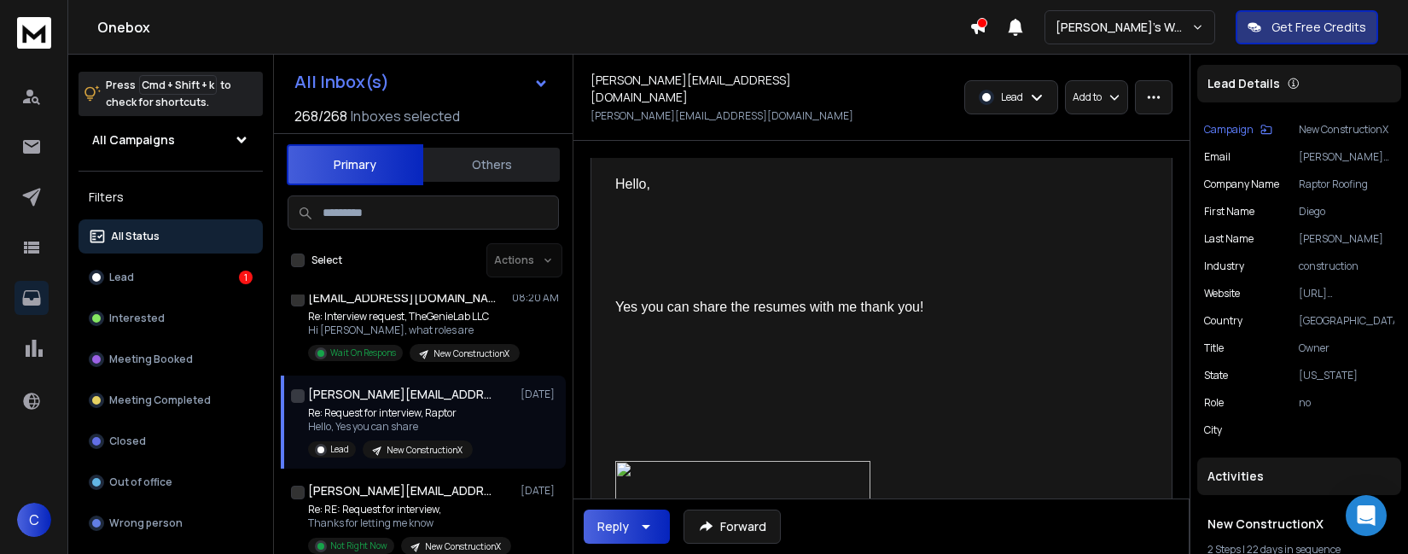
scroll to position [0, 0]
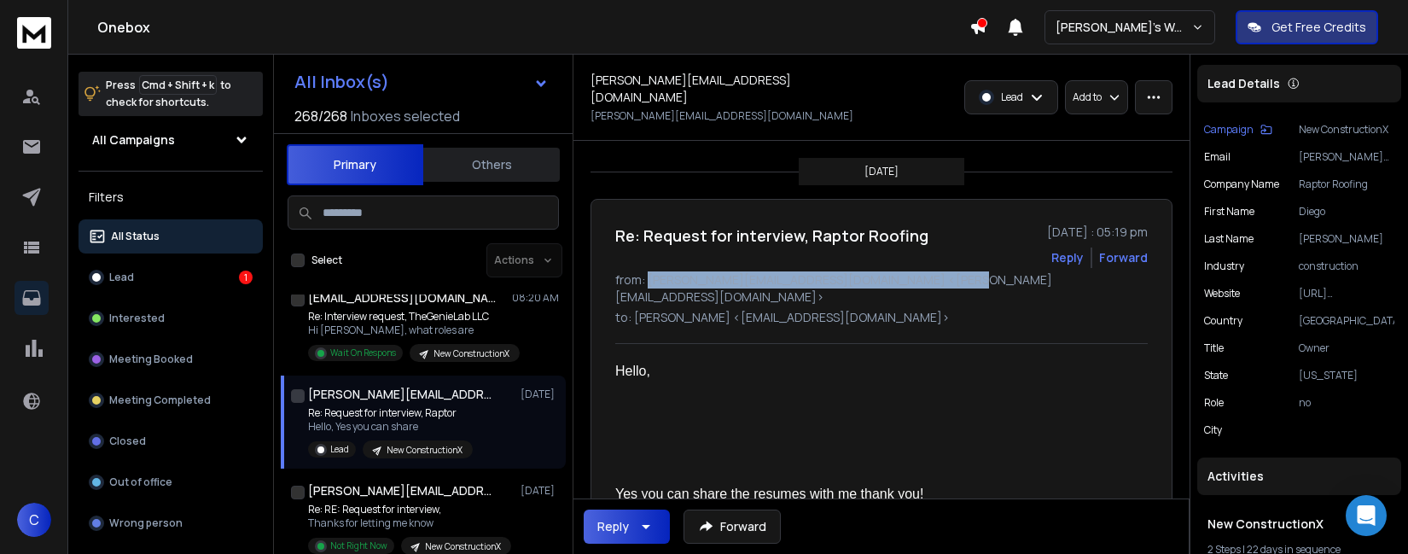
click at [1063, 249] on button "Reply" at bounding box center [1067, 257] width 32 height 17
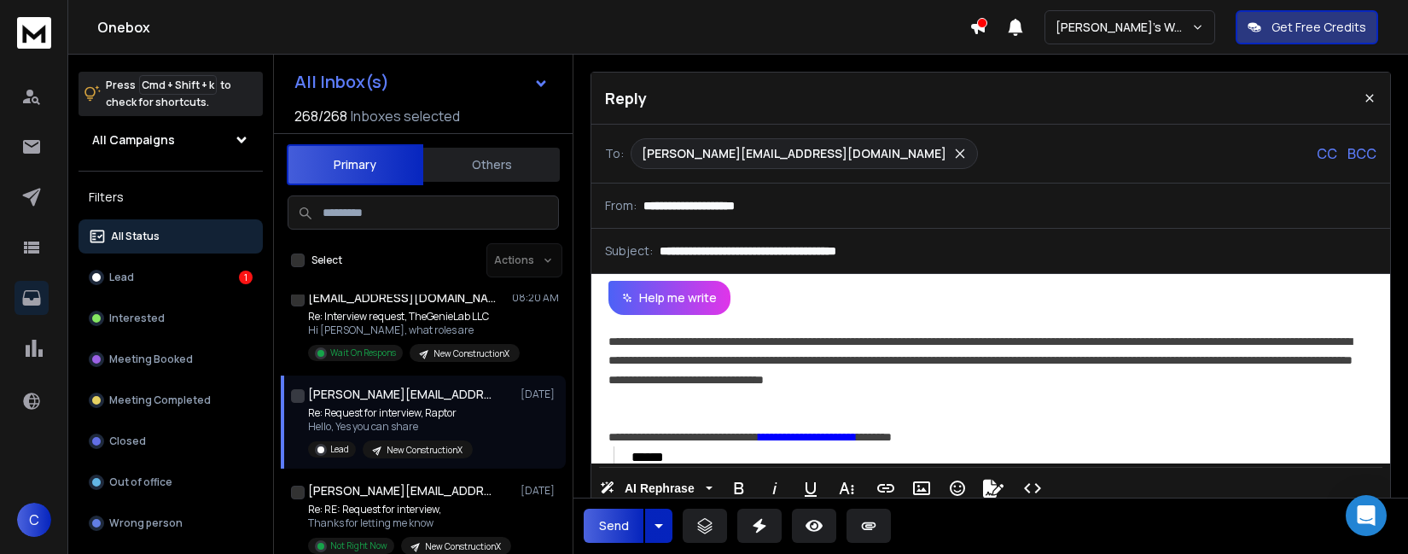
click at [741, 379] on div "**********" at bounding box center [987, 360] width 759 height 57
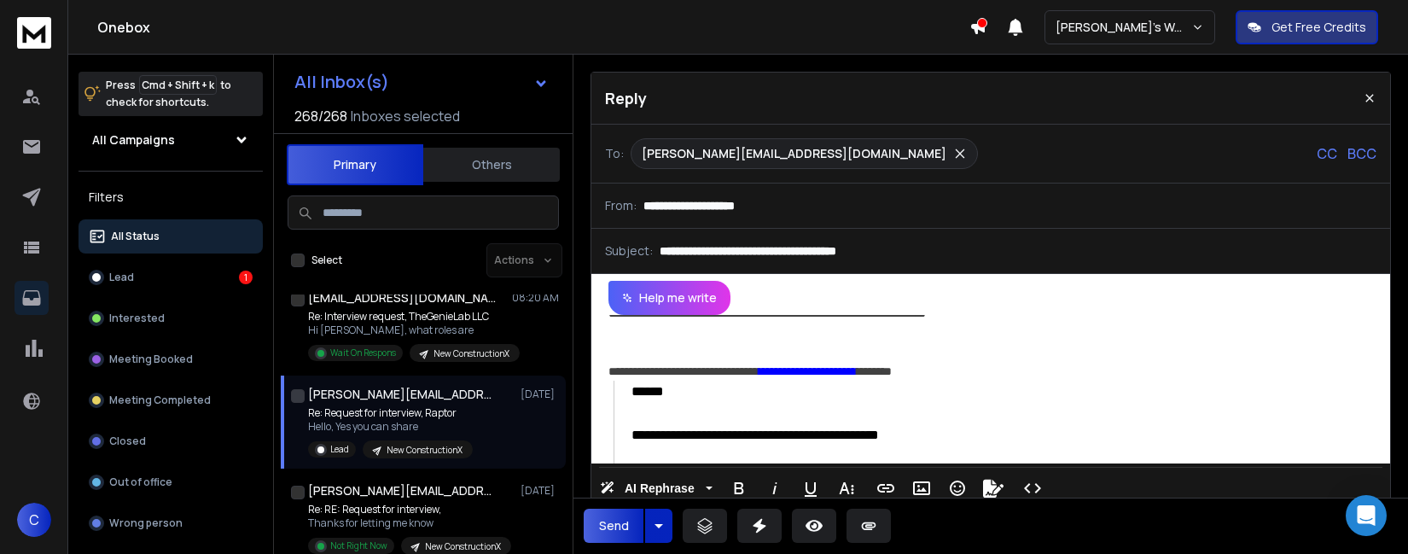
scroll to position [139, 0]
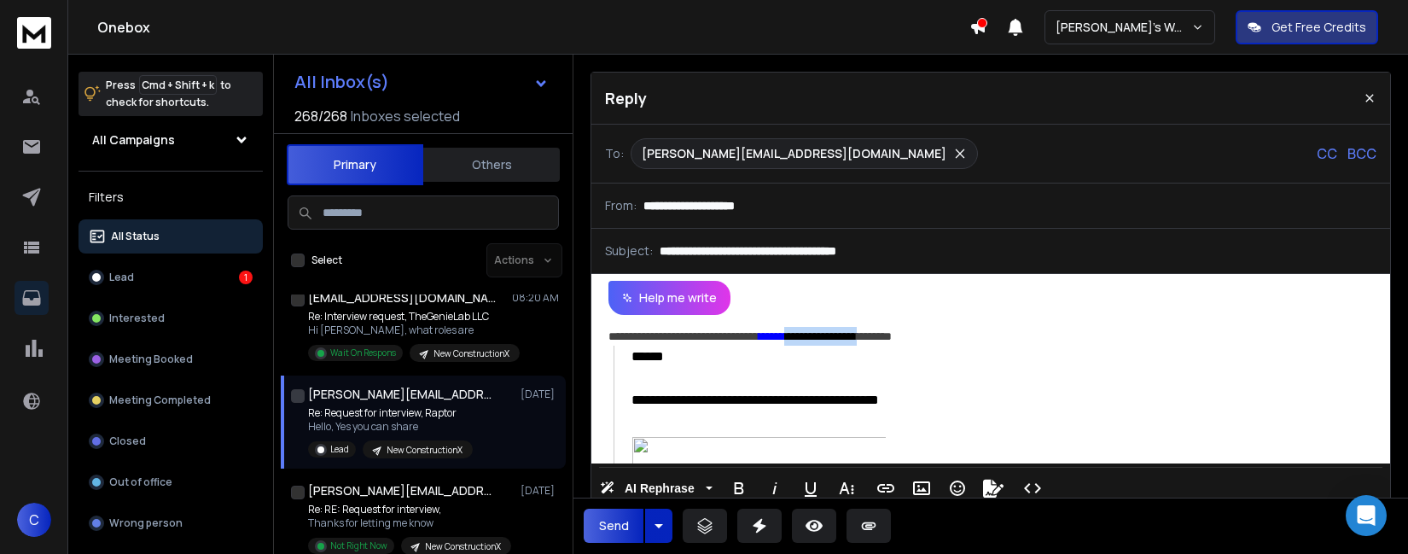
drag, startPoint x: 945, startPoint y: 340, endPoint x: 855, endPoint y: 342, distance: 89.6
click at [854, 342] on link "**********" at bounding box center [808, 336] width 98 height 12
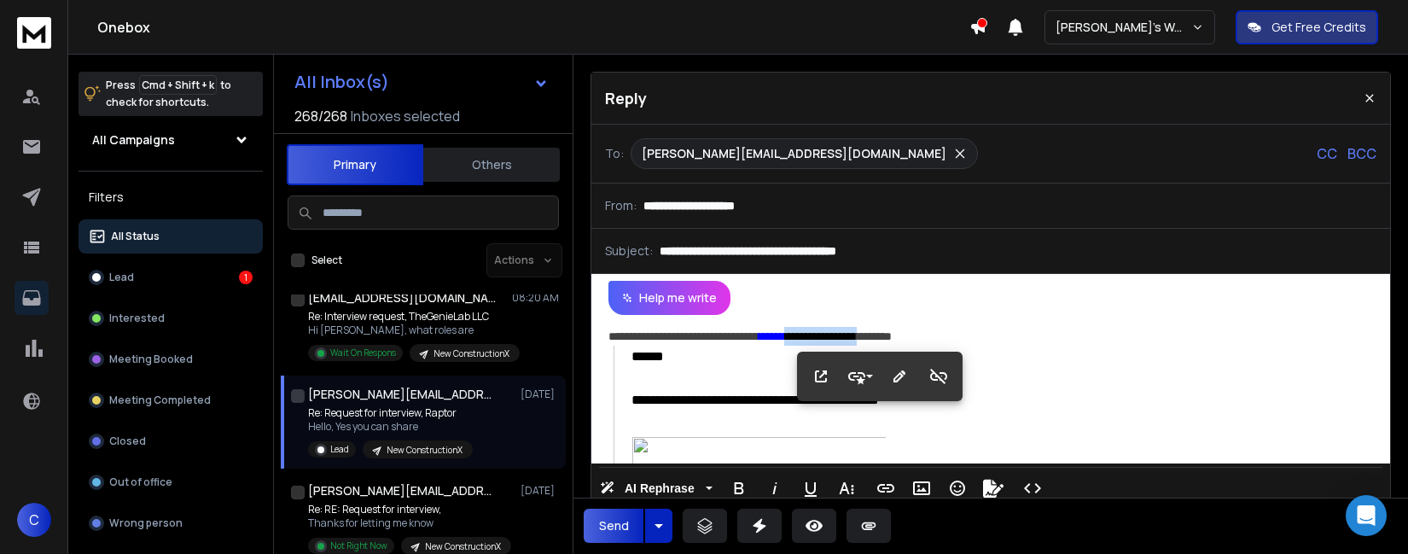
copy link "**********"
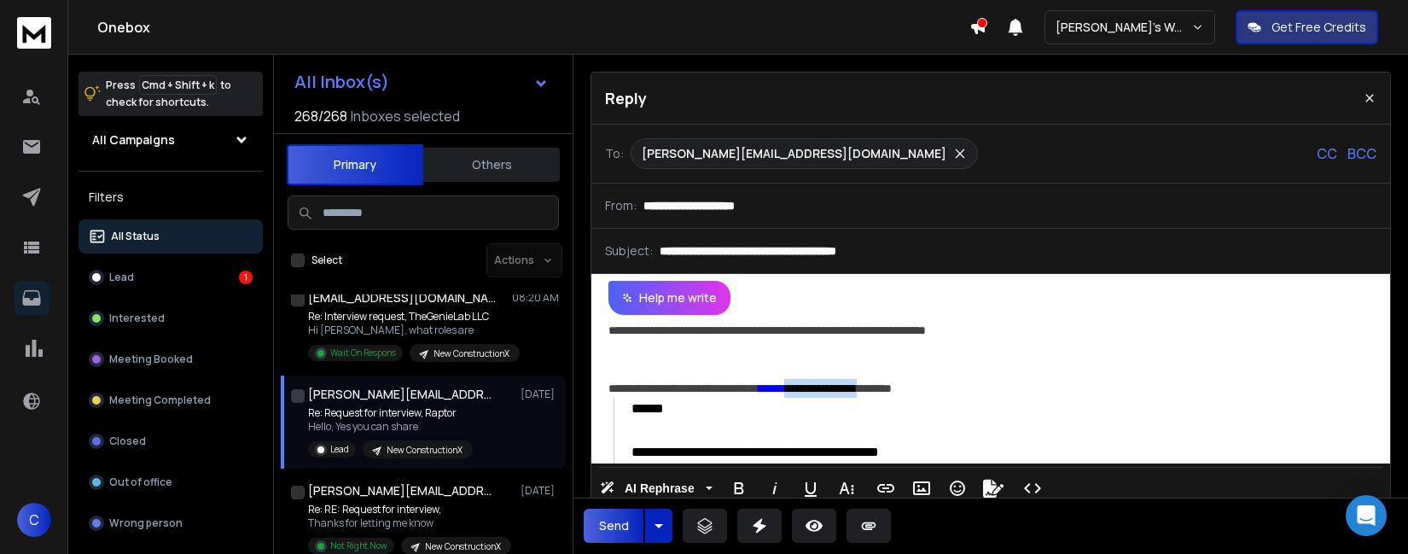
scroll to position [24, 0]
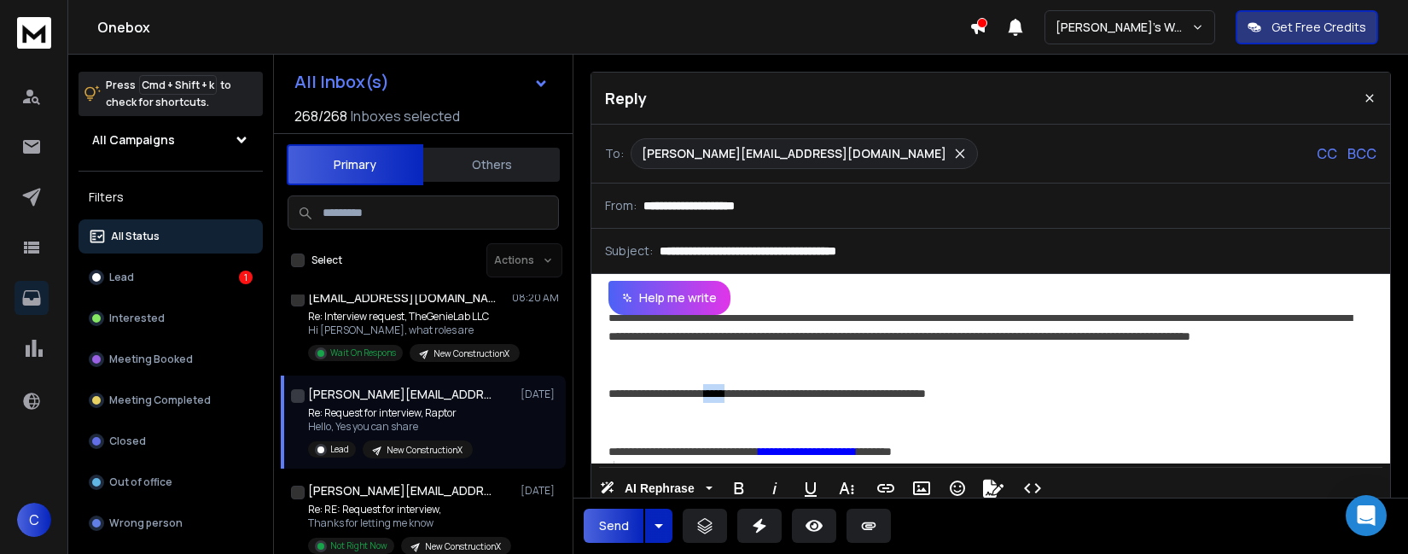
drag, startPoint x: 738, startPoint y: 394, endPoint x: 713, endPoint y: 396, distance: 24.8
click at [712, 396] on div "**********" at bounding box center [987, 393] width 759 height 19
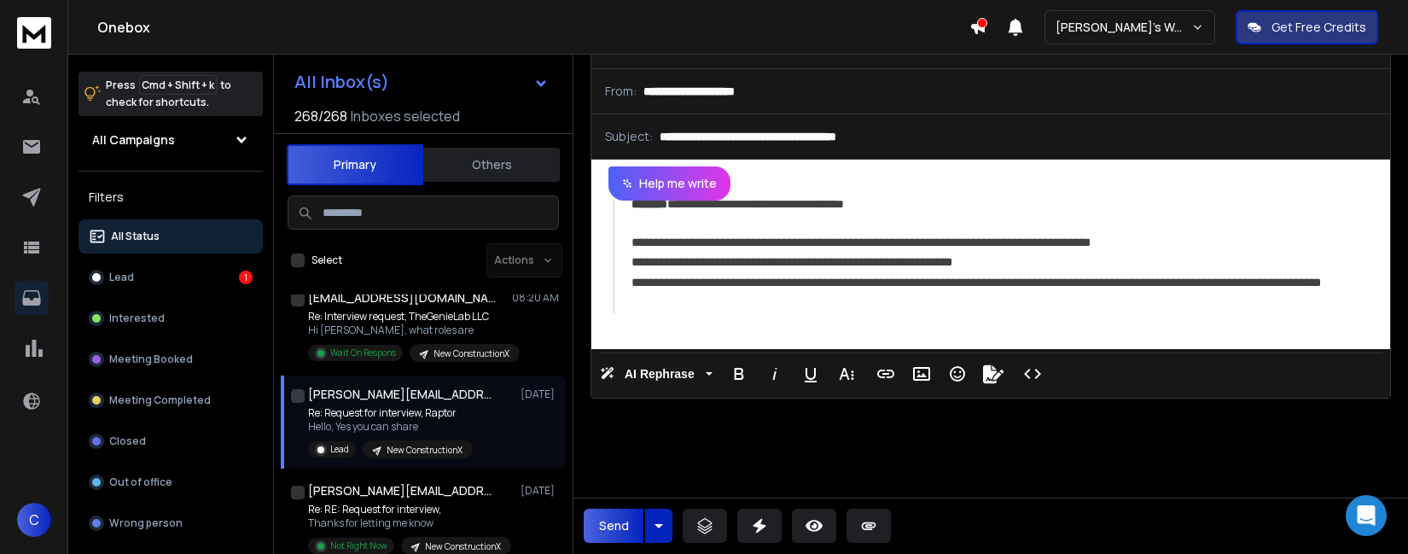
scroll to position [0, 0]
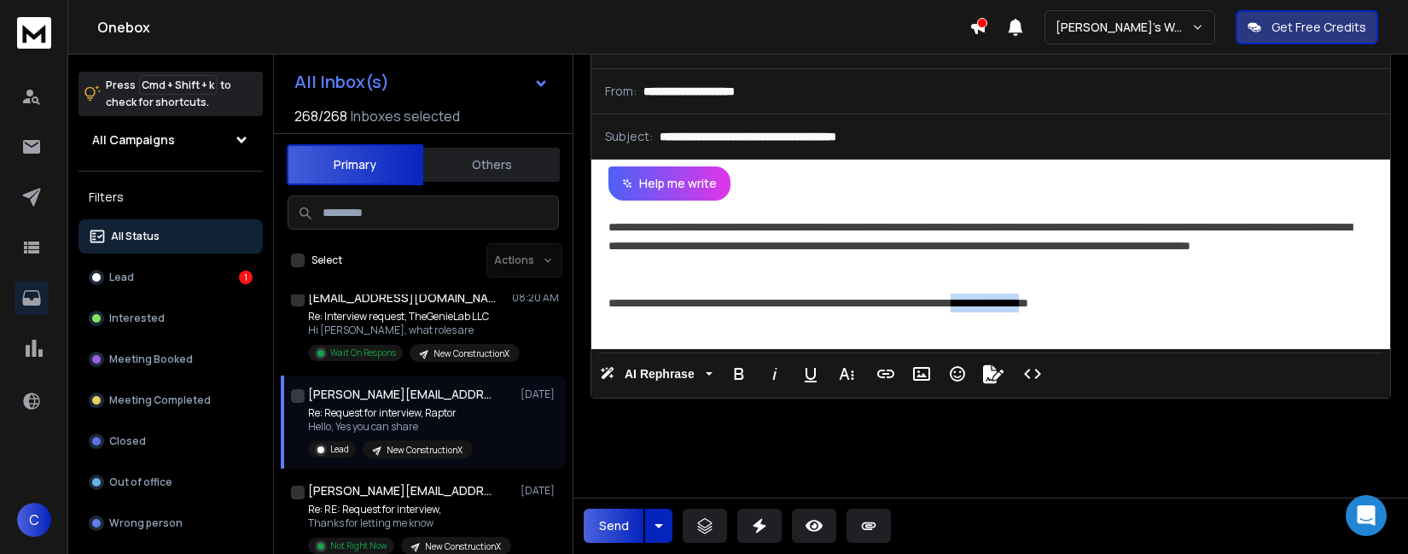
drag, startPoint x: 1091, startPoint y: 304, endPoint x: 1026, endPoint y: 303, distance: 64.8
click at [1014, 304] on div "**********" at bounding box center [987, 303] width 759 height 19
drag, startPoint x: 1011, startPoint y: 303, endPoint x: 955, endPoint y: 299, distance: 56.5
click at [921, 301] on div "**********" at bounding box center [987, 303] width 759 height 19
click at [613, 535] on button "Send" at bounding box center [614, 526] width 60 height 34
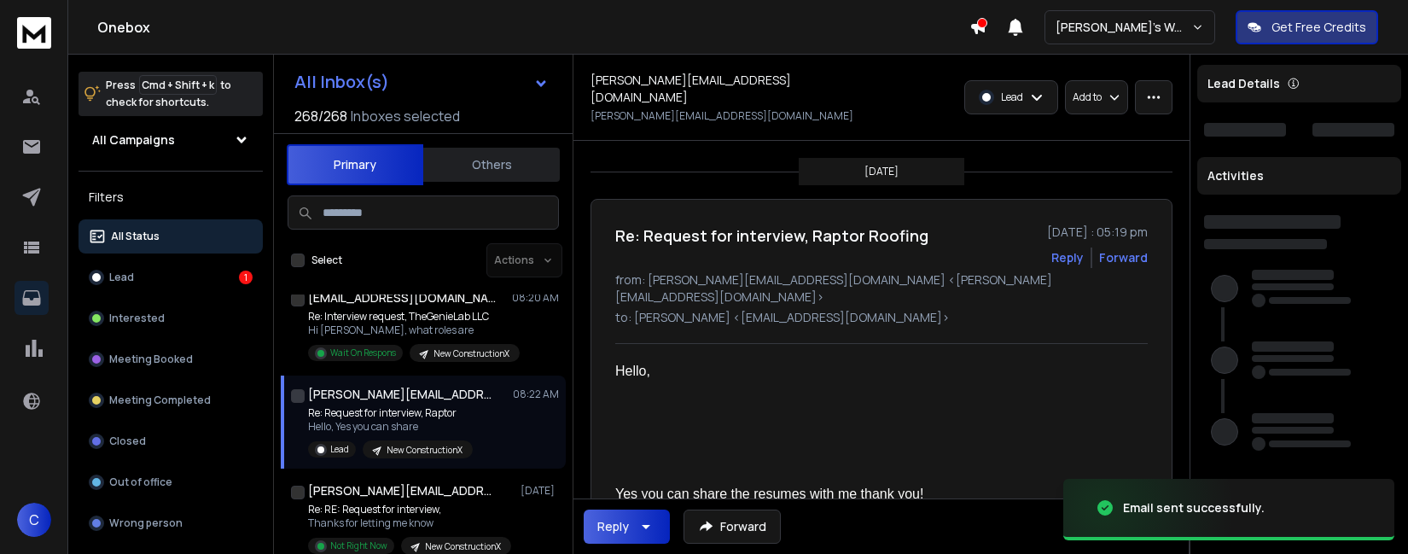
click at [1023, 90] on div "Lead" at bounding box center [1011, 97] width 92 height 32
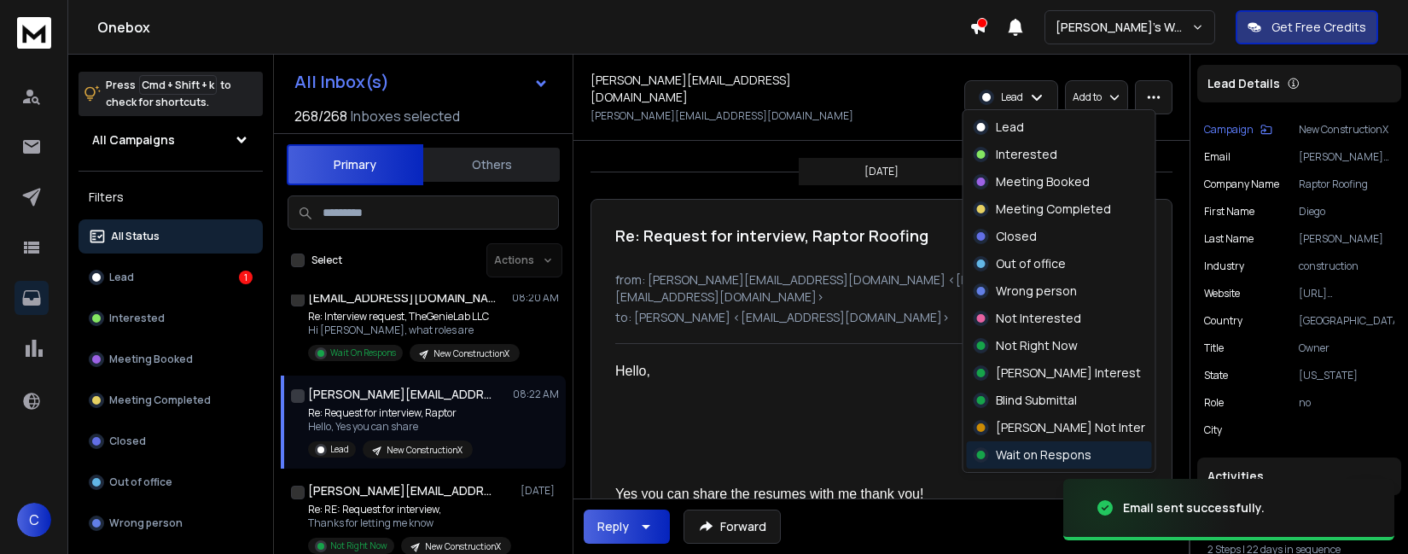
click at [993, 455] on div "Wait on Respons" at bounding box center [1033, 454] width 118 height 17
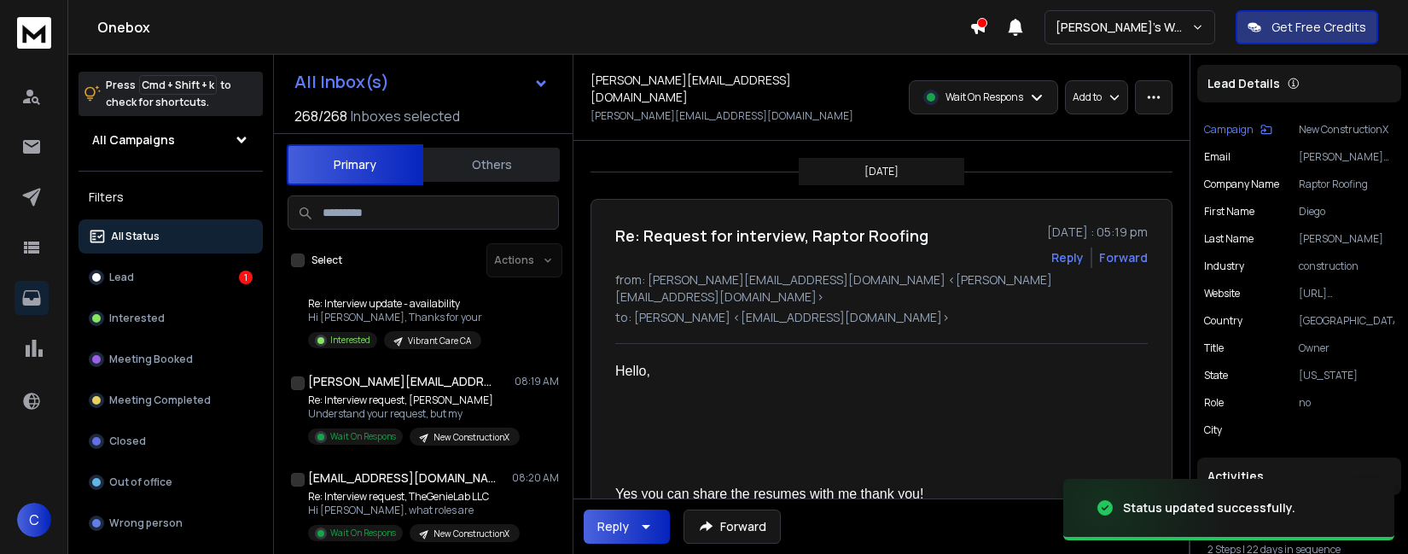
scroll to position [677, 0]
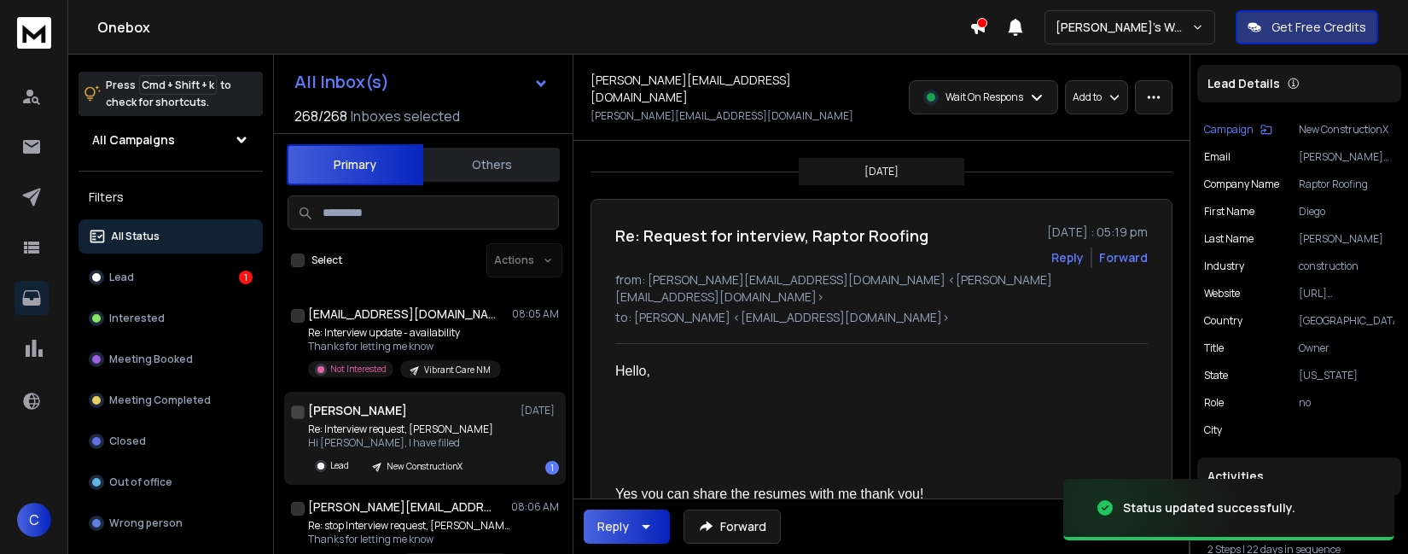
click at [510, 451] on div "Re: Interview request, [PERSON_NAME] Hi [PERSON_NAME], I have filled Lead New C…" at bounding box center [433, 448] width 251 height 52
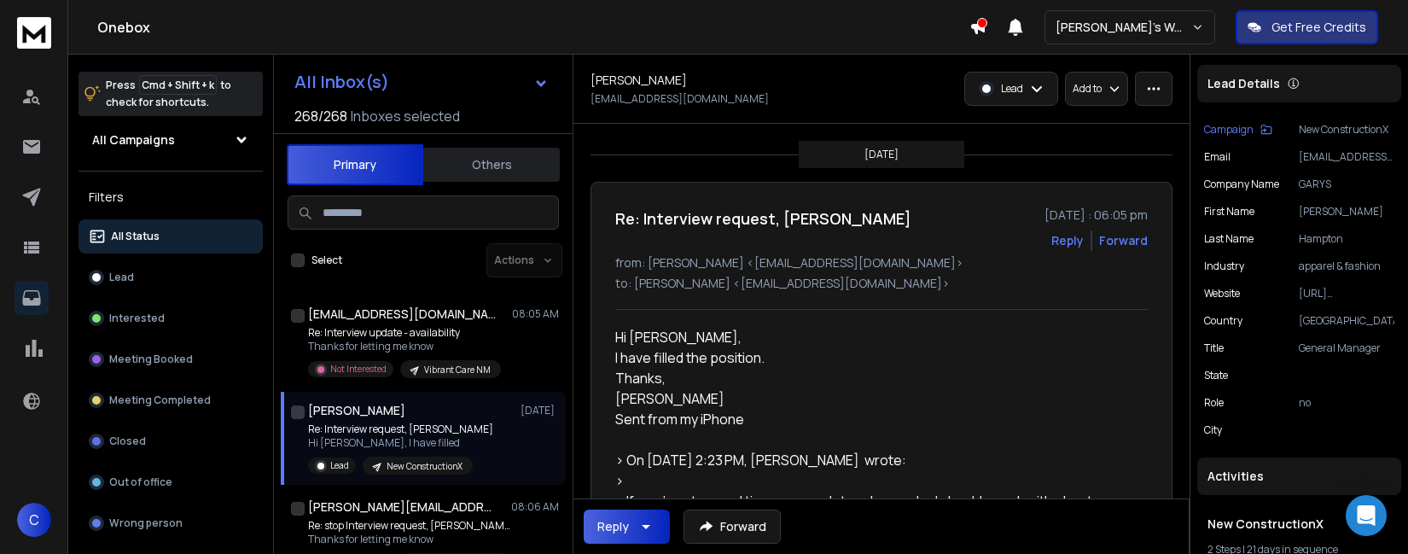
click at [1061, 245] on button "Reply" at bounding box center [1067, 240] width 32 height 17
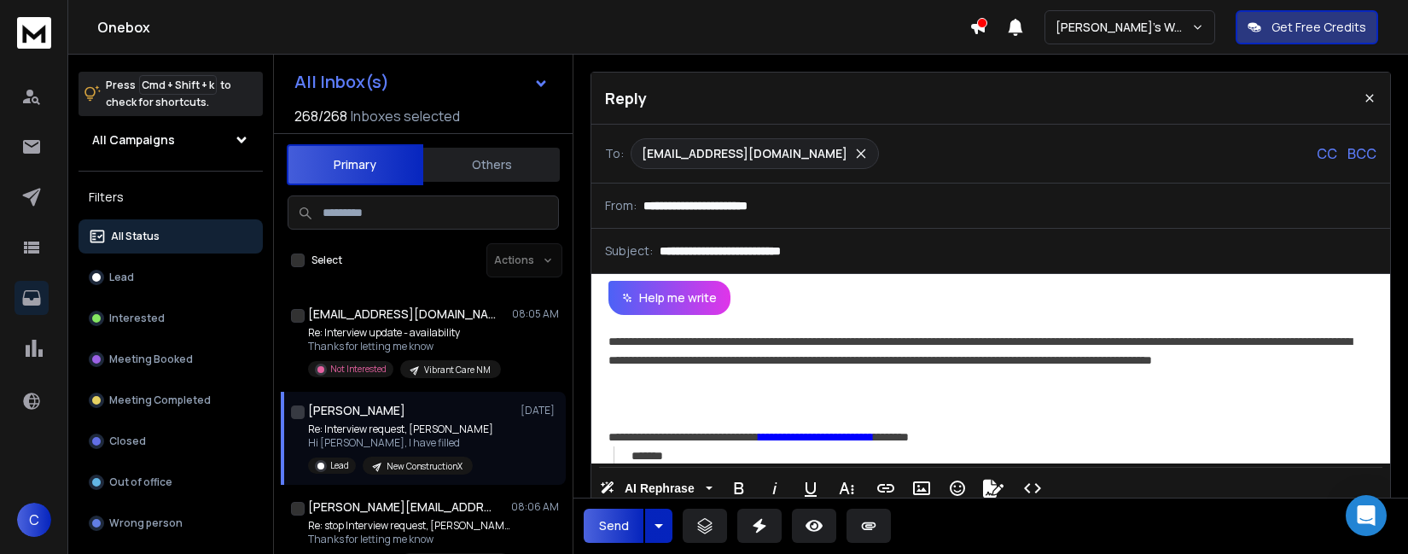
drag, startPoint x: 609, startPoint y: 518, endPoint x: 658, endPoint y: 516, distance: 48.7
click at [609, 518] on button "Send" at bounding box center [614, 526] width 60 height 34
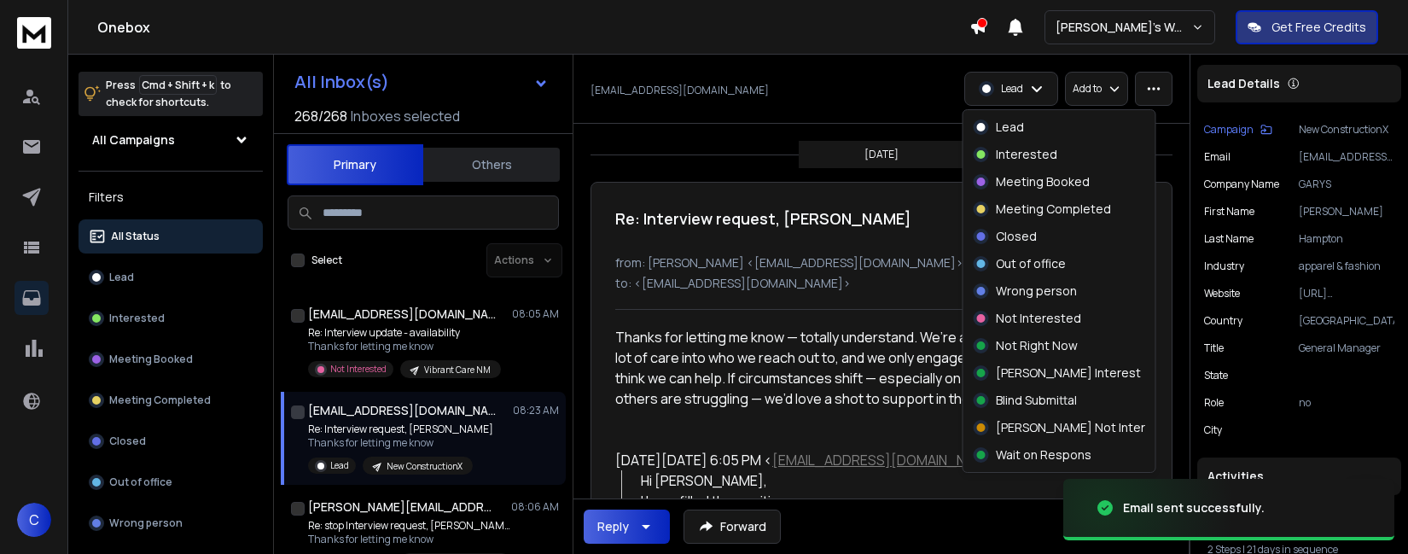
click at [1006, 92] on p "Lead" at bounding box center [1012, 89] width 22 height 14
click at [1044, 346] on p "Not Right Now" at bounding box center [1037, 345] width 82 height 17
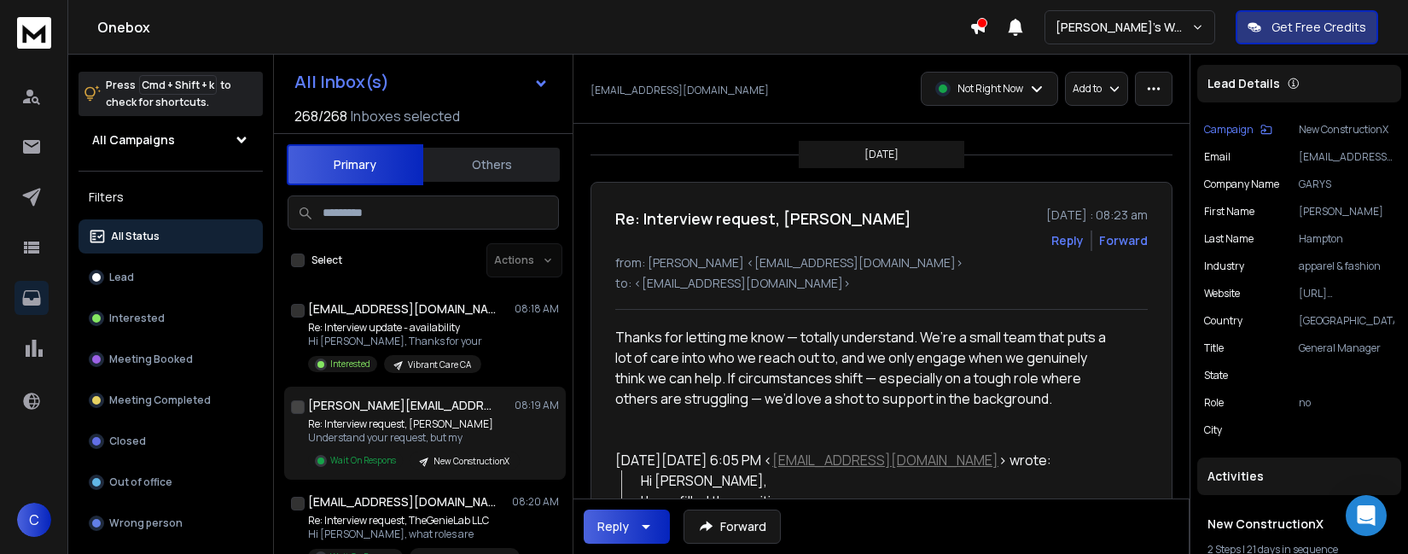
scroll to position [979, 0]
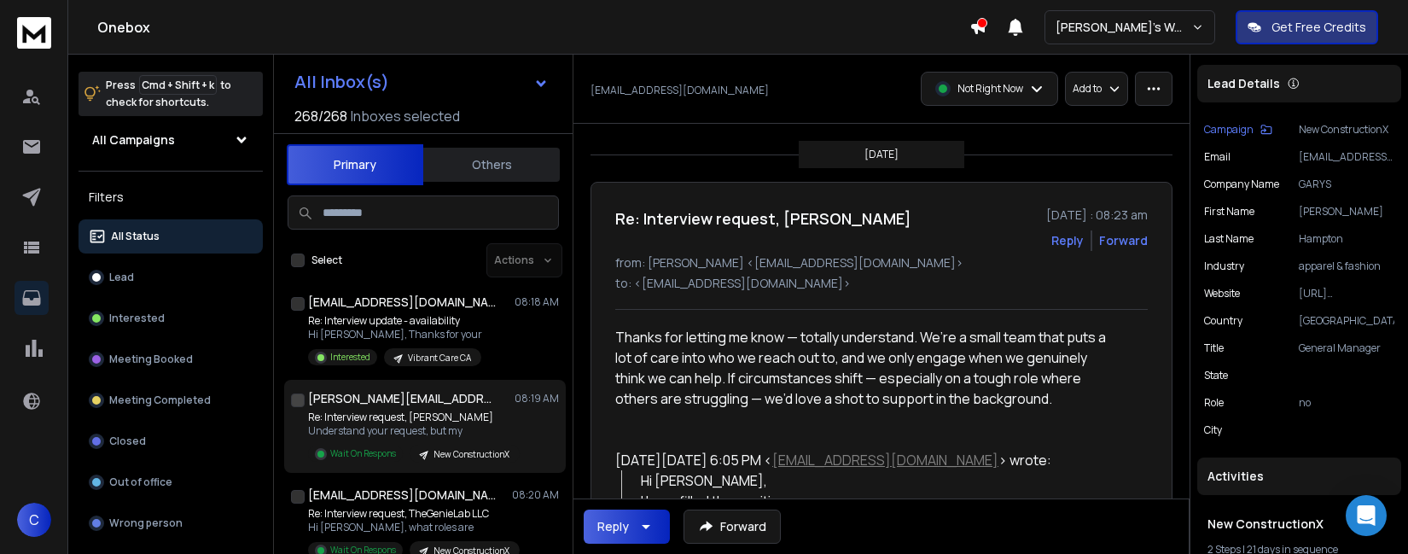
click at [433, 424] on p "Understand your request, but my" at bounding box center [410, 431] width 205 height 14
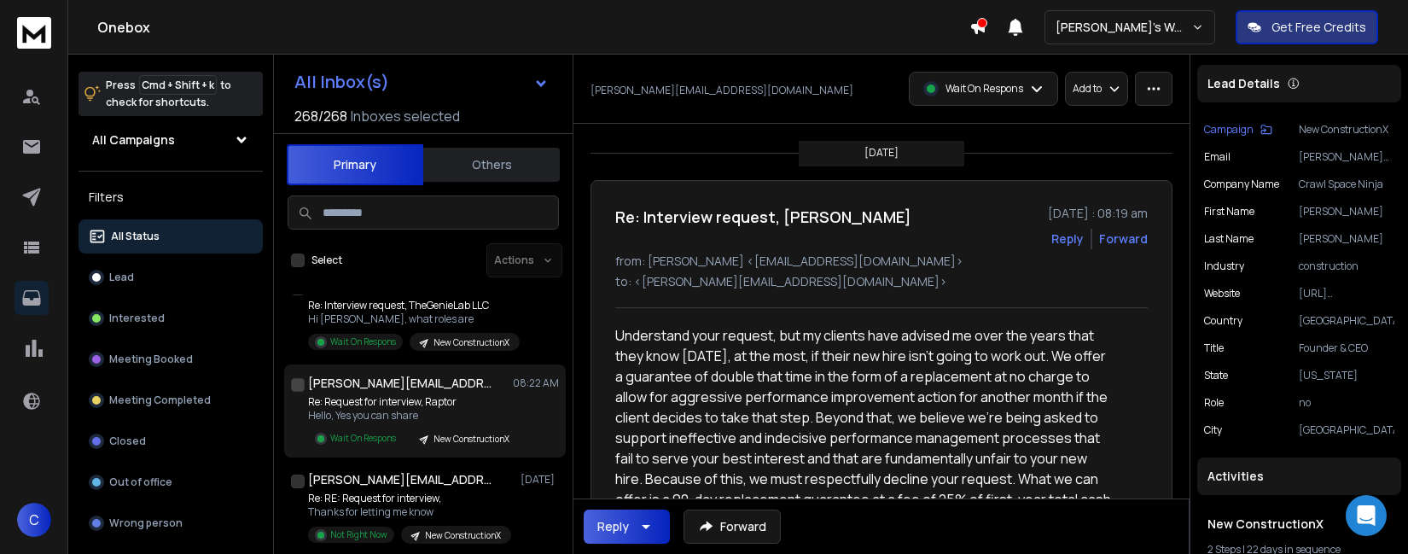
scroll to position [1194, 0]
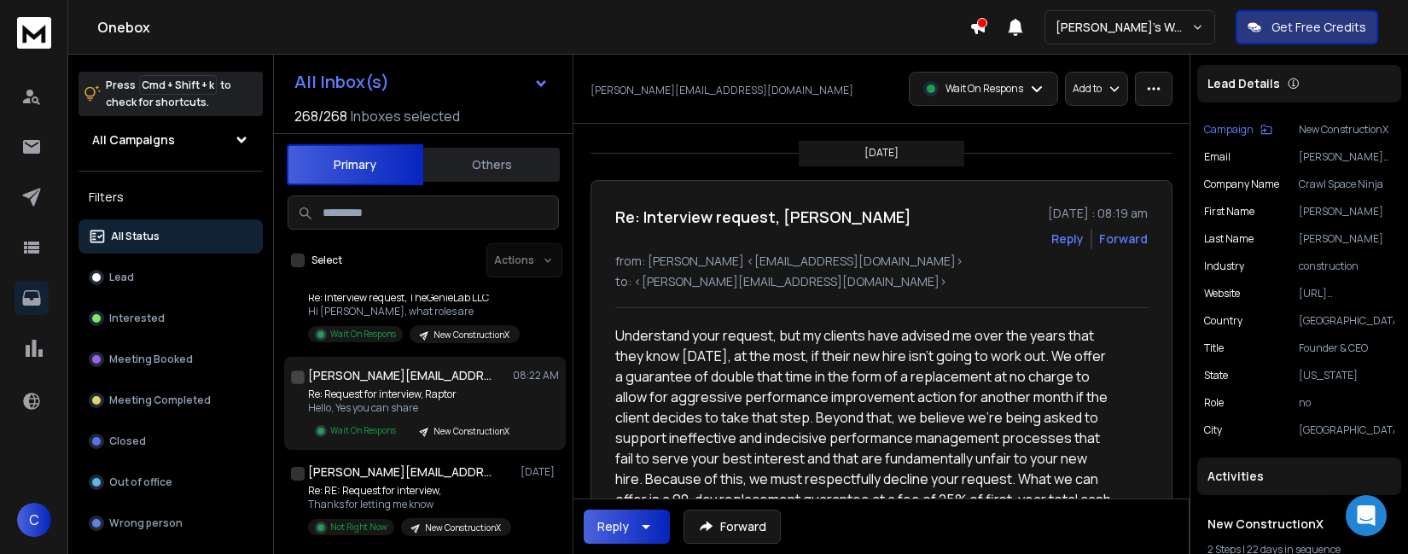
click at [426, 396] on p "Re: Request for interview, Raptor" at bounding box center [410, 394] width 205 height 14
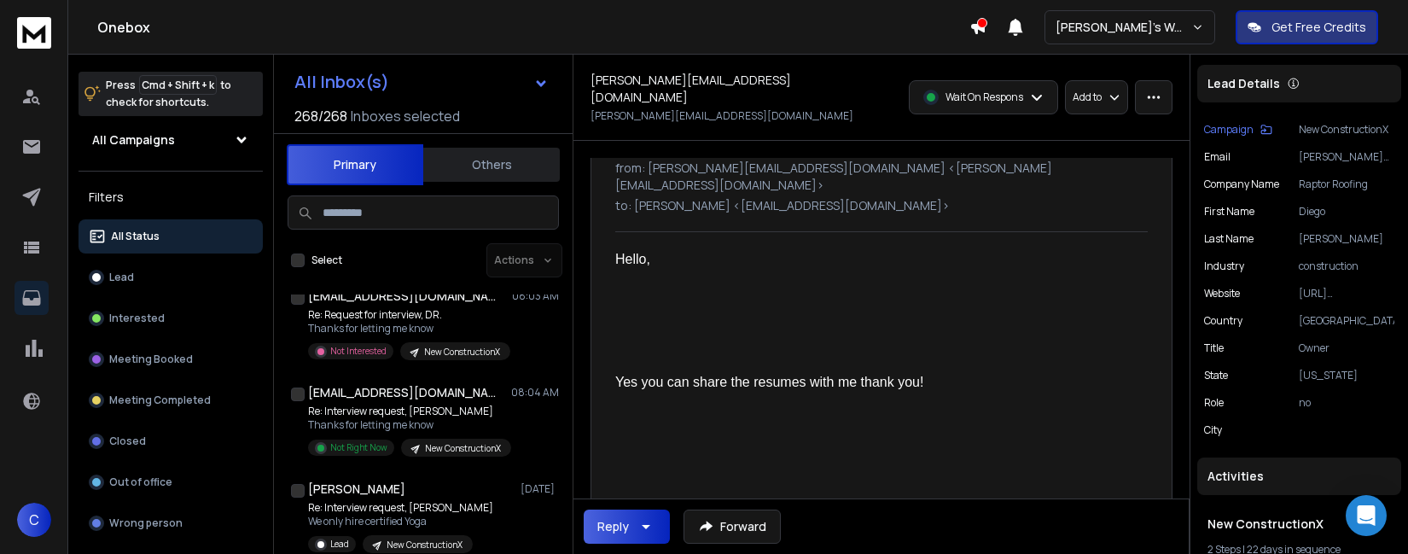
scroll to position [0, 0]
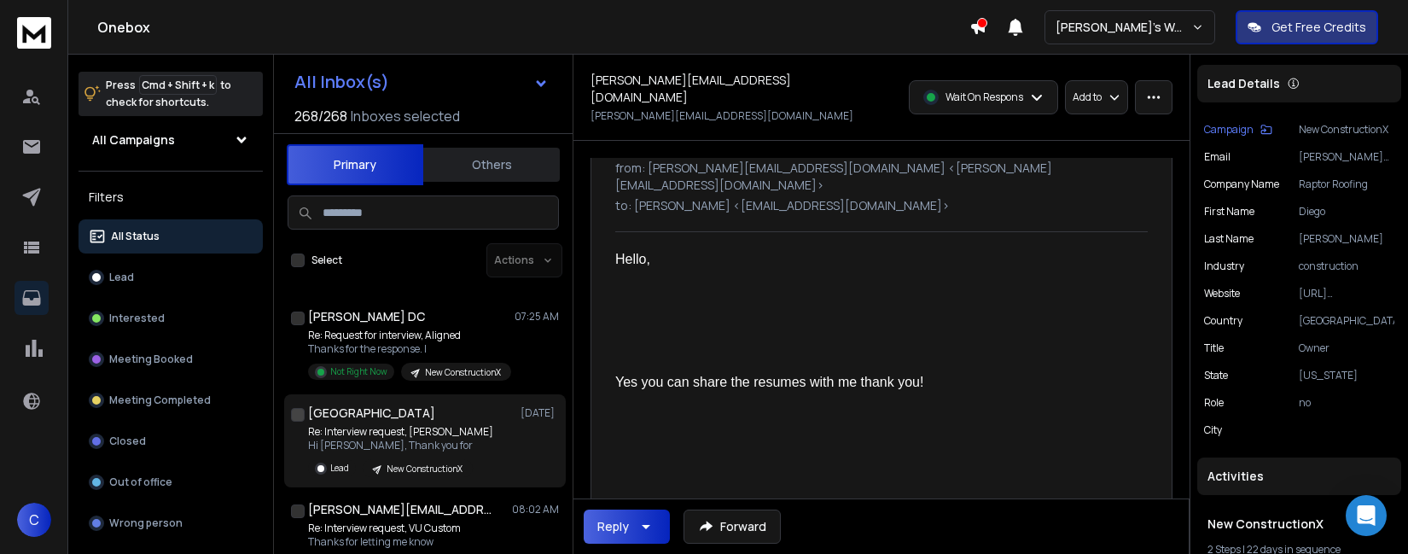
click at [460, 429] on p "Re: Interview request, [PERSON_NAME]" at bounding box center [400, 432] width 185 height 14
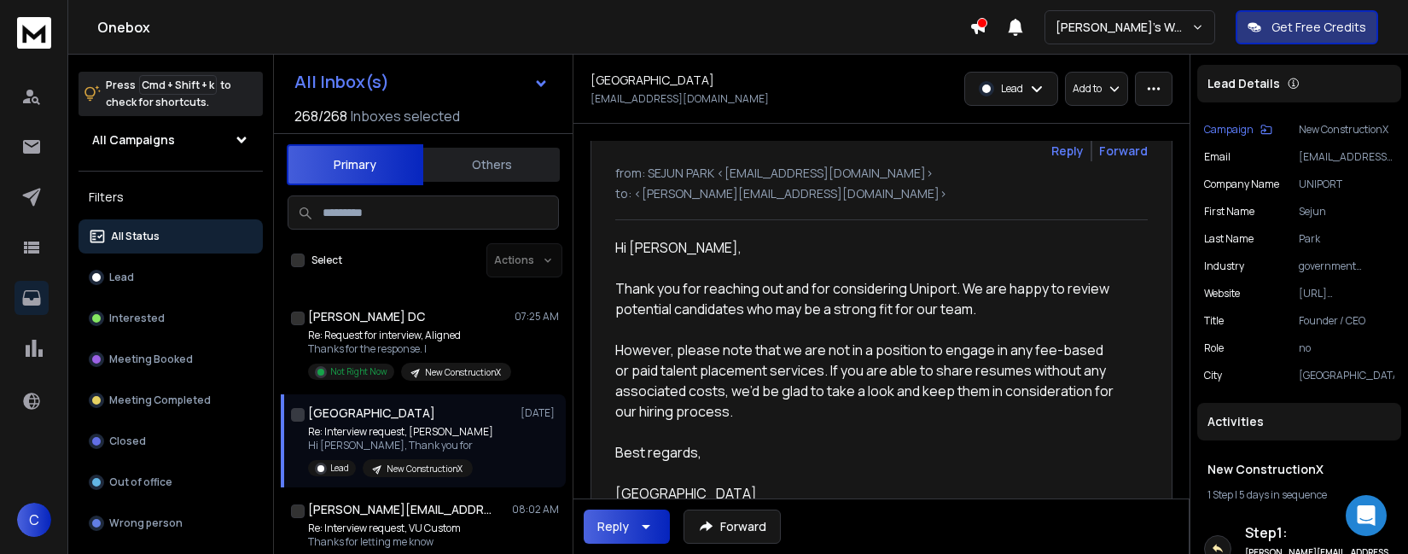
scroll to position [91, 0]
click at [1066, 150] on button "Reply" at bounding box center [1067, 149] width 32 height 17
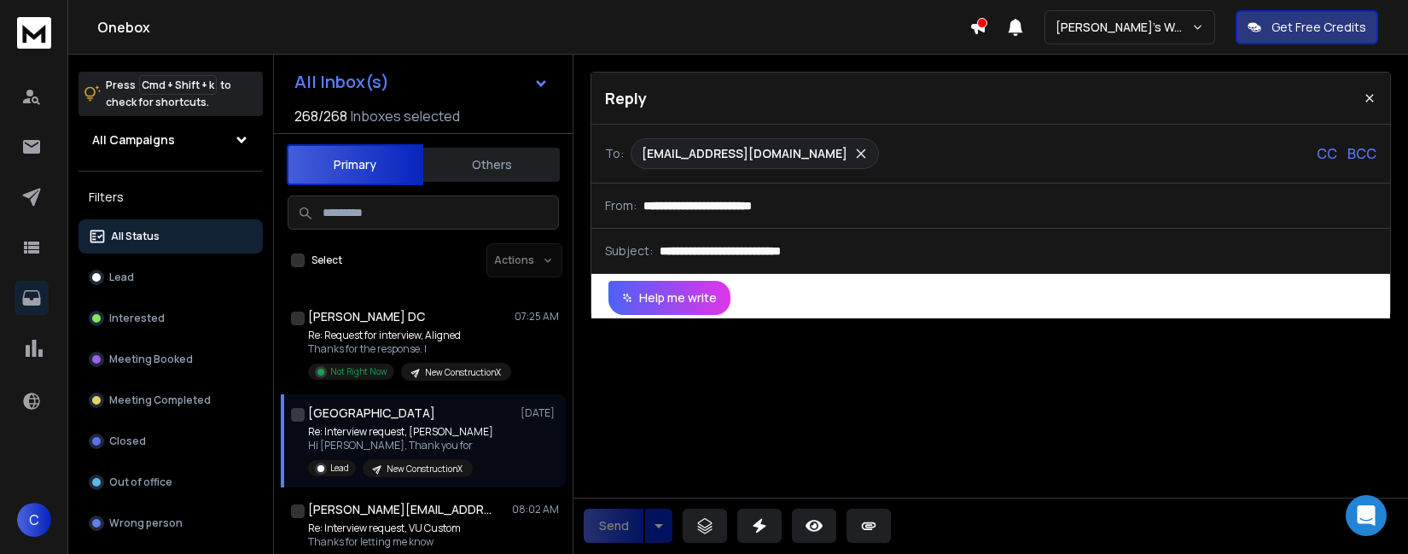
scroll to position [0, 0]
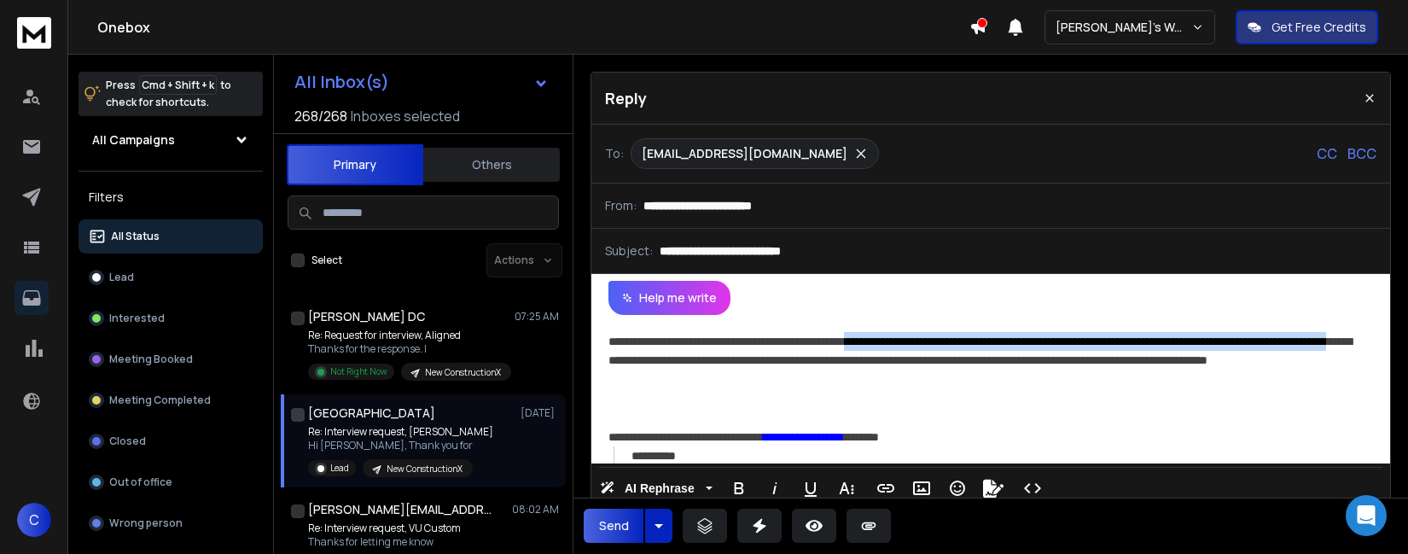
drag, startPoint x: 715, startPoint y: 360, endPoint x: 895, endPoint y: 345, distance: 180.7
click at [895, 345] on div "**********" at bounding box center [987, 360] width 759 height 57
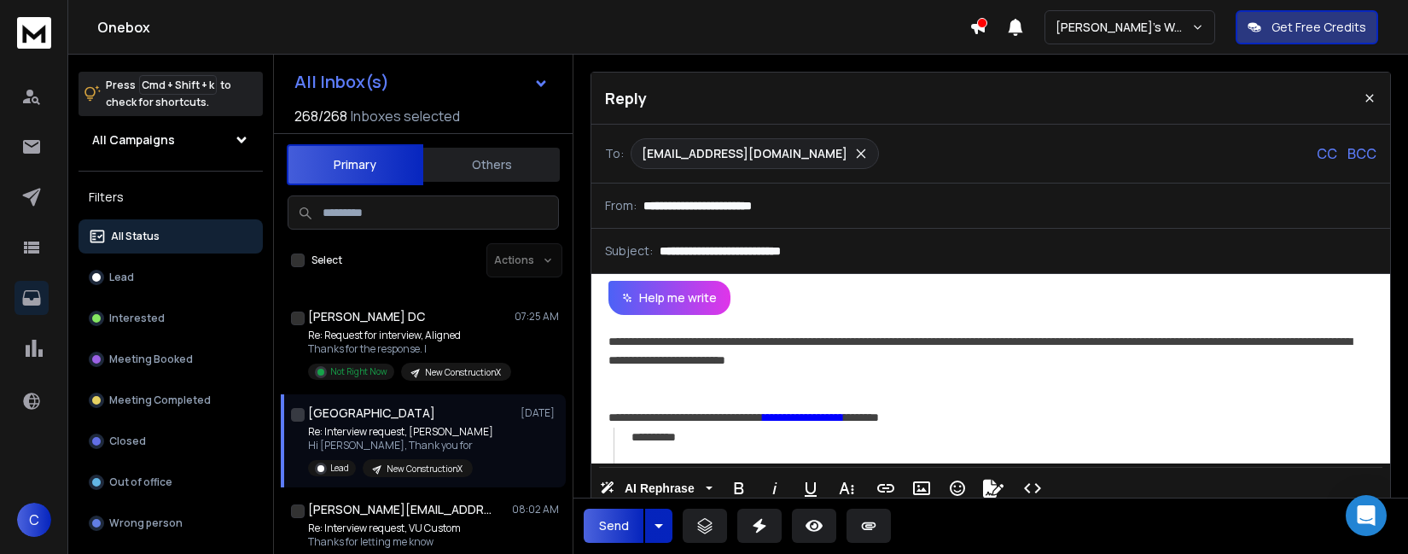
click at [982, 365] on div "**********" at bounding box center [987, 351] width 759 height 38
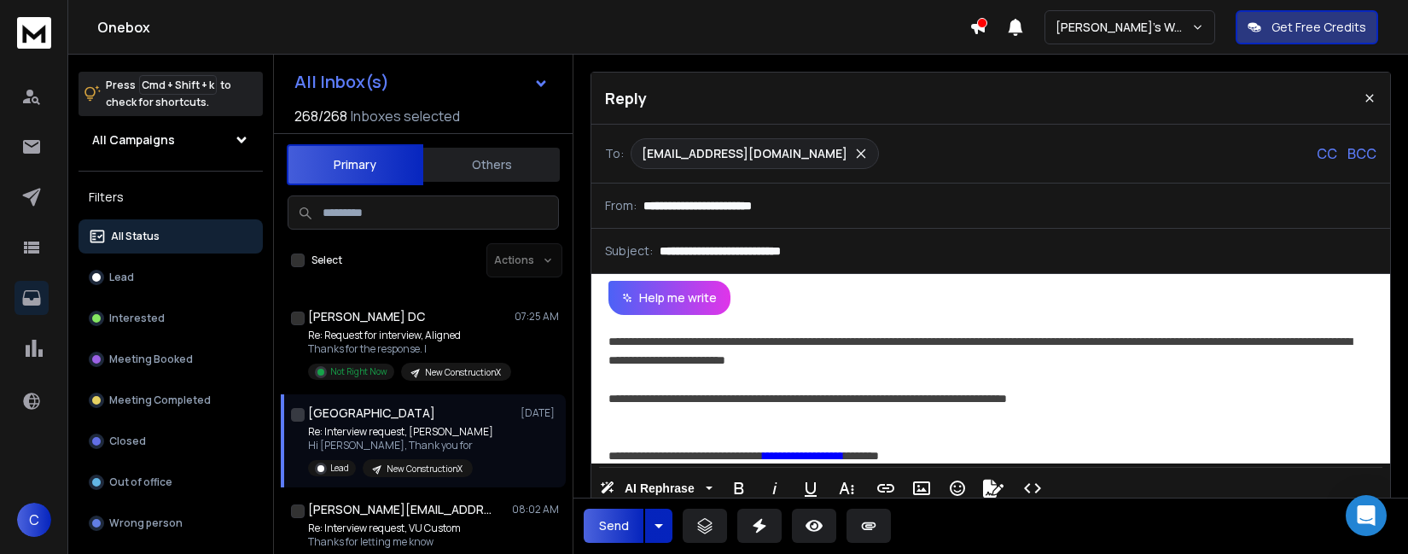
click at [615, 398] on div "**********" at bounding box center [987, 398] width 759 height 19
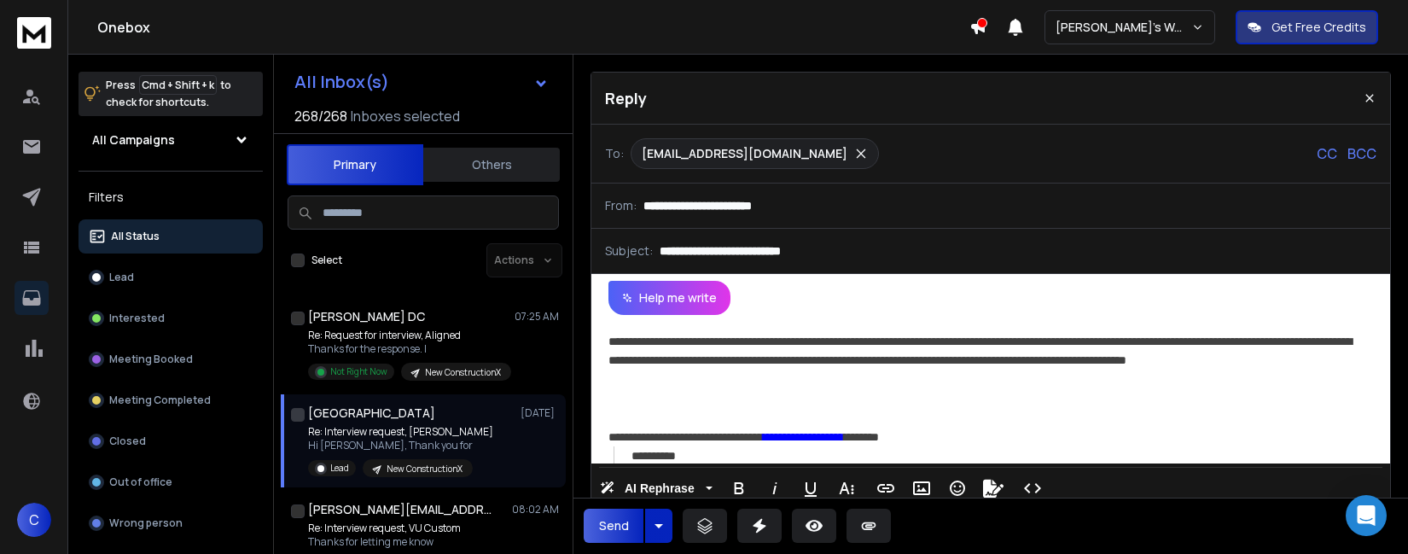
click at [729, 380] on div "**********" at bounding box center [987, 360] width 759 height 57
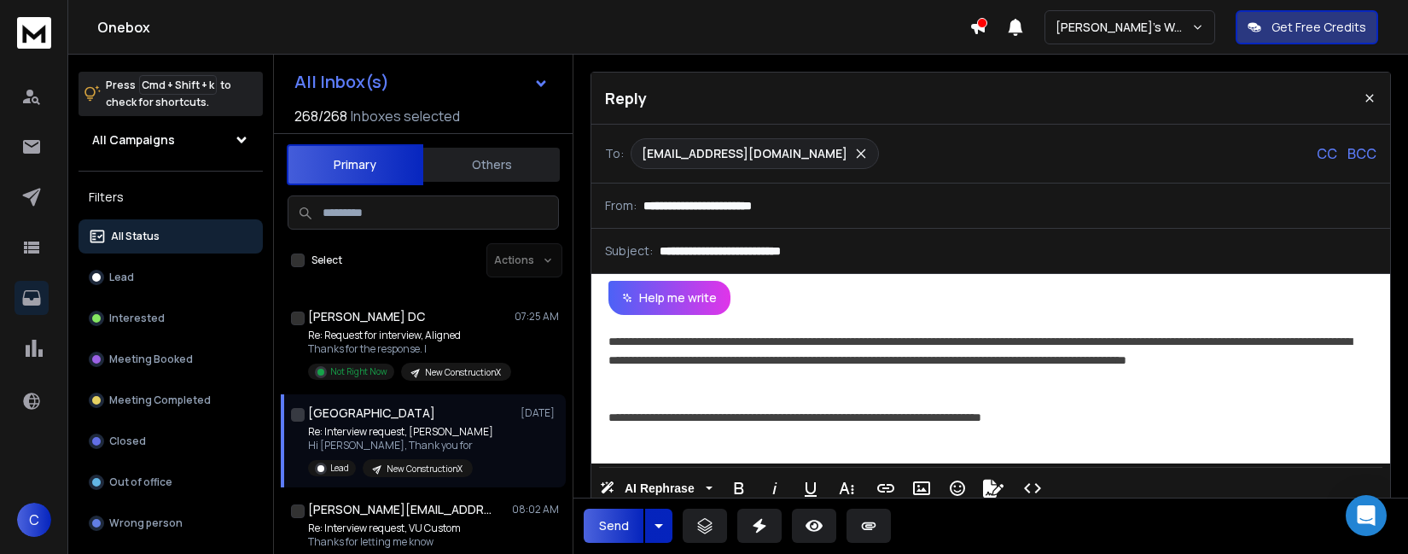
click at [605, 418] on div "**********" at bounding box center [990, 389] width 799 height 148
drag, startPoint x: 1090, startPoint y: 415, endPoint x: 828, endPoint y: 417, distance: 262.8
click at [828, 417] on div "**********" at bounding box center [987, 417] width 759 height 19
click at [609, 416] on div "**********" at bounding box center [987, 417] width 759 height 19
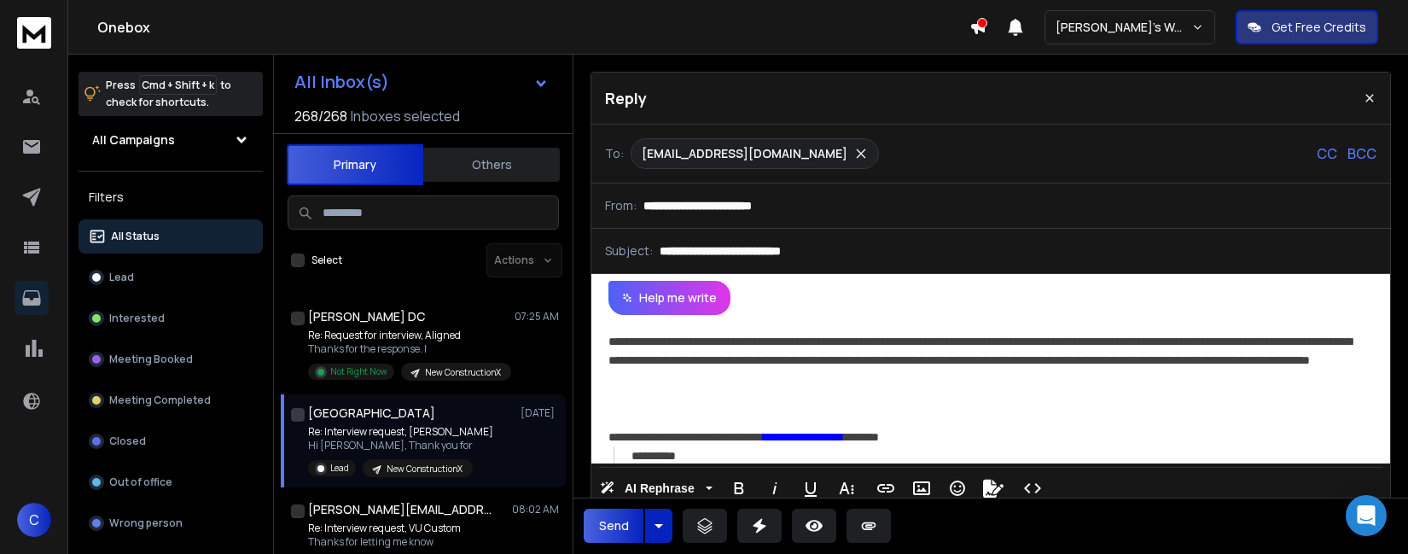
click at [914, 382] on div "**********" at bounding box center [987, 360] width 759 height 57
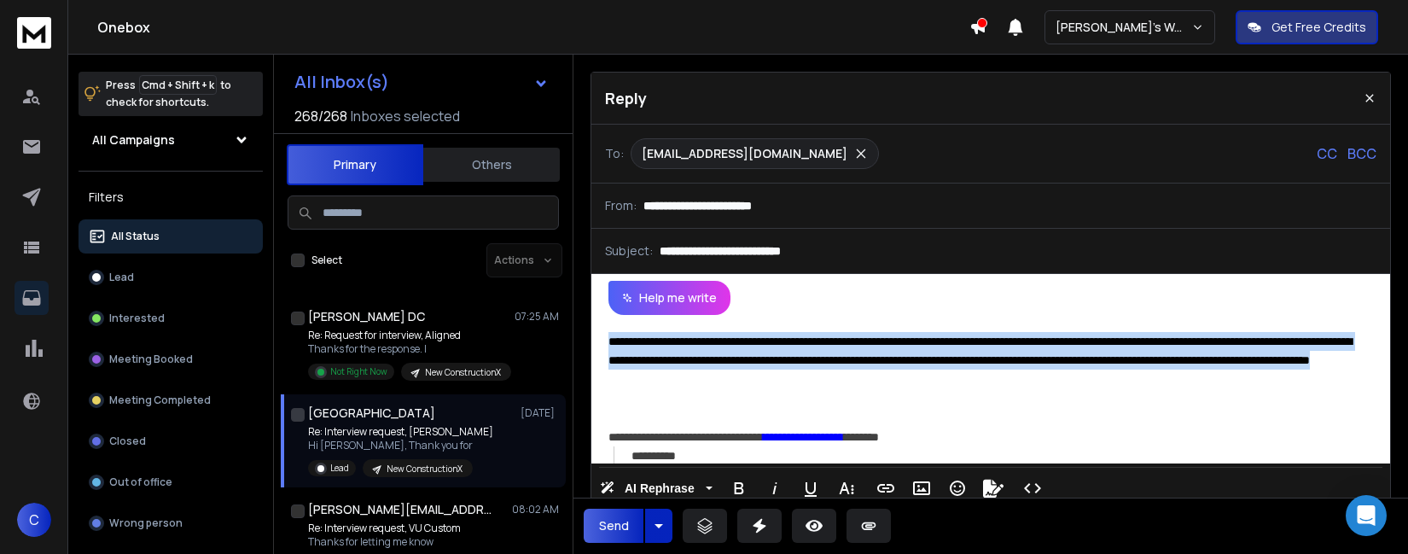
drag, startPoint x: 927, startPoint y: 373, endPoint x: 603, endPoint y: 339, distance: 325.2
click at [603, 339] on div "**********" at bounding box center [987, 389] width 793 height 148
copy div "**********"
click at [944, 385] on div "**********" at bounding box center [987, 360] width 759 height 57
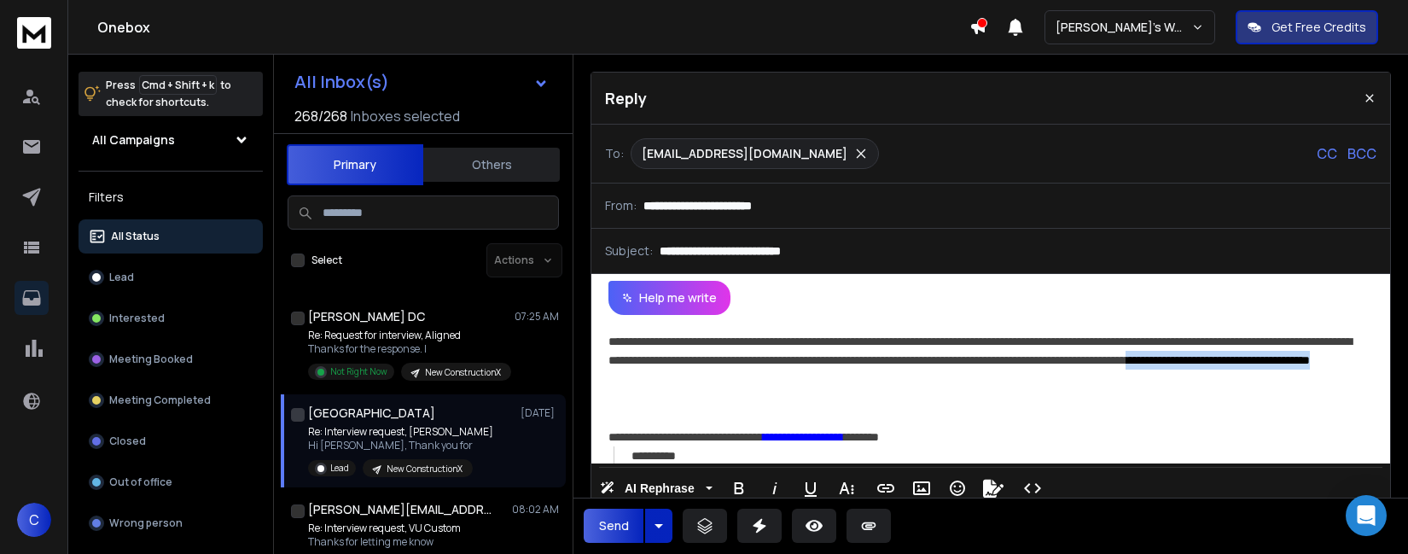
drag, startPoint x: 943, startPoint y: 384, endPoint x: 667, endPoint y: 377, distance: 275.7
click at [666, 378] on div "**********" at bounding box center [987, 360] width 759 height 57
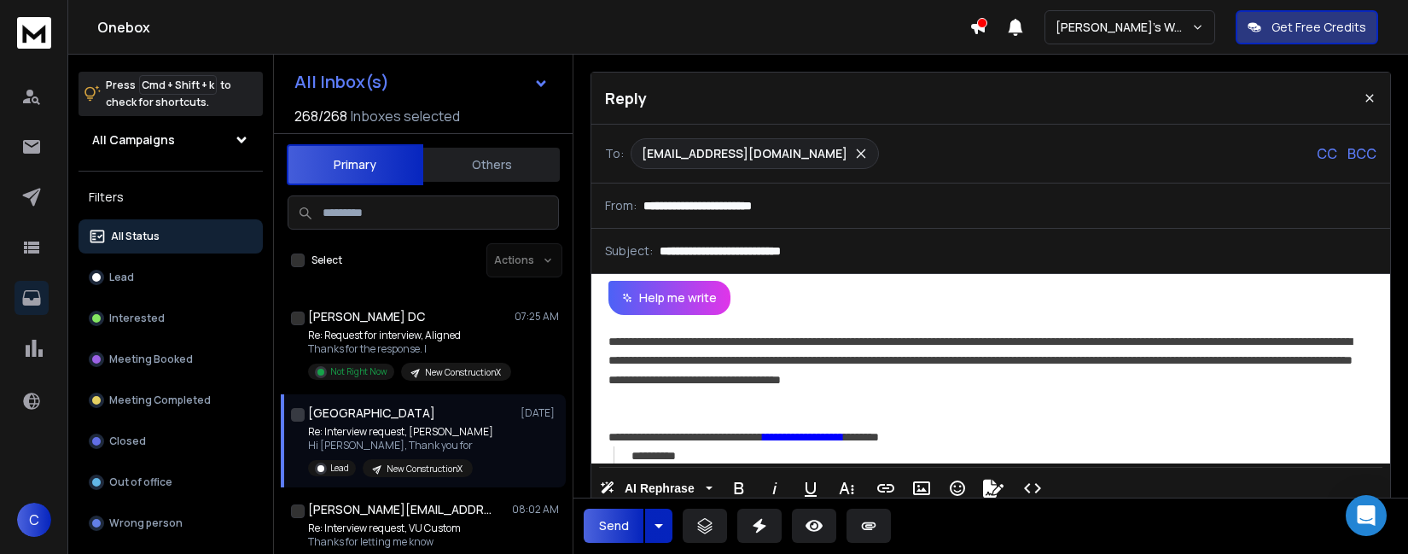
click at [667, 381] on div "**********" at bounding box center [987, 360] width 759 height 57
click at [1111, 416] on div at bounding box center [987, 417] width 759 height 19
click at [619, 523] on button "Send" at bounding box center [614, 526] width 60 height 34
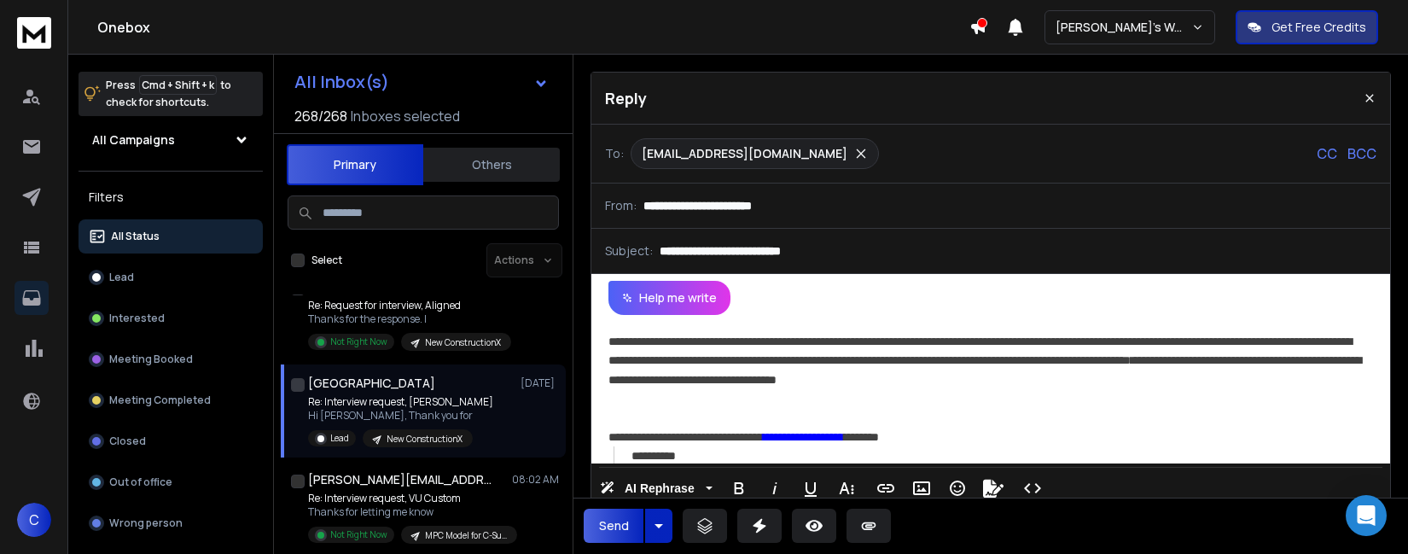
scroll to position [50, 0]
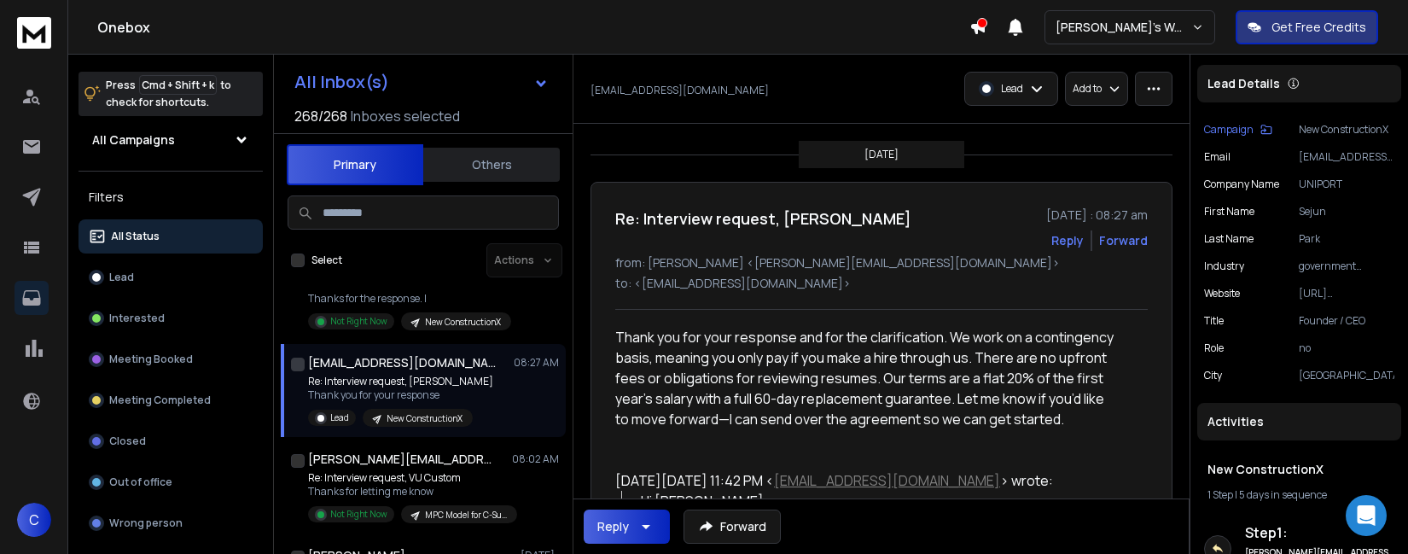
click at [1031, 85] on icon at bounding box center [1037, 89] width 14 height 14
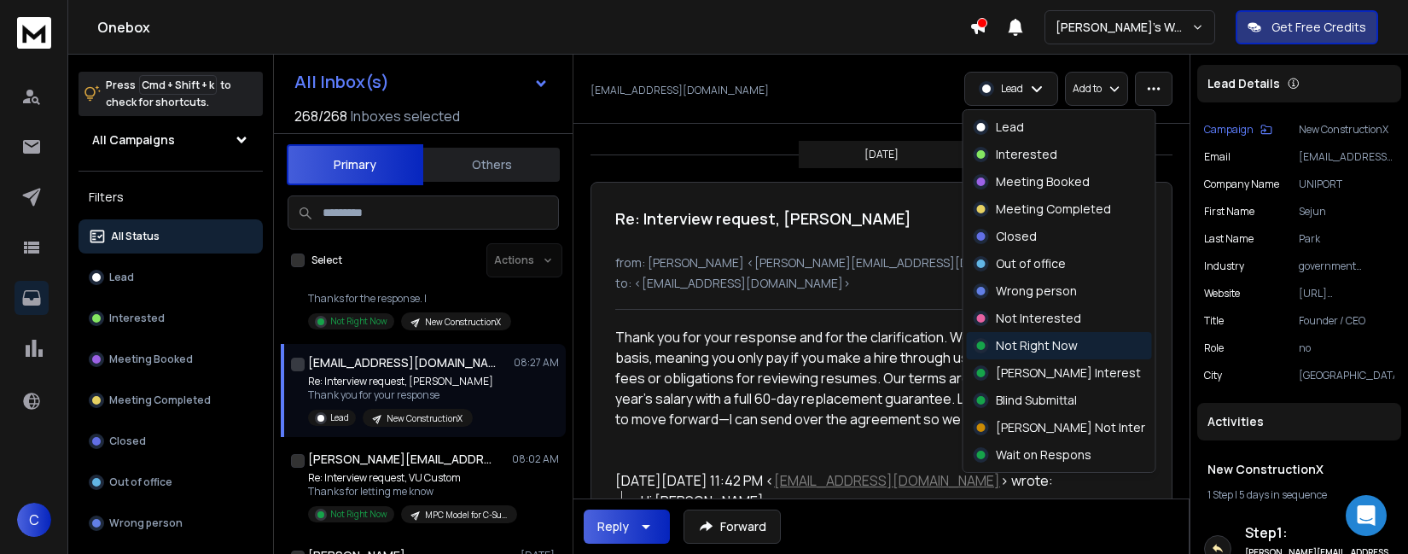
click at [1049, 342] on p "Not Right Now" at bounding box center [1037, 345] width 82 height 17
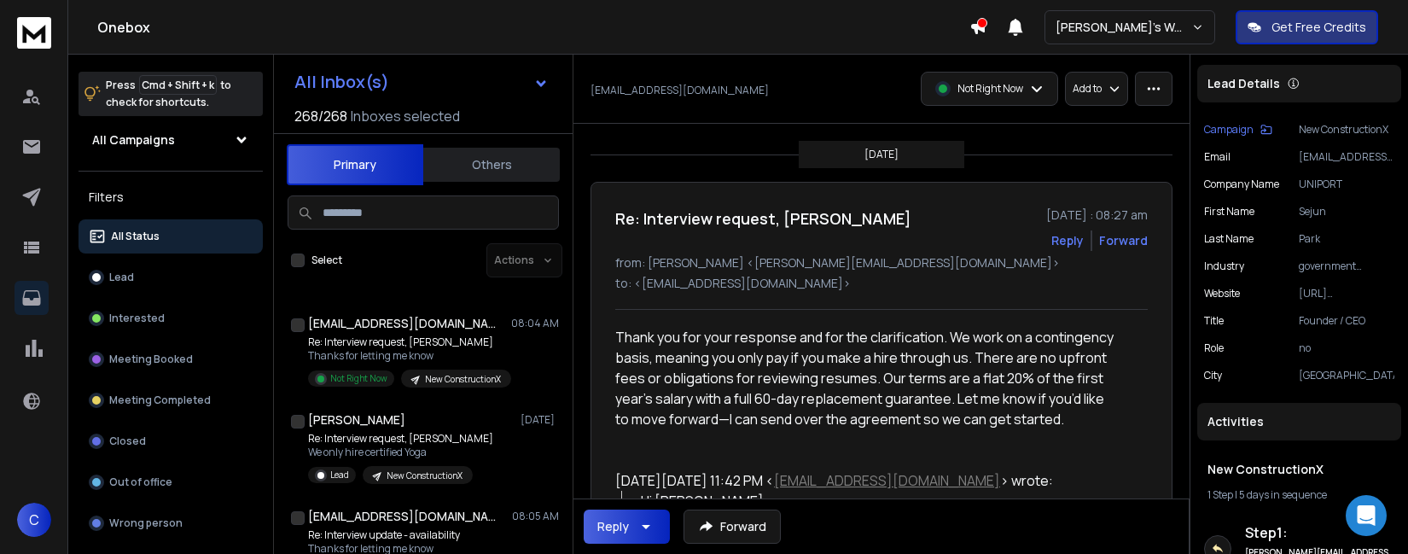
scroll to position [490, 0]
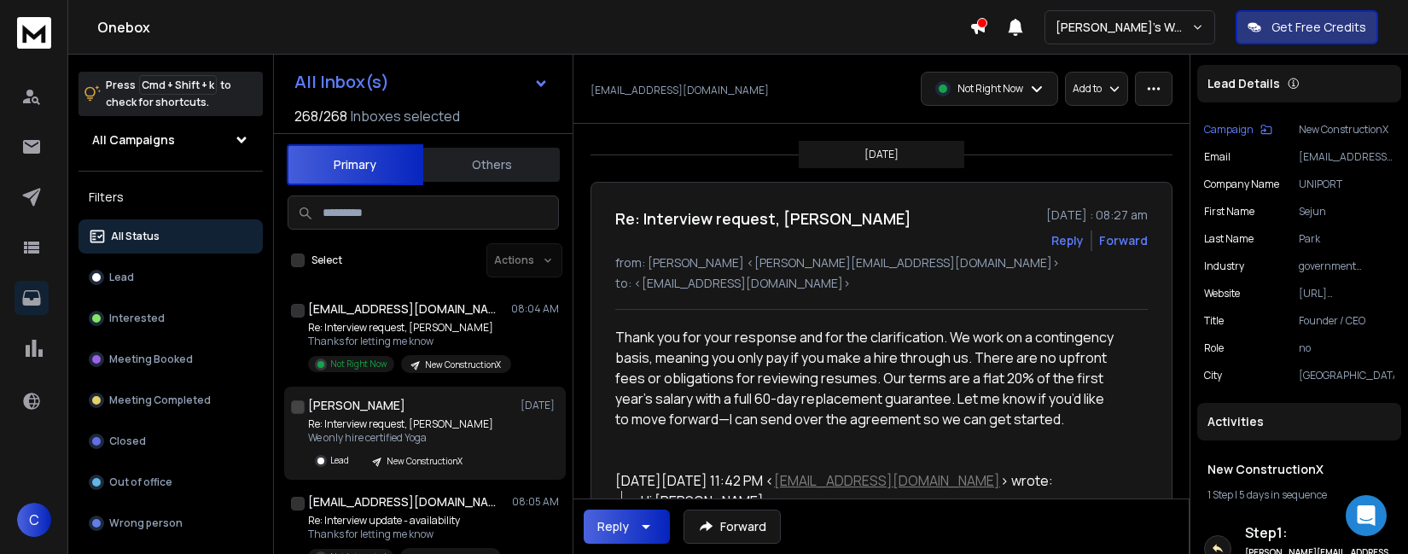
click at [451, 429] on p "Re: Interview request, [PERSON_NAME]" at bounding box center [400, 424] width 185 height 14
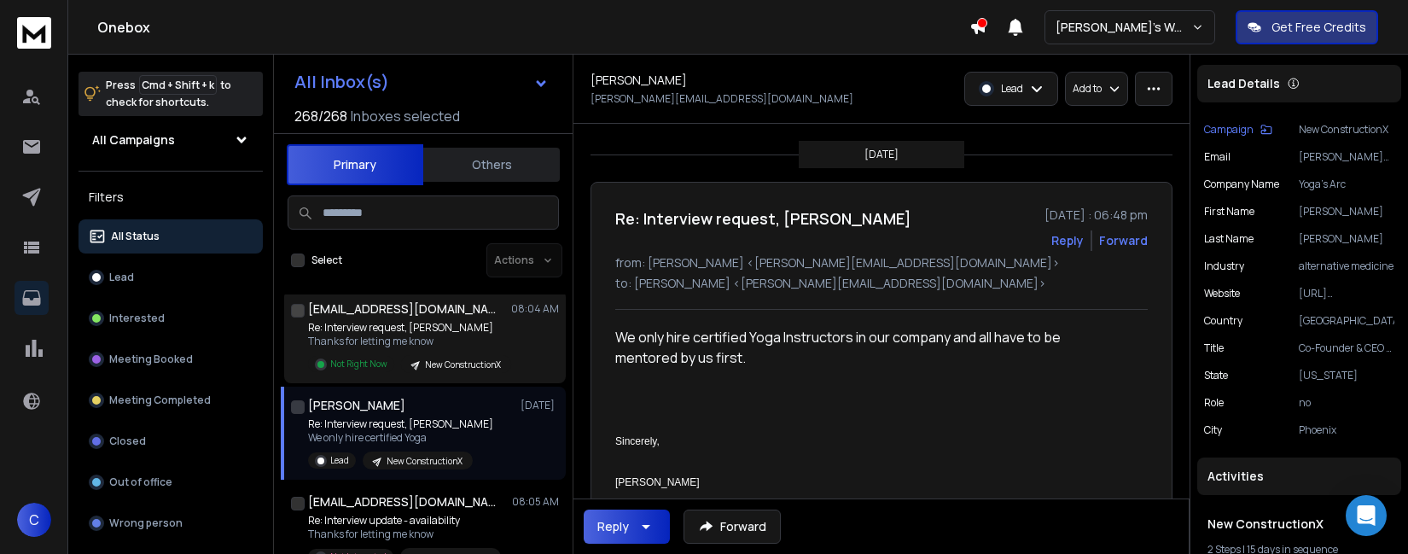
scroll to position [549, 0]
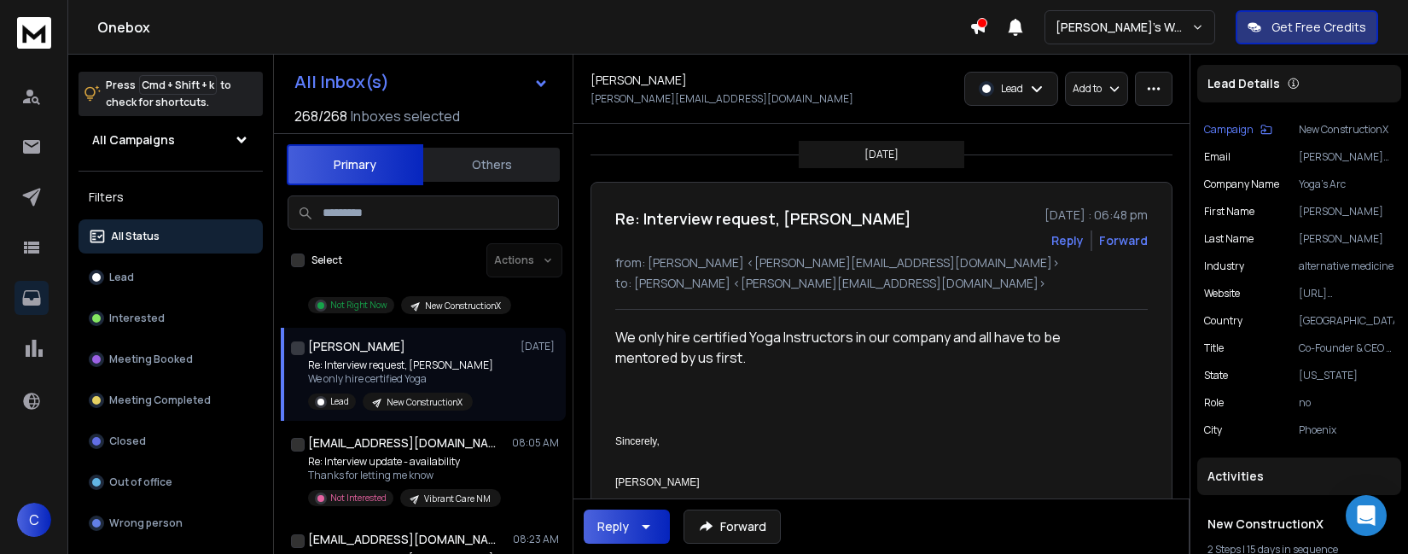
click at [1077, 246] on button "Reply" at bounding box center [1067, 240] width 32 height 17
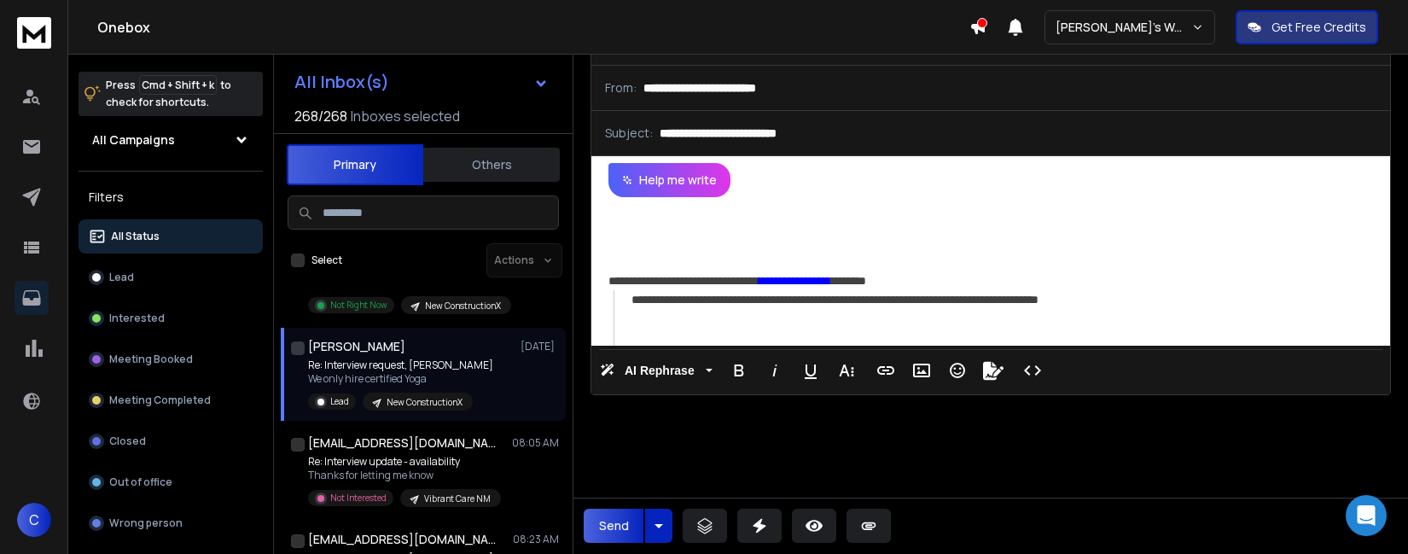
scroll to position [0, 0]
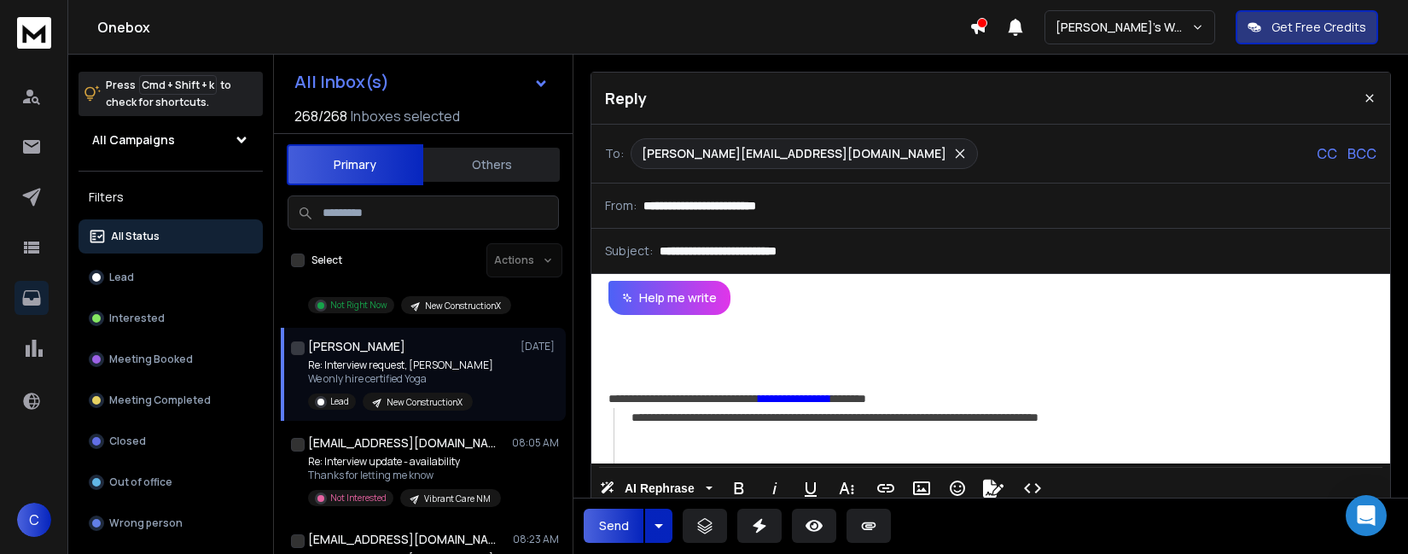
click at [1371, 97] on div "Reply" at bounding box center [990, 98] width 799 height 51
click at [1366, 99] on icon at bounding box center [1369, 98] width 8 height 8
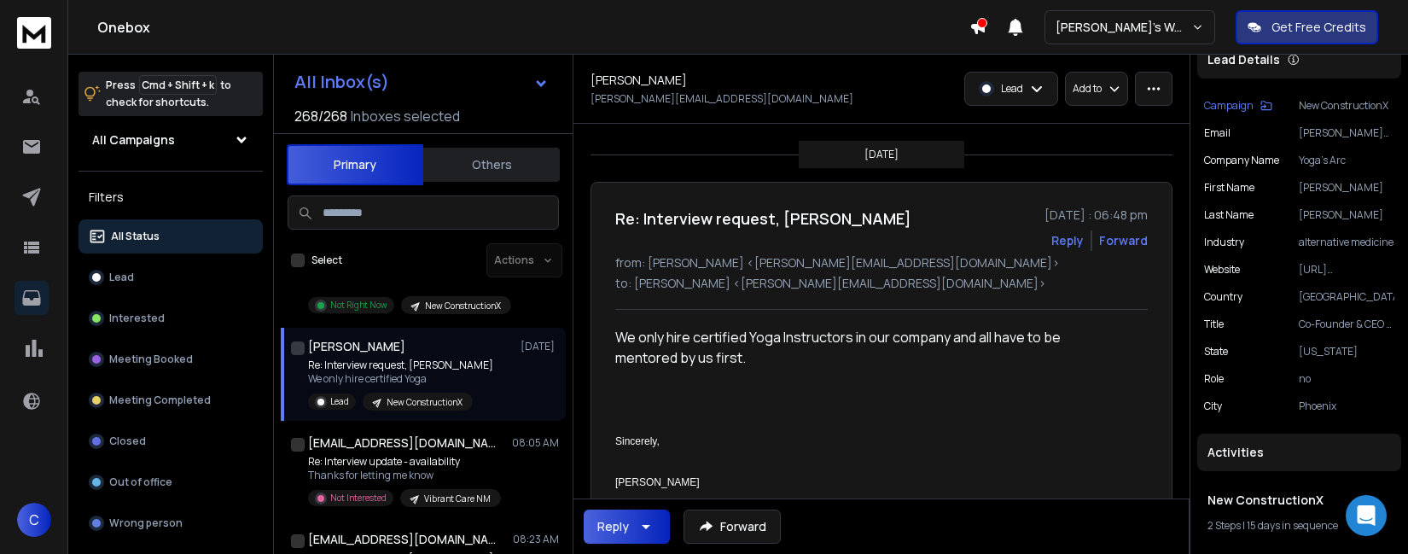
click at [1054, 237] on button "Reply" at bounding box center [1067, 240] width 32 height 17
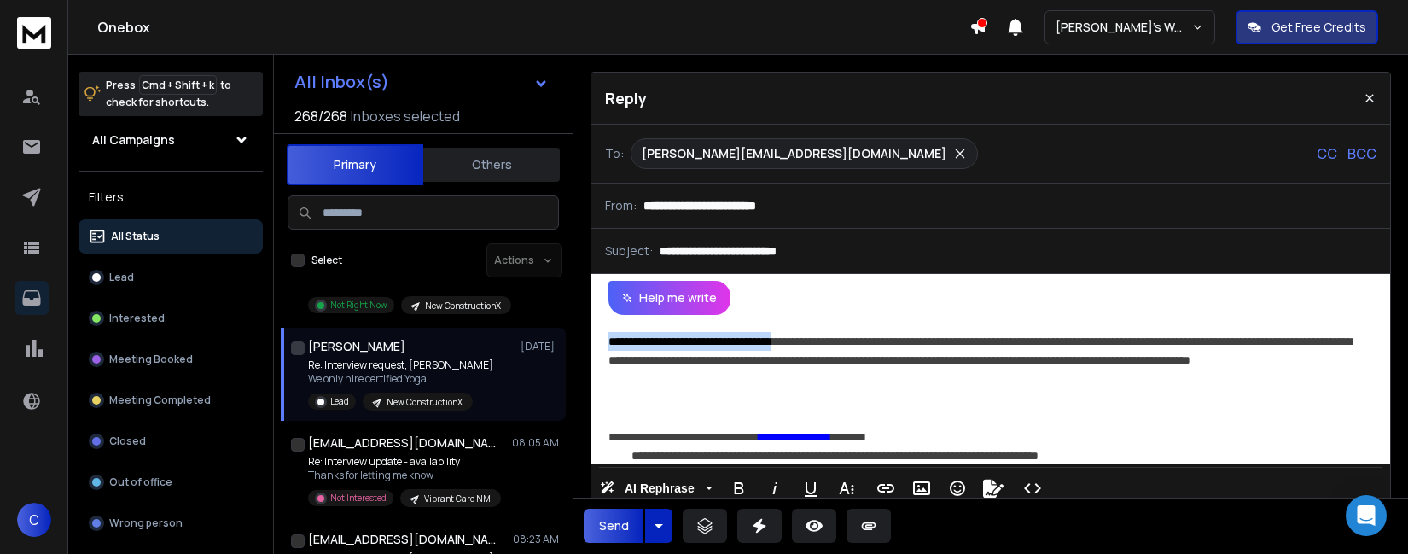
drag, startPoint x: 763, startPoint y: 340, endPoint x: 609, endPoint y: 343, distance: 153.6
click at [609, 343] on div "**********" at bounding box center [987, 360] width 759 height 57
click at [619, 516] on button "Send" at bounding box center [614, 526] width 60 height 34
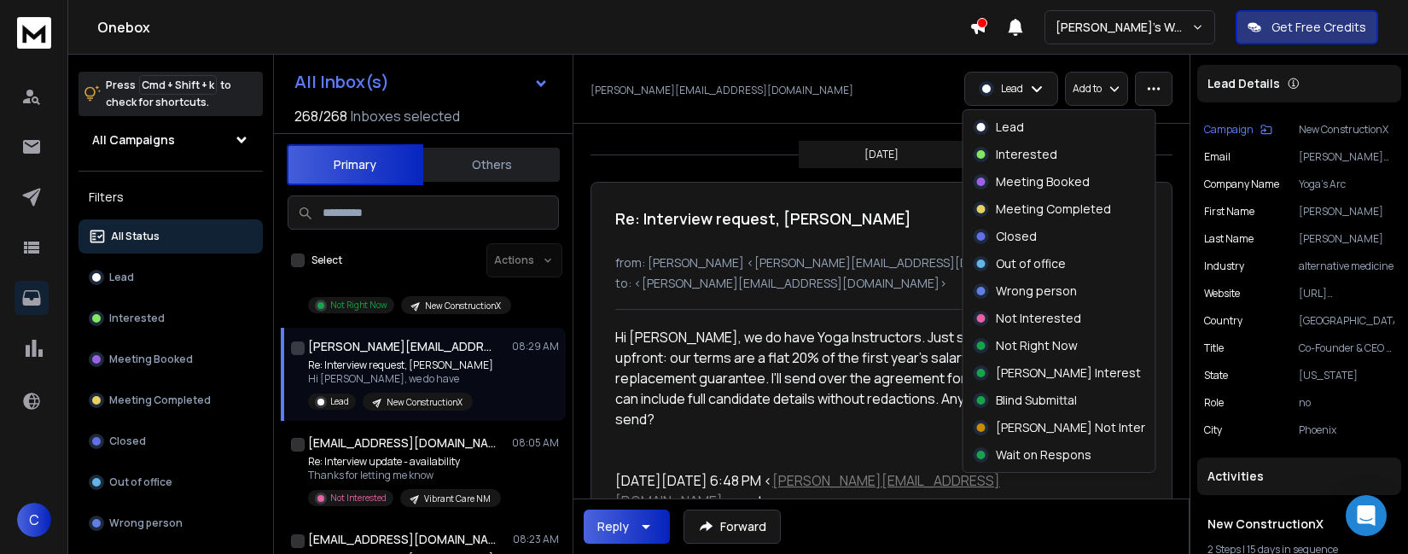
click at [994, 98] on div "Lead" at bounding box center [1011, 89] width 92 height 32
click at [1047, 449] on p "Wait on Respons" at bounding box center [1044, 454] width 96 height 17
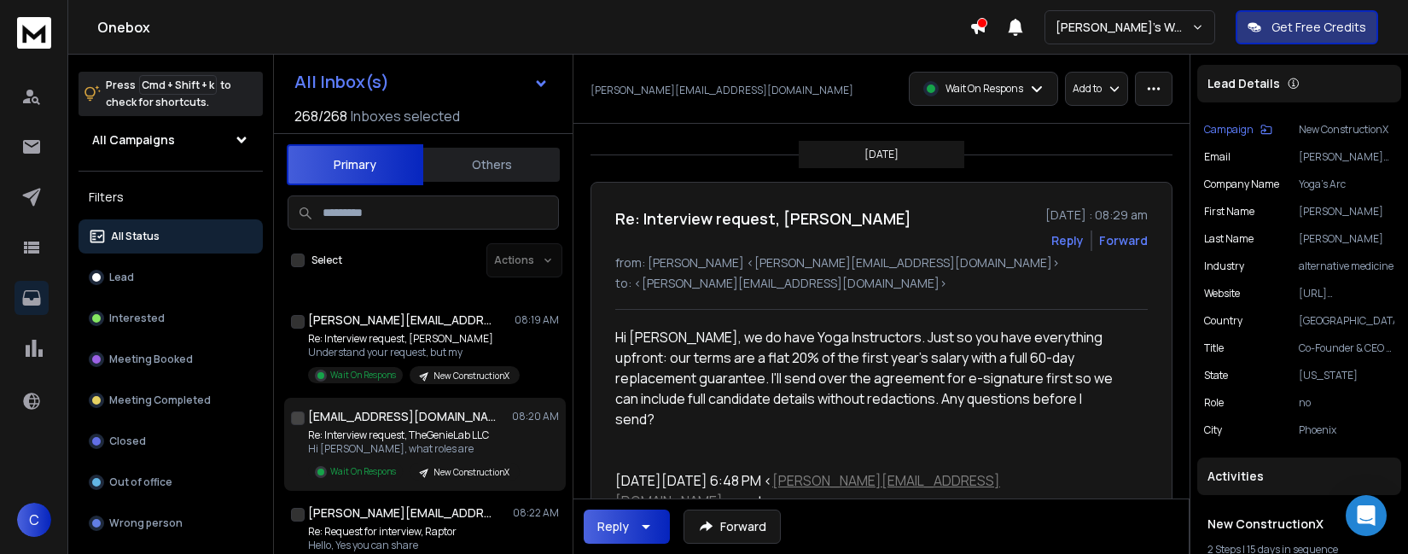
scroll to position [1063, 0]
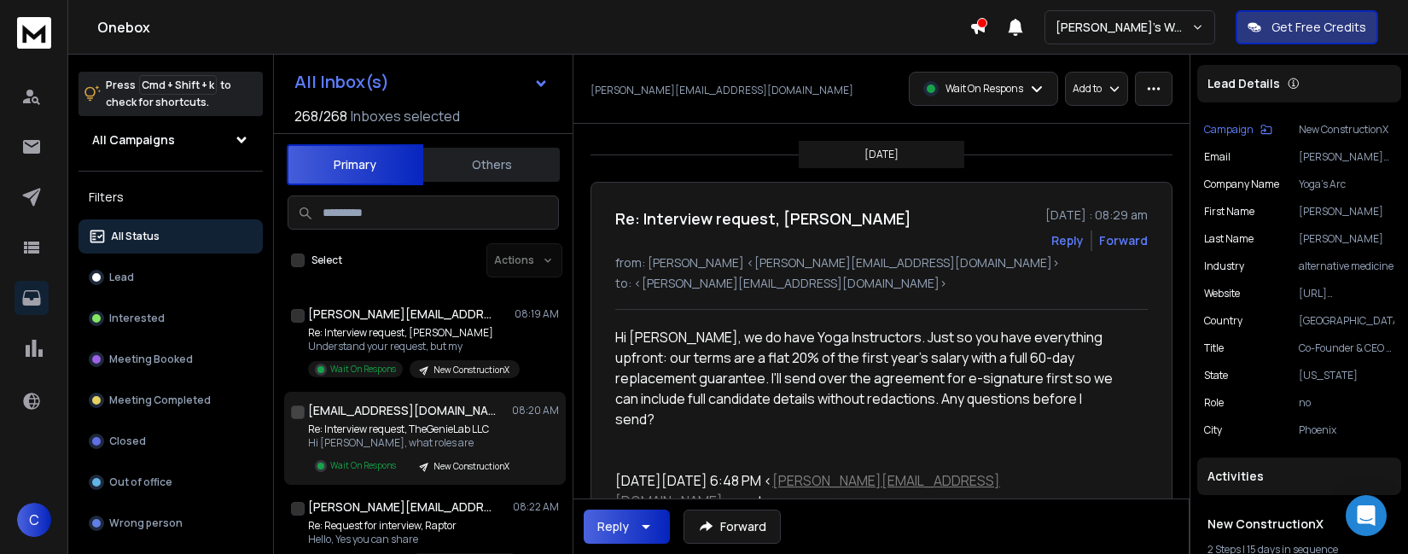
click at [445, 432] on p "Re: Interview request, TheGenieLab LLC" at bounding box center [410, 429] width 205 height 14
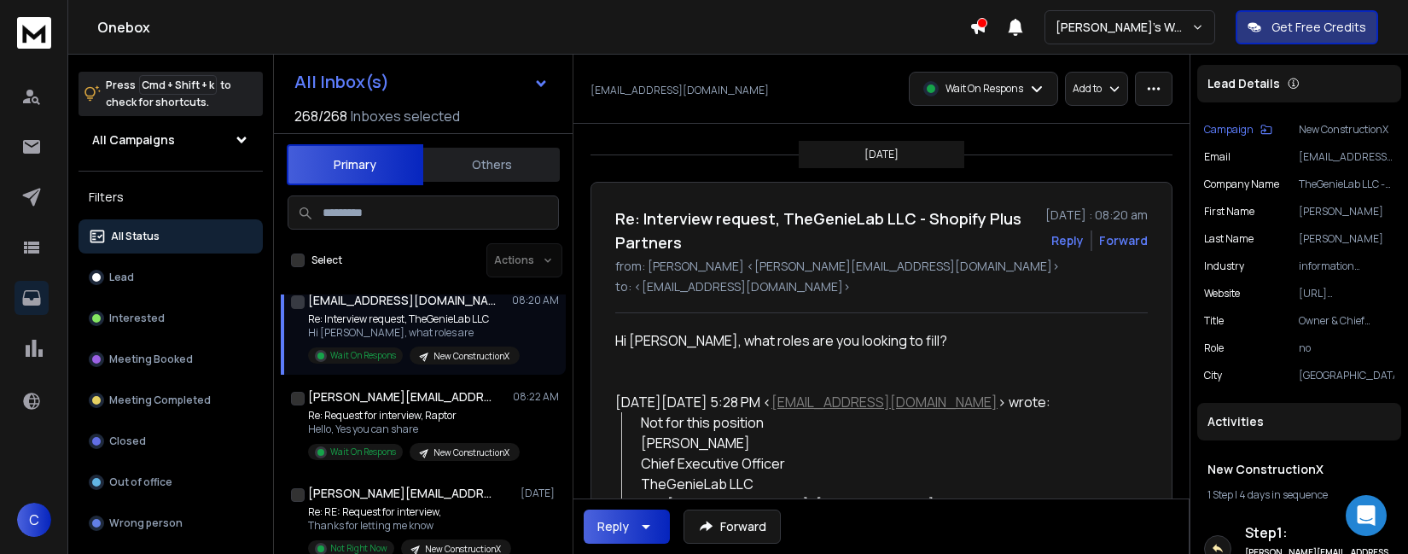
scroll to position [1174, 0]
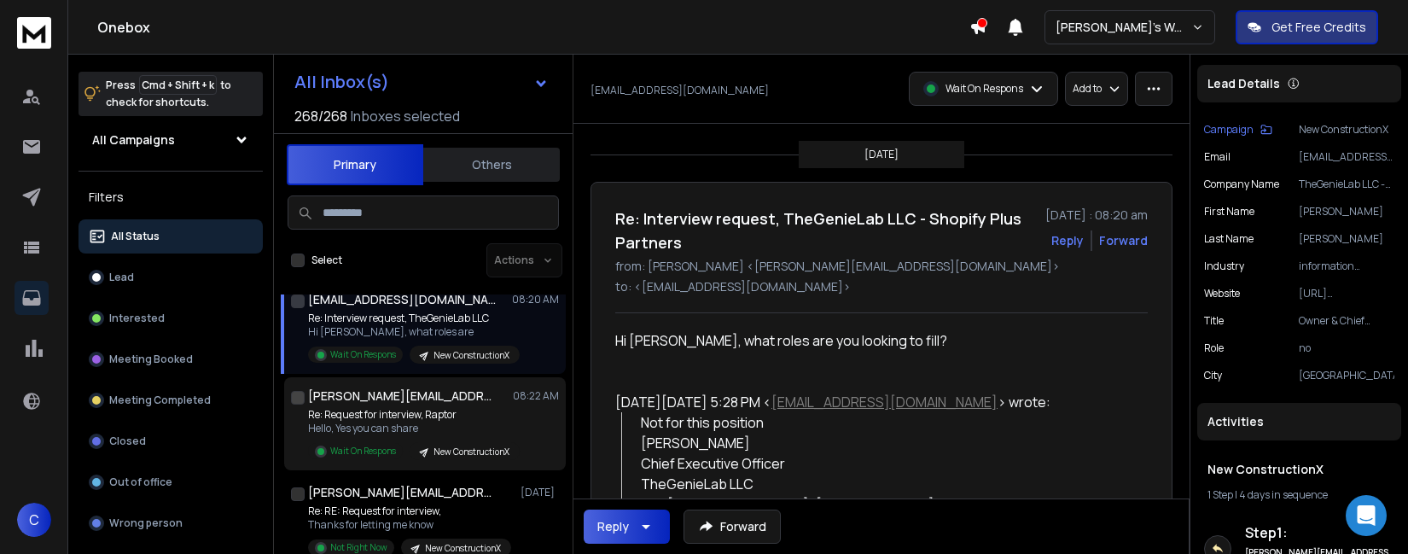
click at [442, 430] on p "Hello, Yes you can share" at bounding box center [410, 428] width 205 height 14
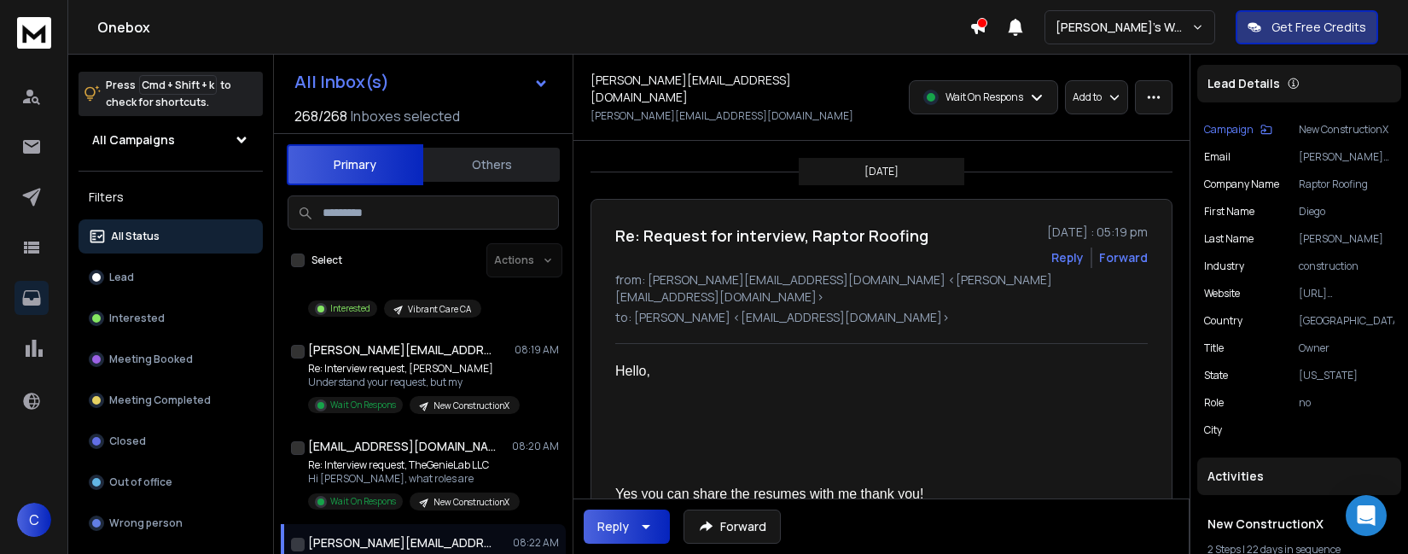
scroll to position [0, 0]
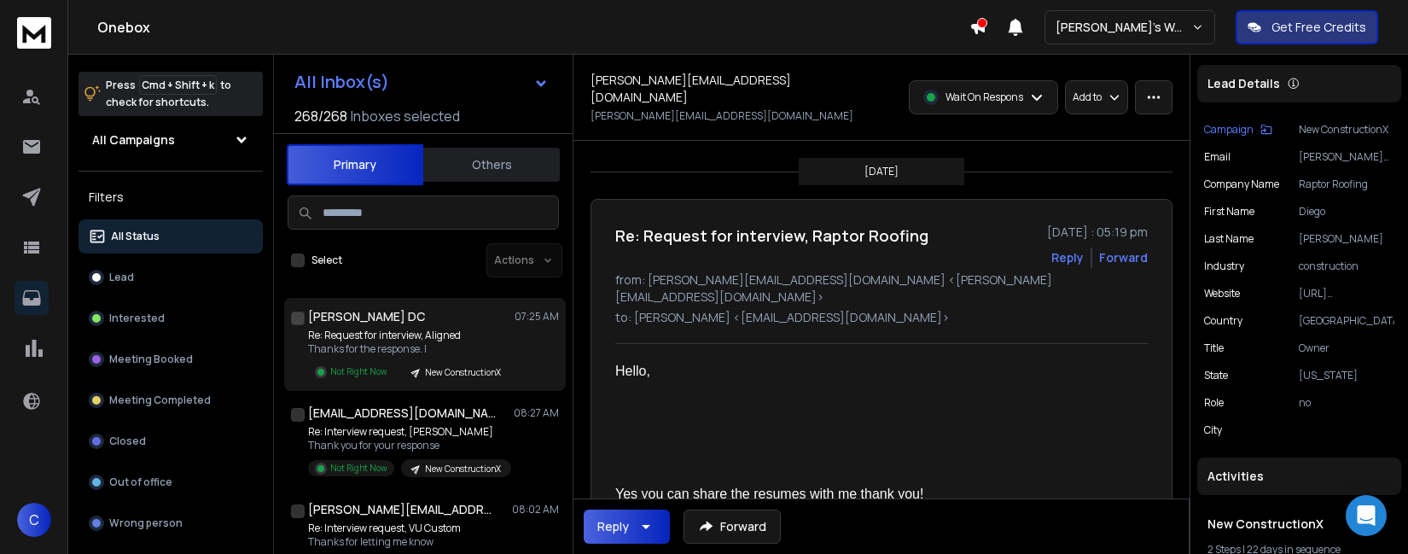
click at [444, 358] on div "Re: Request for interview, [PERSON_NAME] Thanks for the response. I Not Right N…" at bounding box center [409, 354] width 203 height 52
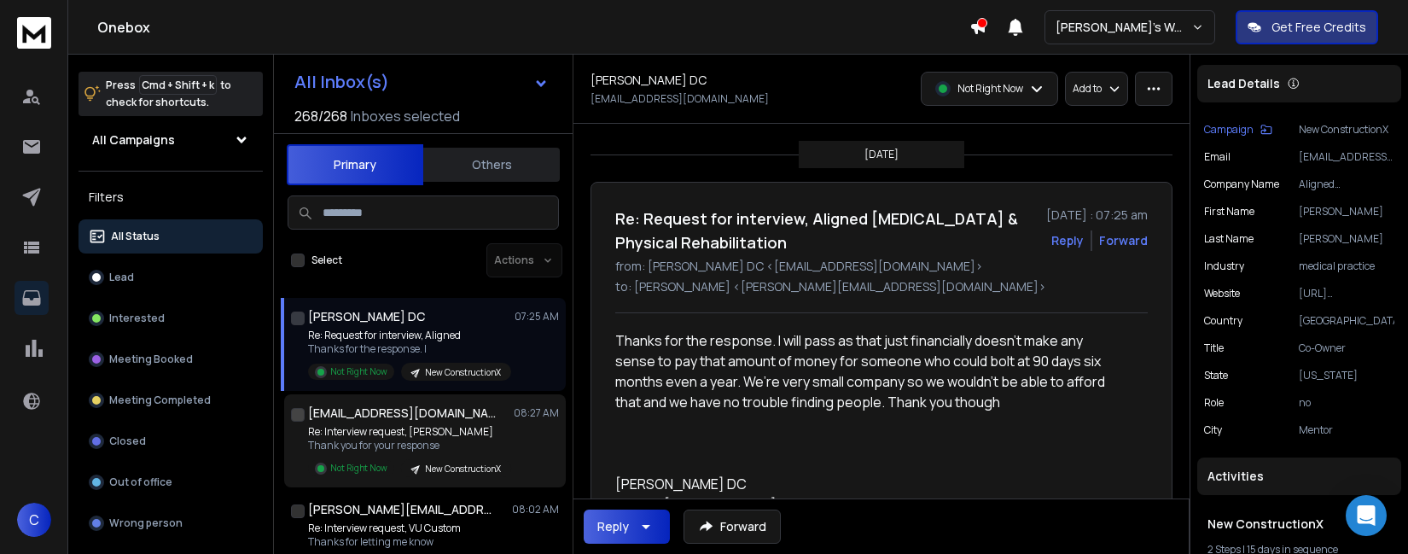
click at [435, 439] on p "Thank you for your response" at bounding box center [409, 446] width 203 height 14
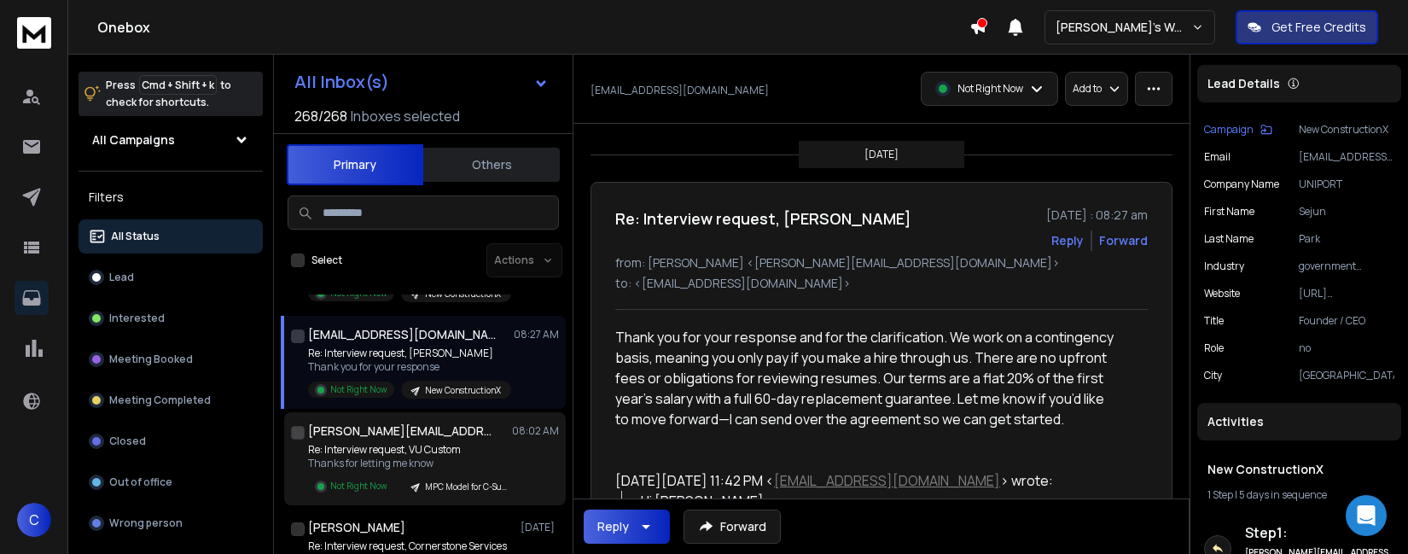
click at [428, 467] on p "Thanks for letting me know" at bounding box center [410, 463] width 205 height 14
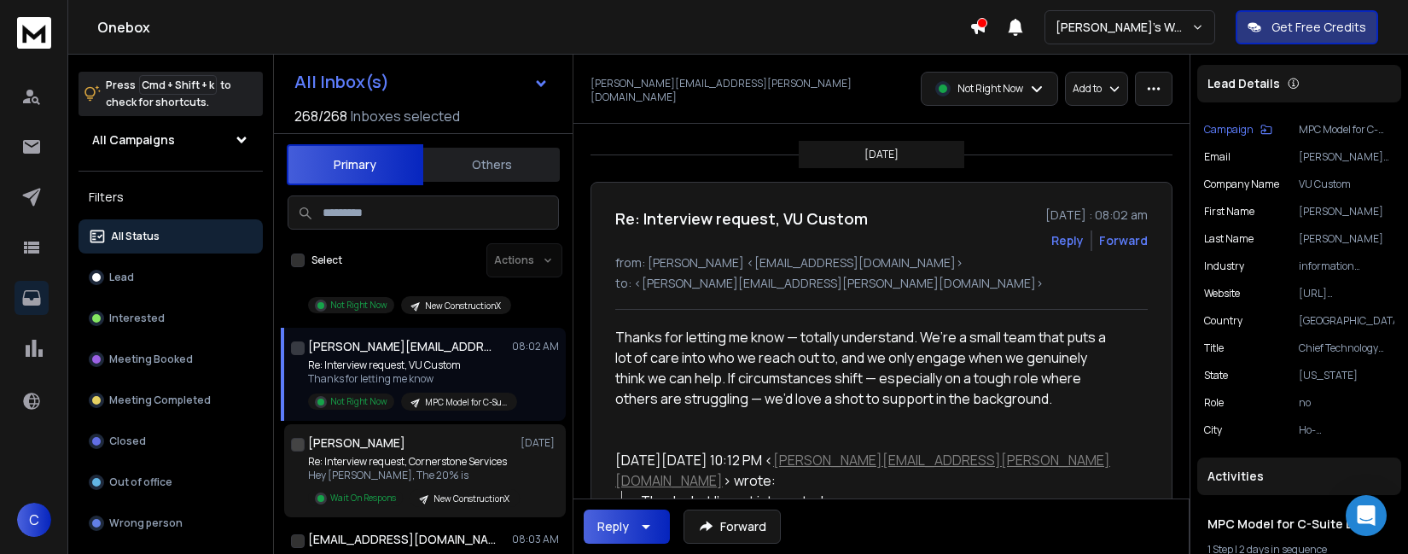
click at [442, 458] on p "Re: Interview request, Cornerstone Services" at bounding box center [410, 462] width 205 height 14
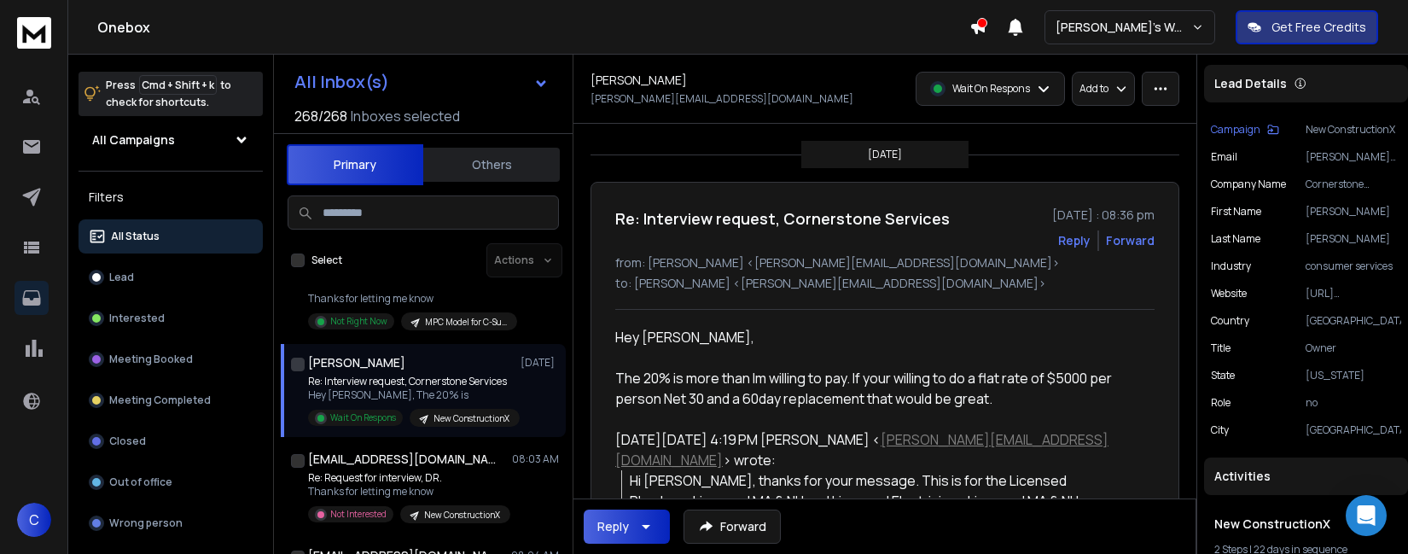
scroll to position [247, 0]
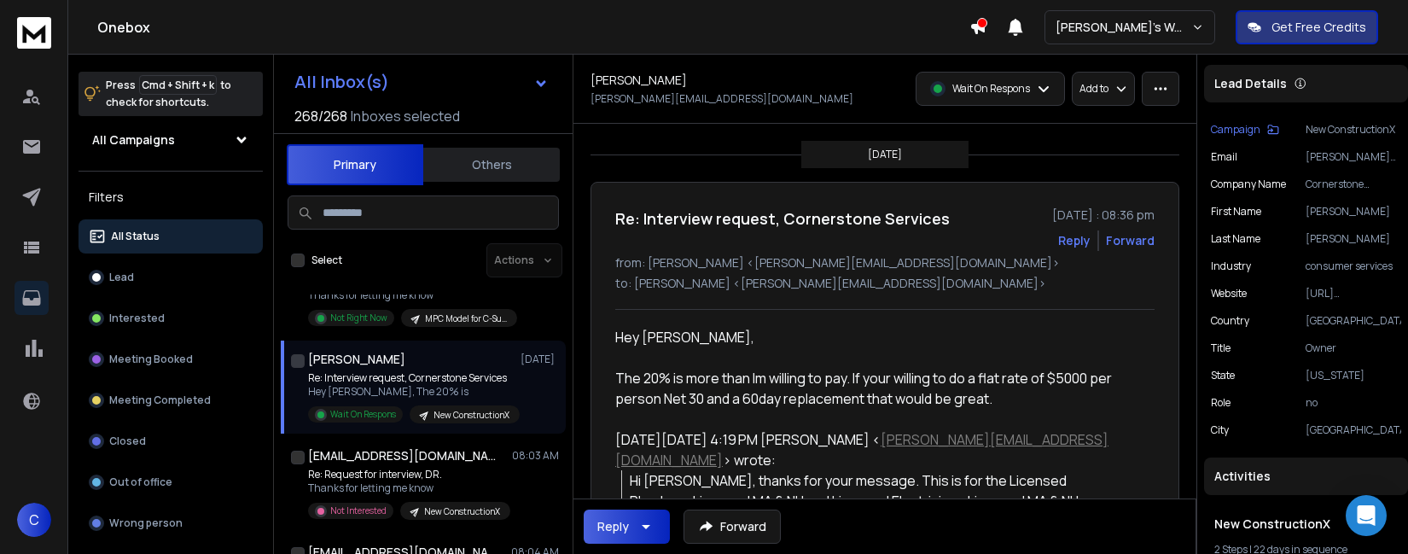
click at [1083, 241] on button "Reply" at bounding box center [1074, 240] width 32 height 17
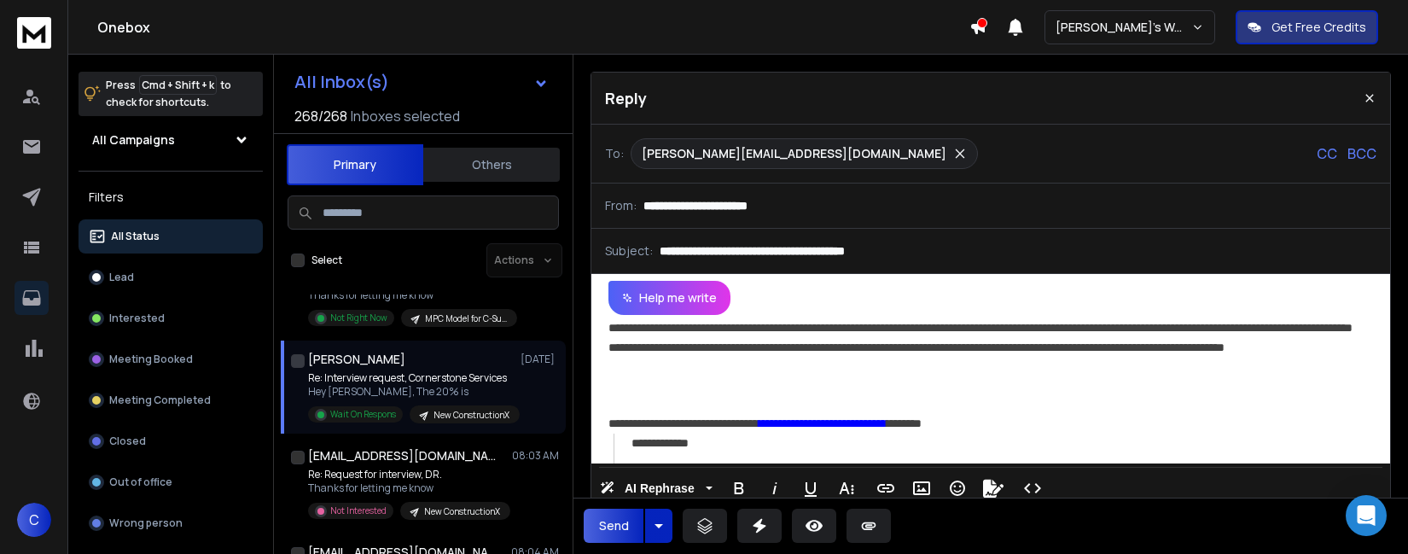
scroll to position [35, 0]
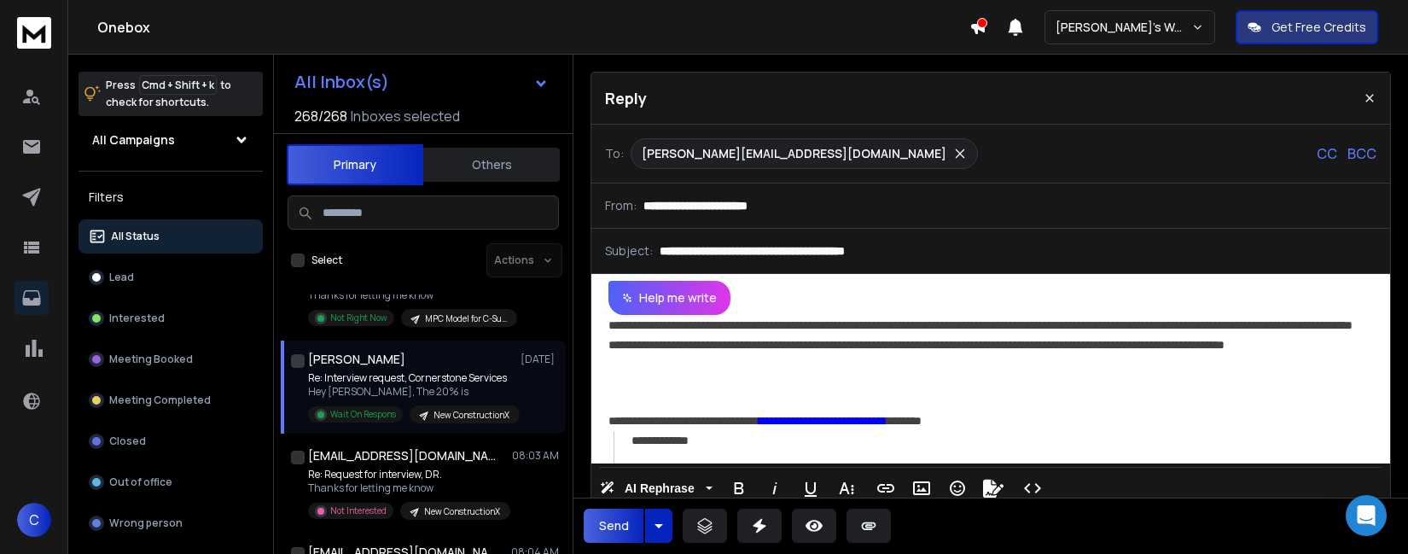
click at [1363, 99] on icon at bounding box center [1370, 98] width 14 height 14
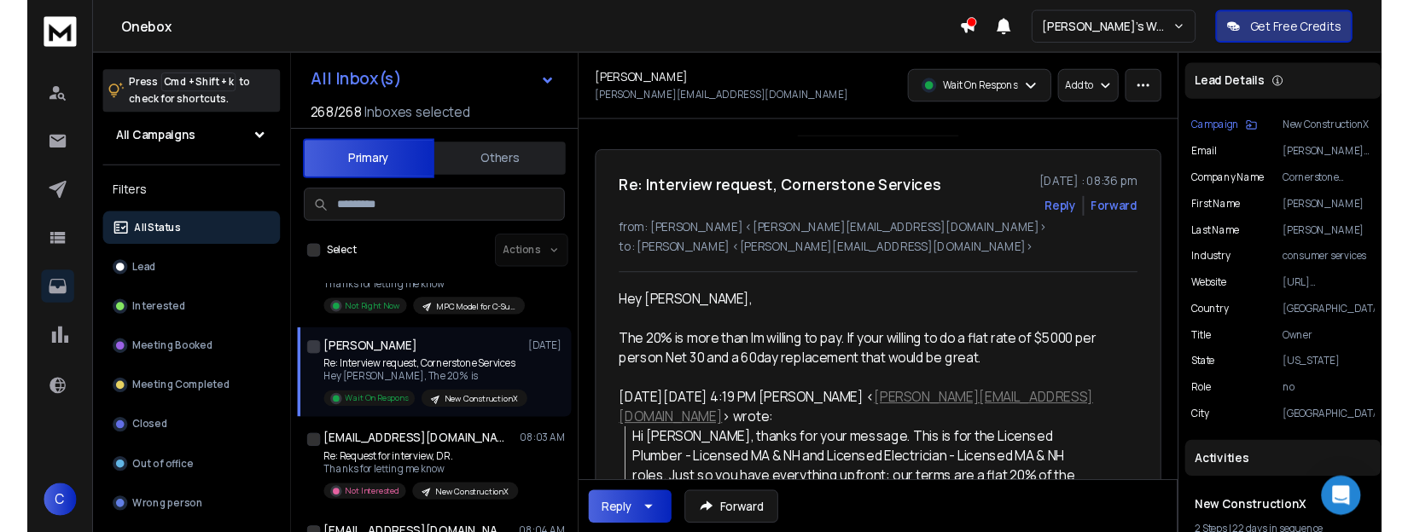
scroll to position [44, 0]
